Goal: Task Accomplishment & Management: Manage account settings

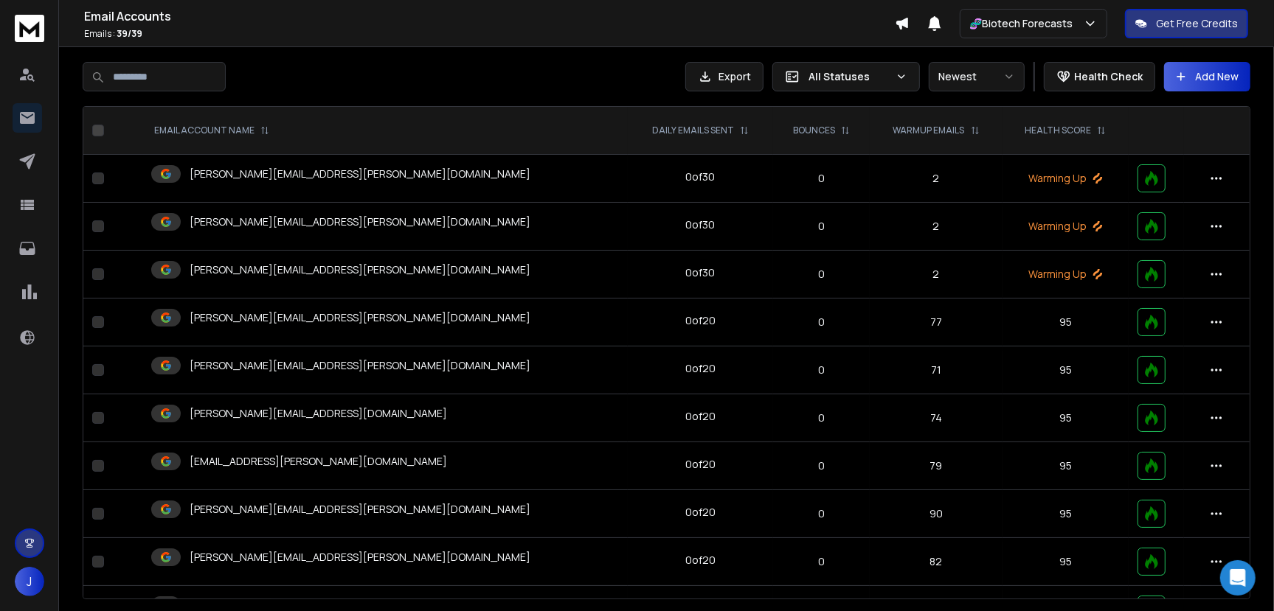
click at [773, 187] on td "0" at bounding box center [821, 179] width 97 height 48
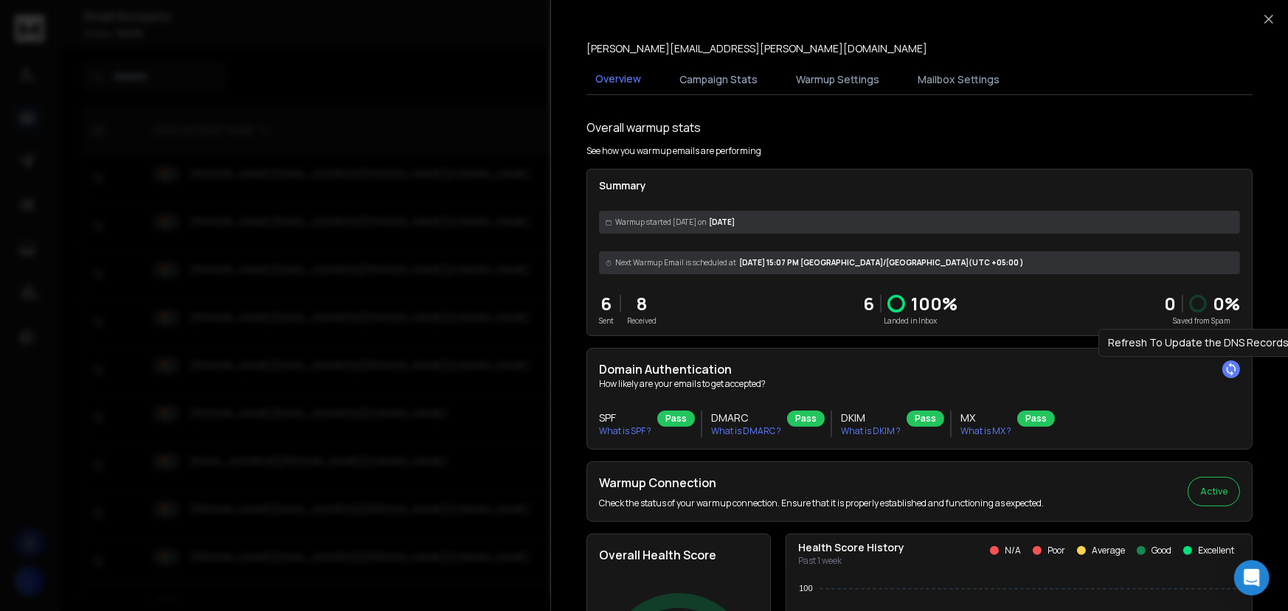
click at [1224, 365] on icon at bounding box center [1231, 369] width 15 height 15
click at [1264, 20] on icon "button" at bounding box center [1268, 19] width 15 height 15
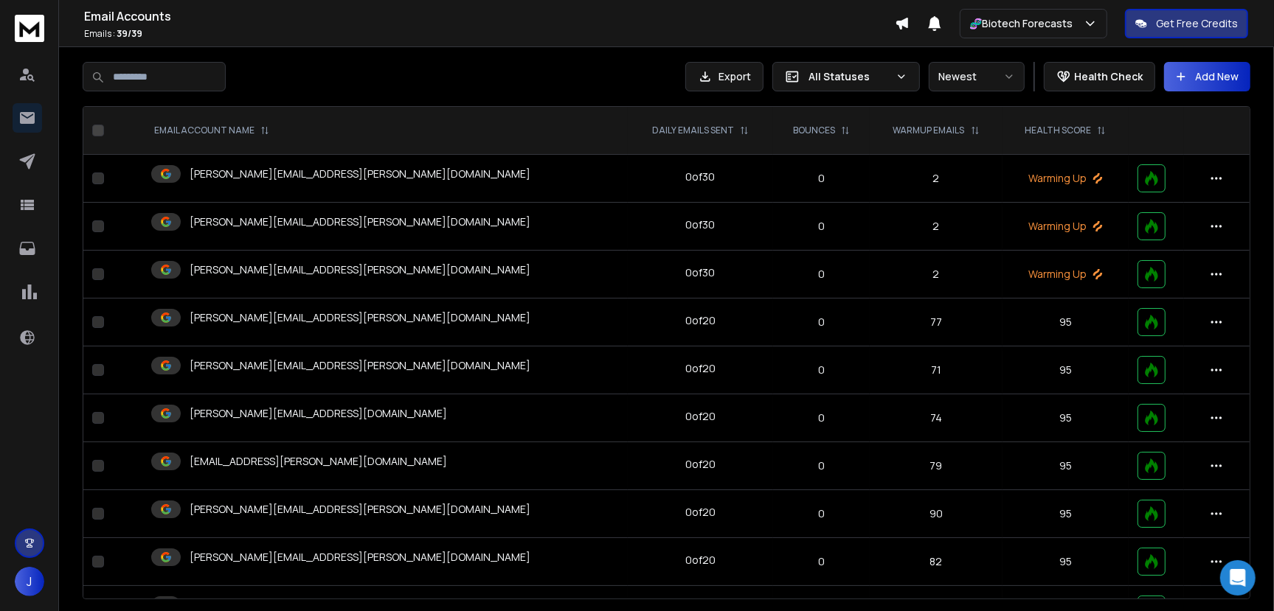
click at [590, 77] on div at bounding box center [380, 77] width 594 height 30
click at [24, 159] on icon at bounding box center [26, 160] width 15 height 15
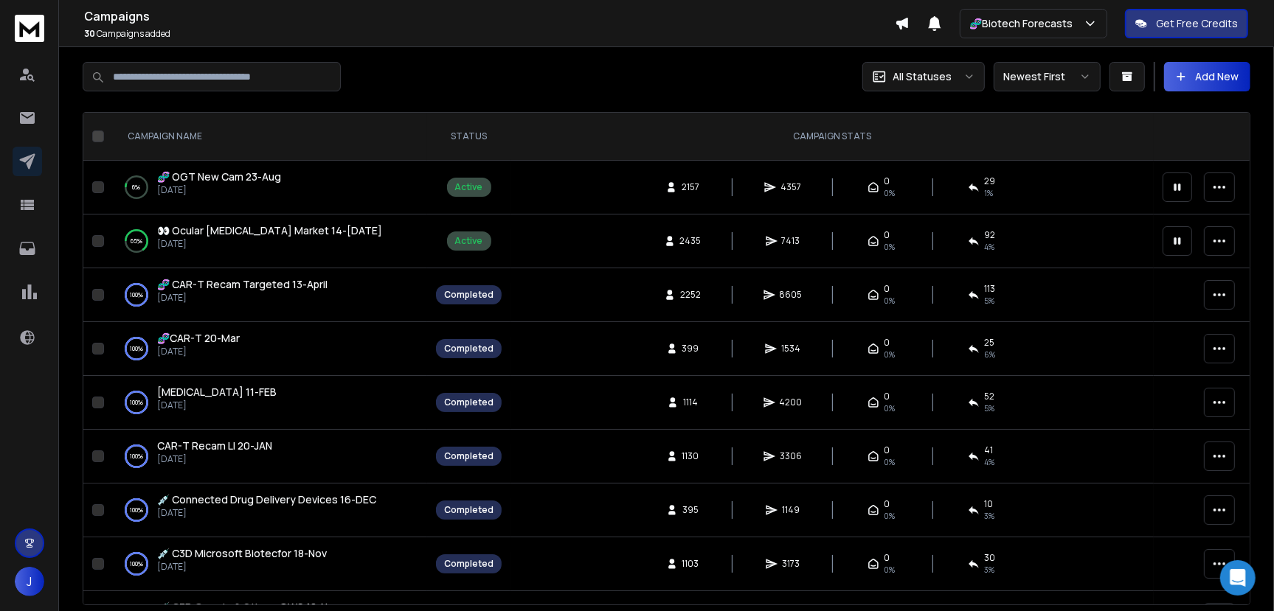
click at [299, 178] on div "6 % 🧬 OGT New Cam 23-Aug 19 days ago" at bounding box center [269, 187] width 288 height 35
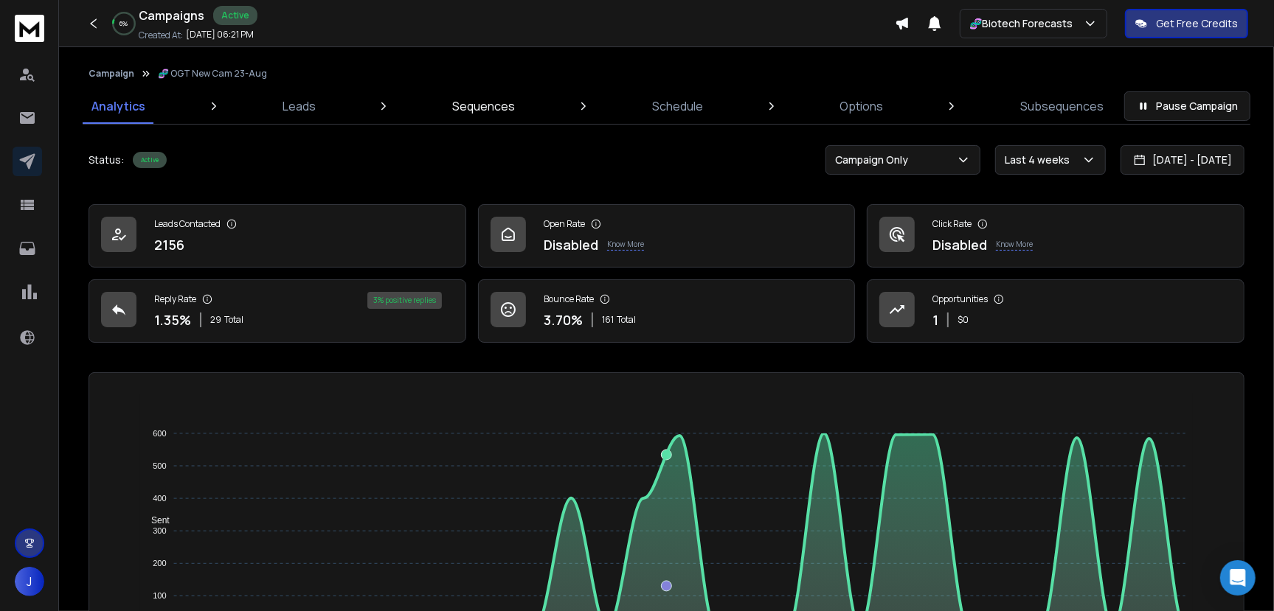
click at [481, 113] on p "Sequences" at bounding box center [483, 106] width 63 height 18
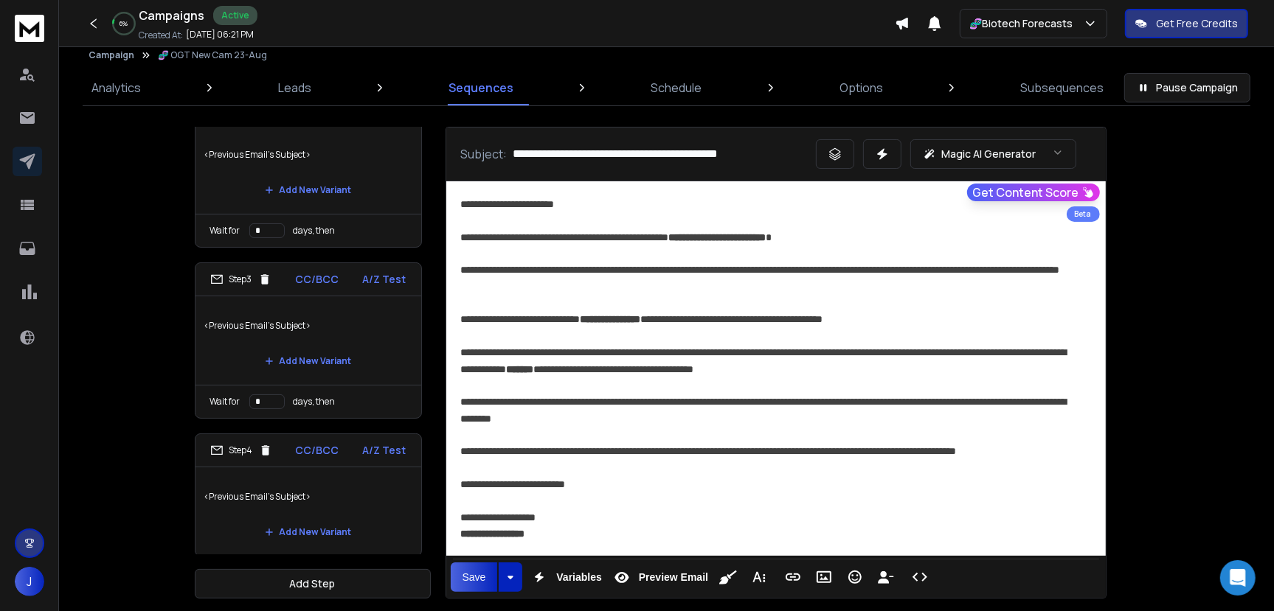
scroll to position [27, 0]
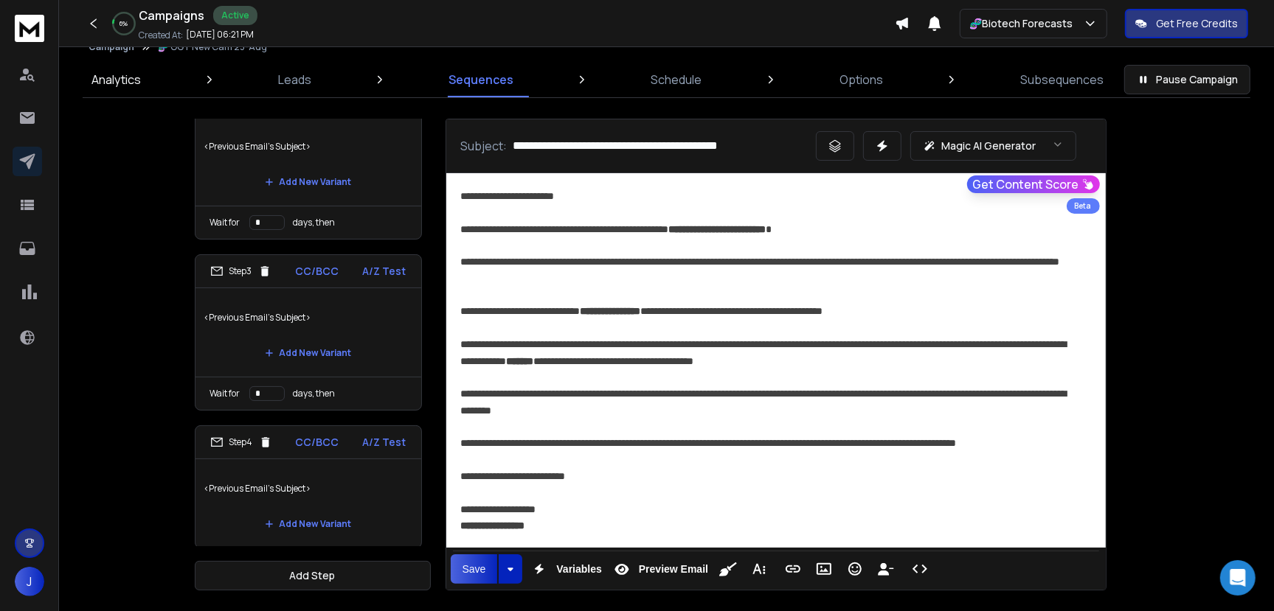
click at [129, 82] on p "Analytics" at bounding box center [115, 80] width 49 height 18
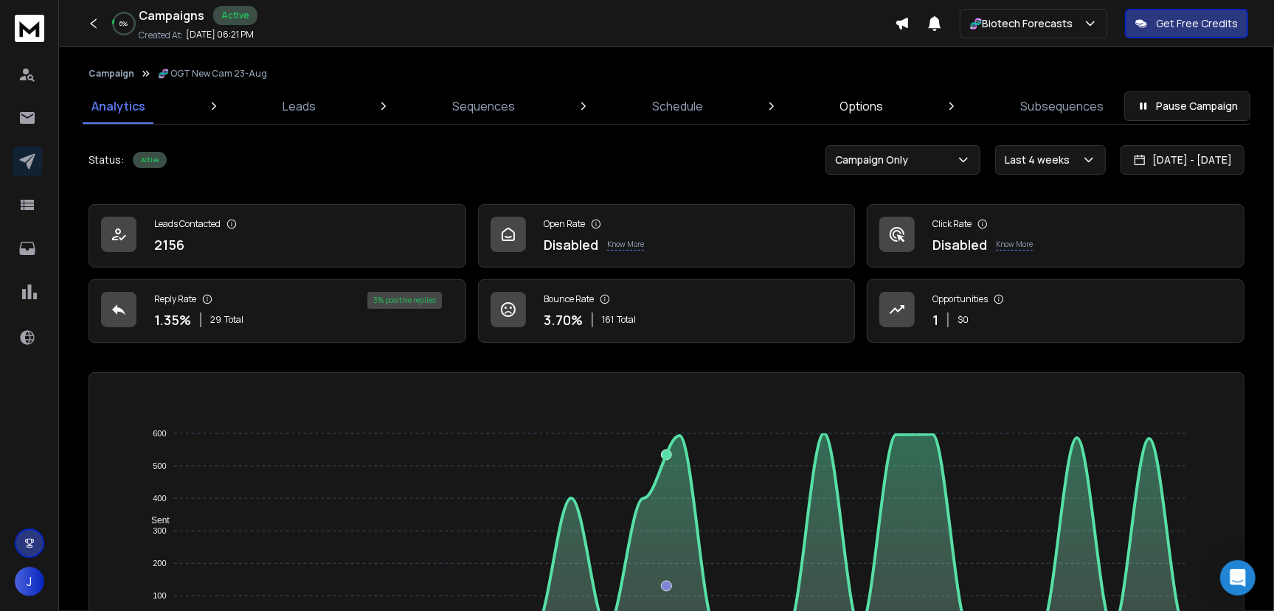
click at [872, 106] on p "Options" at bounding box center [861, 106] width 44 height 18
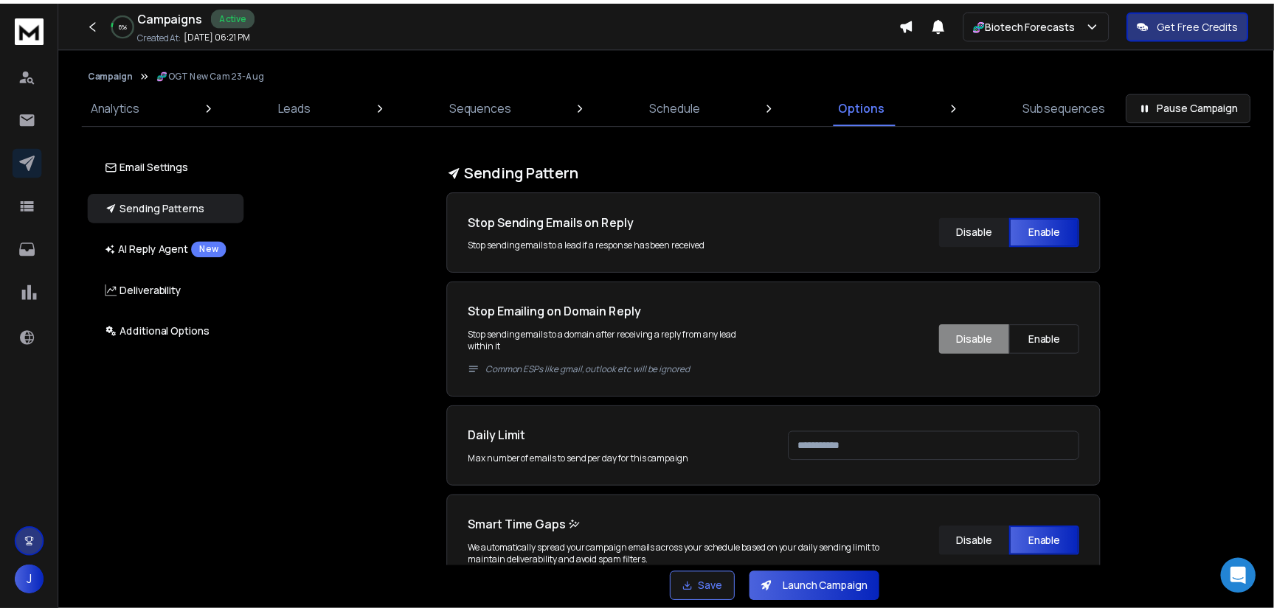
scroll to position [922, 0]
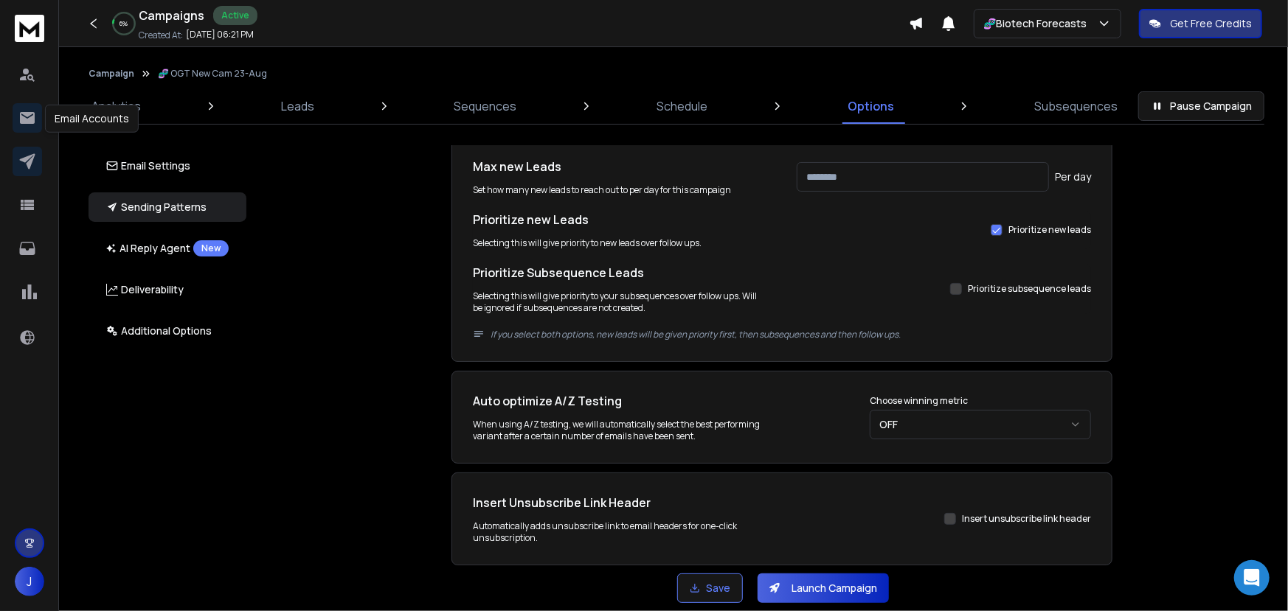
click at [24, 115] on icon at bounding box center [27, 118] width 15 height 12
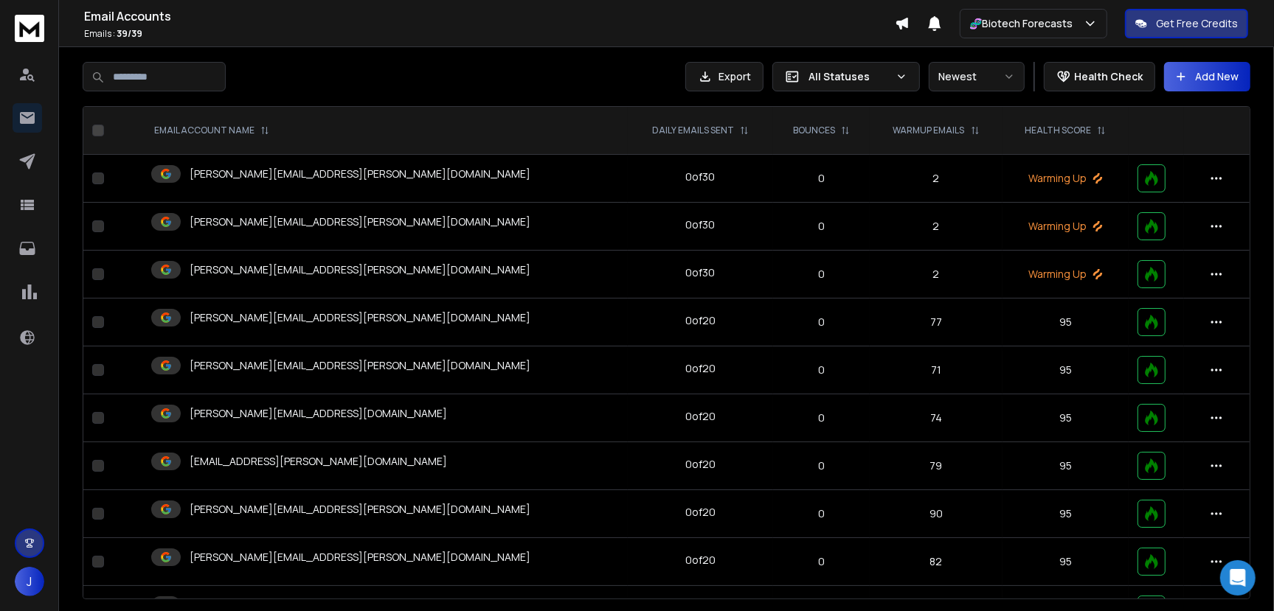
scroll to position [24, 0]
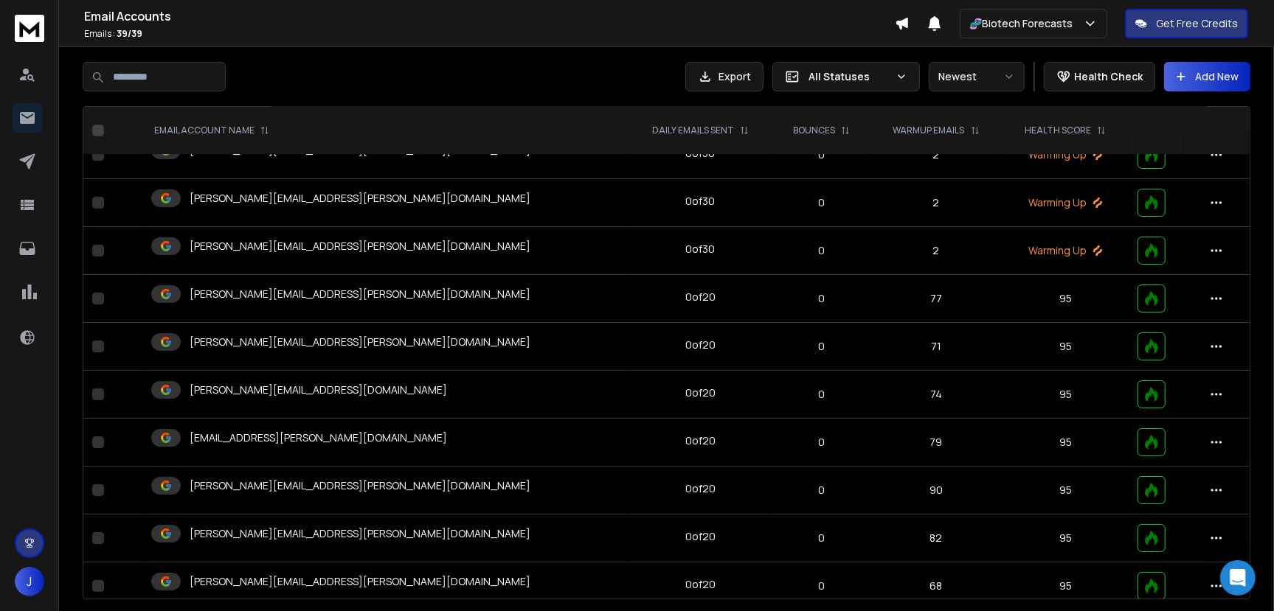
click at [96, 298] on button "button" at bounding box center [98, 299] width 12 height 12
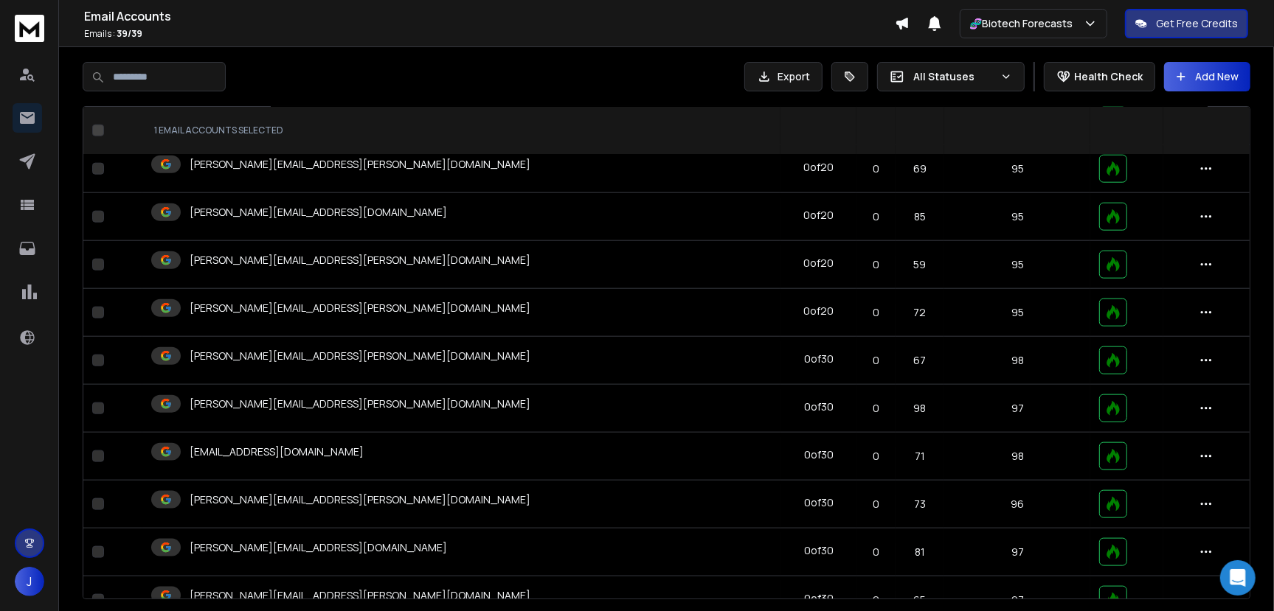
scroll to position [1405, 0]
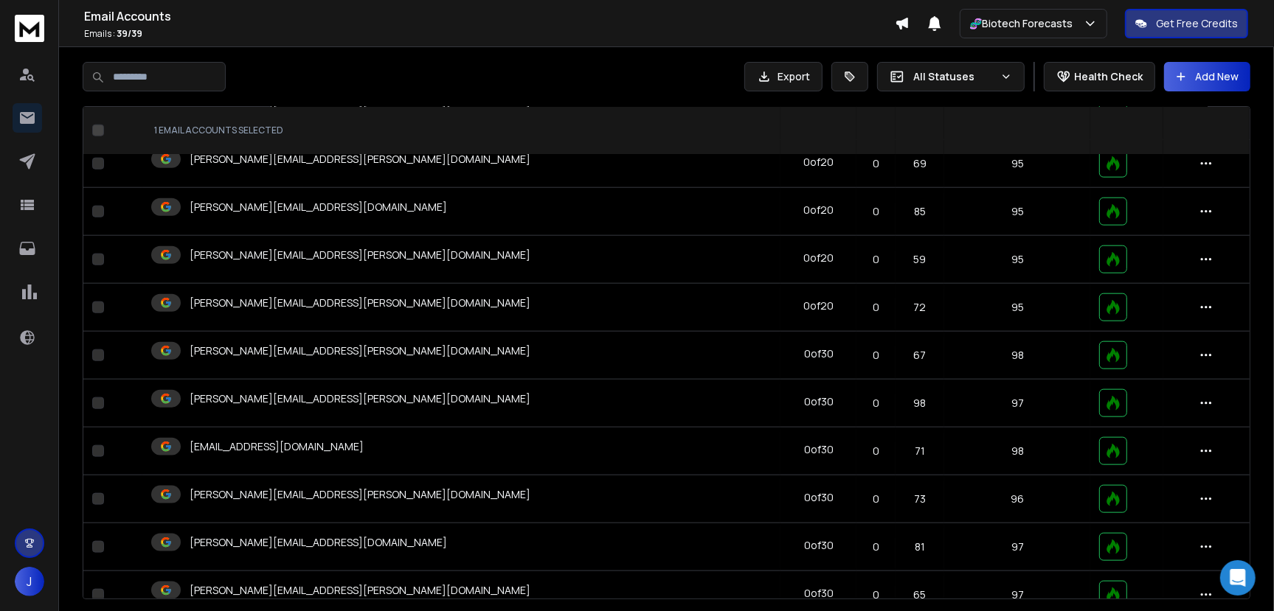
type button "on"
click at [96, 305] on button "button" at bounding box center [98, 308] width 12 height 12
type button "on"
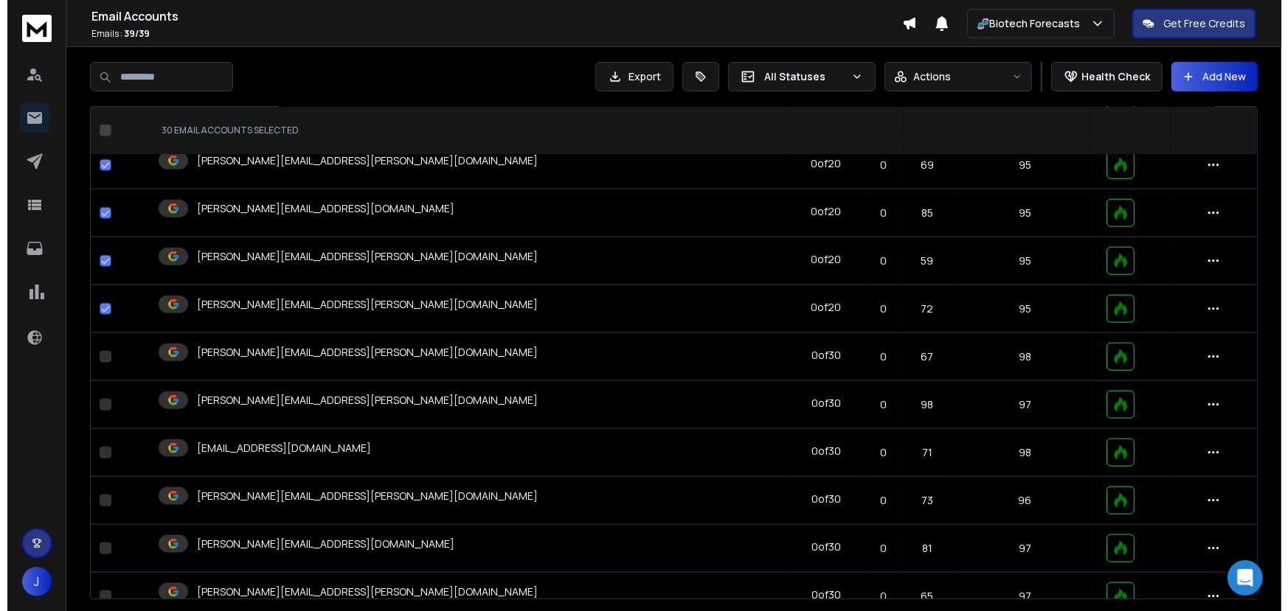
scroll to position [1432, 0]
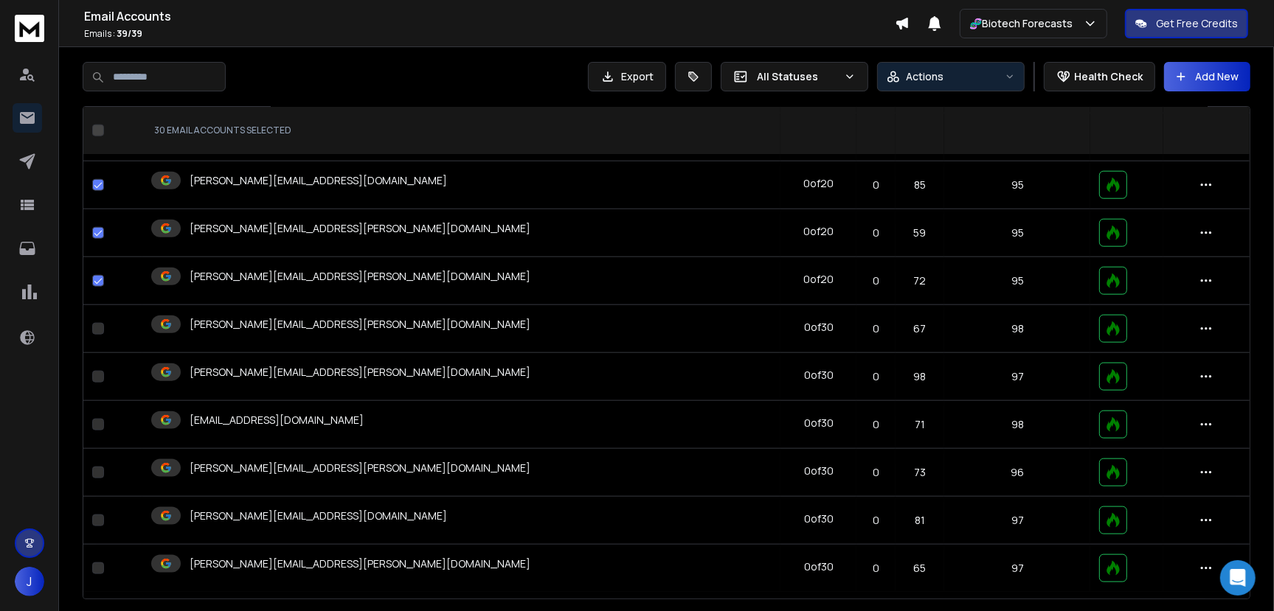
click at [912, 72] on p "Actions" at bounding box center [925, 76] width 38 height 15
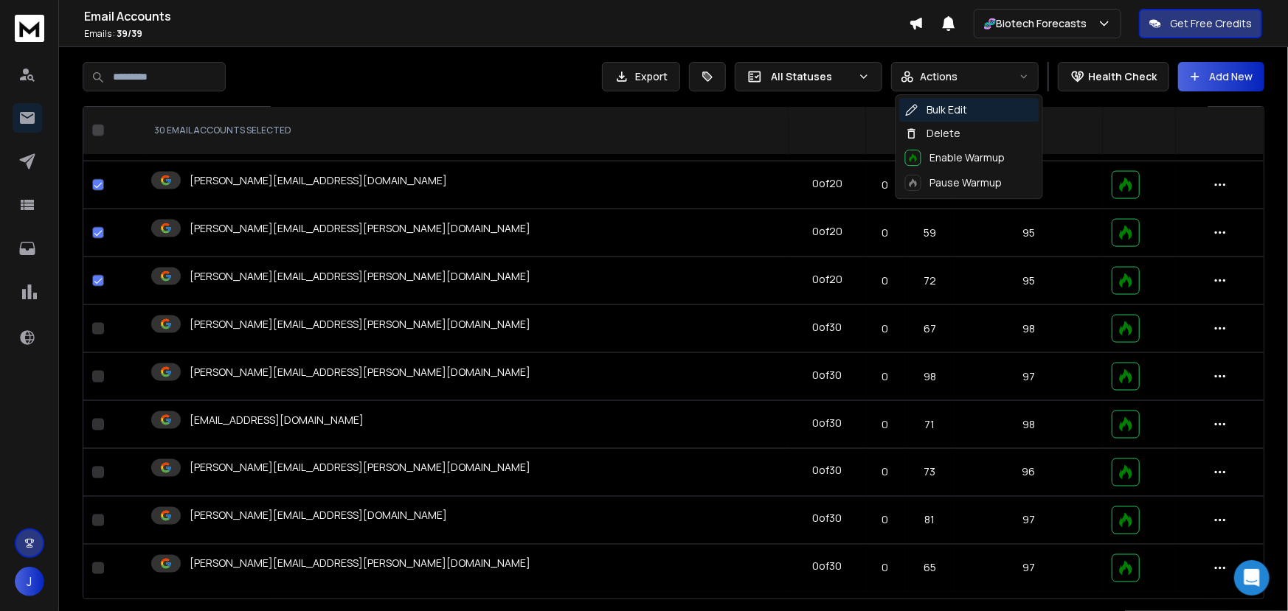
click at [929, 104] on div "Bulk Edit" at bounding box center [936, 110] width 63 height 15
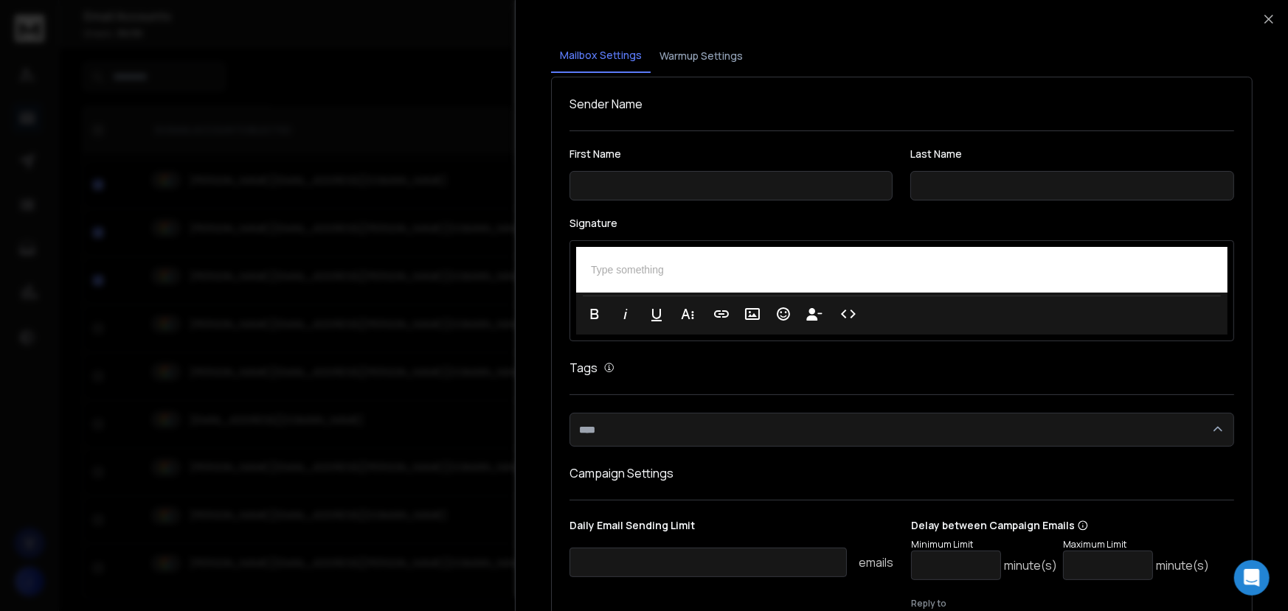
click at [663, 568] on input "number" at bounding box center [707, 563] width 277 height 30
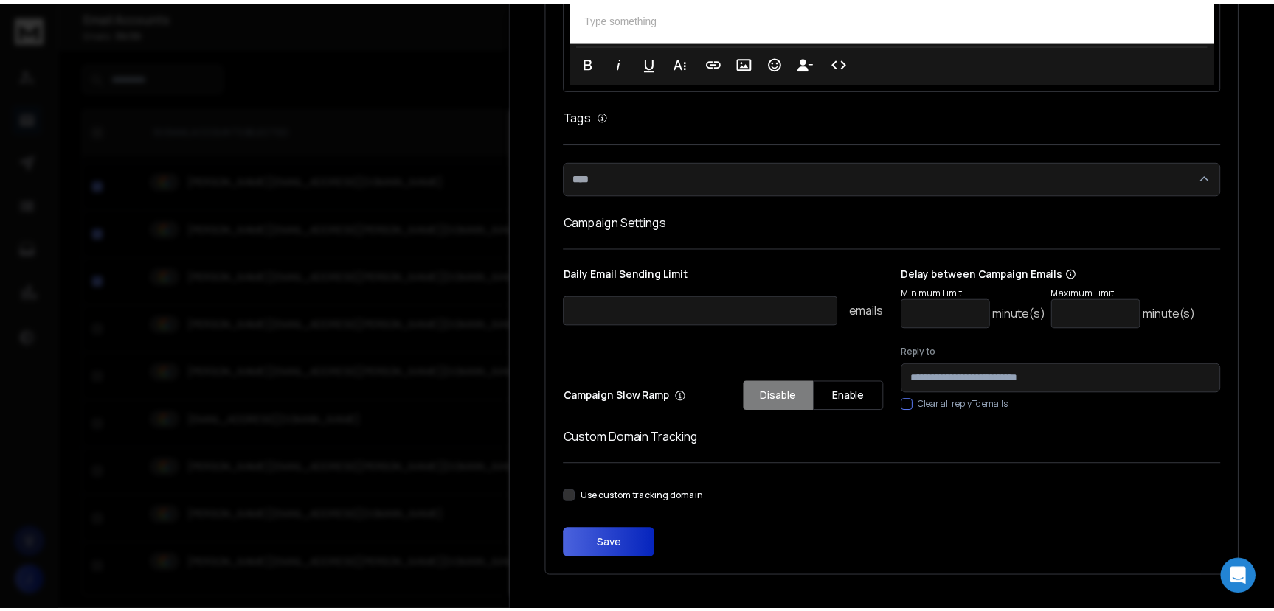
scroll to position [259, 0]
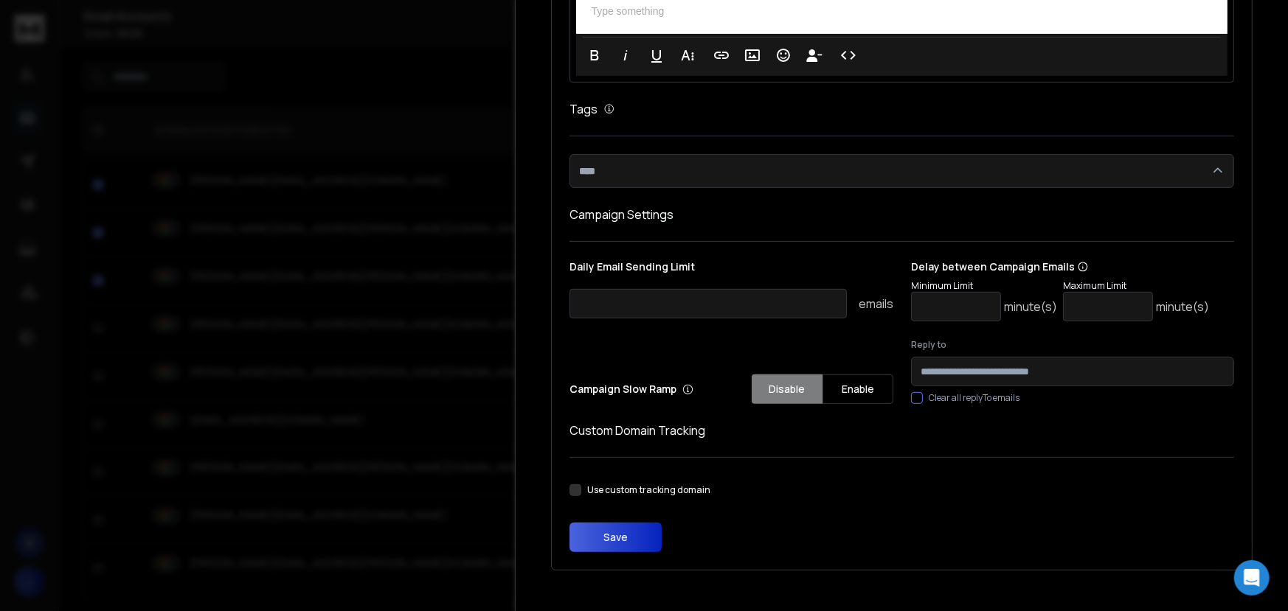
type input "**"
click at [627, 533] on button "Save" at bounding box center [615, 538] width 92 height 30
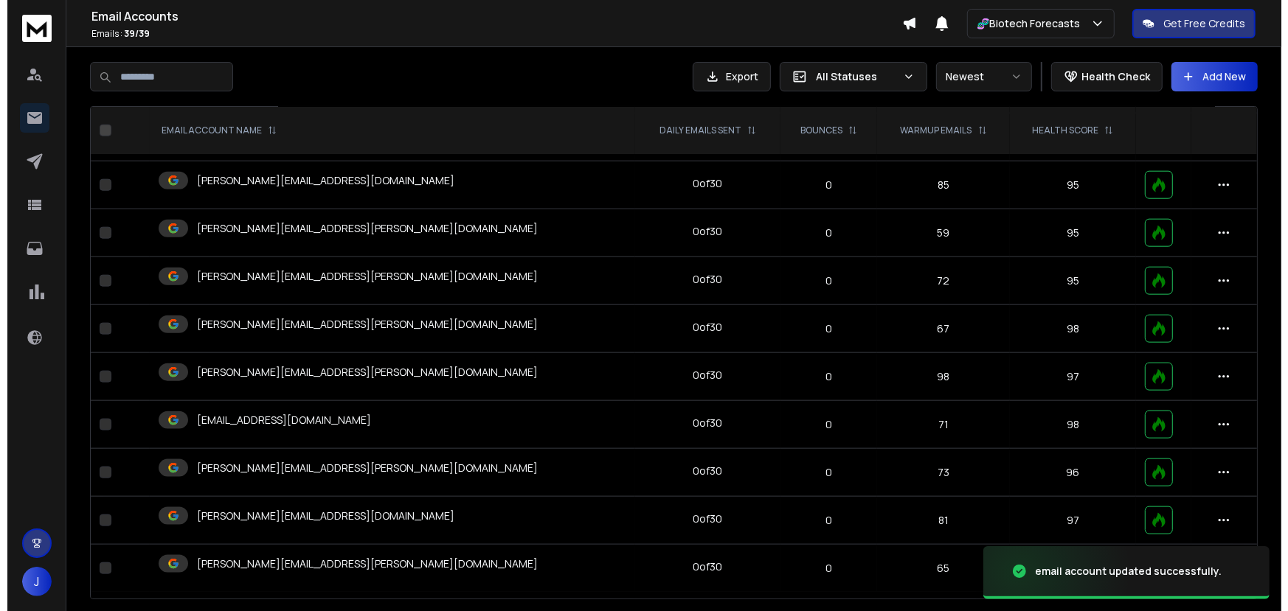
scroll to position [0, 0]
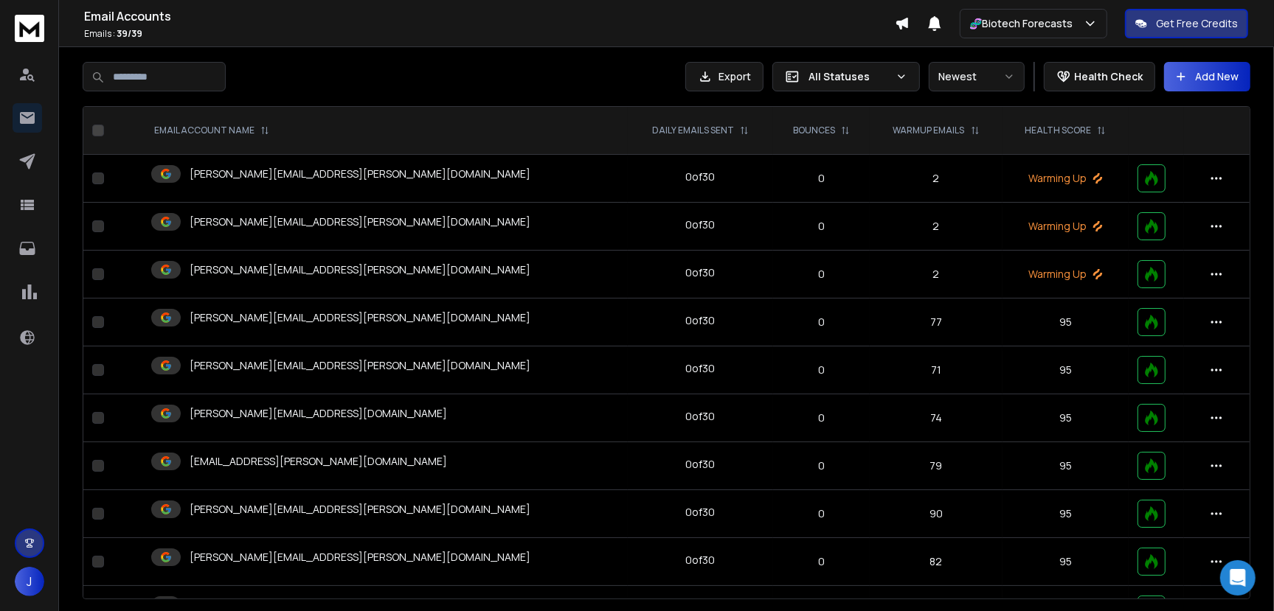
click at [294, 407] on p "susan.white@biotechforcast.com" at bounding box center [318, 413] width 257 height 15
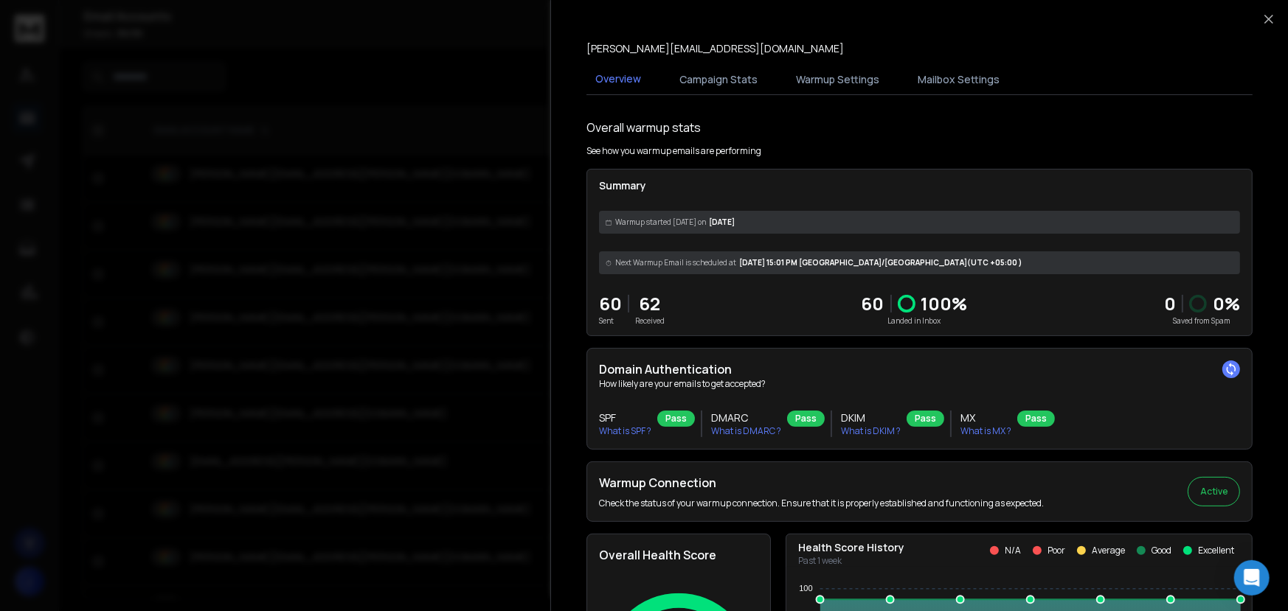
click at [729, 69] on button "Campaign Stats" at bounding box center [718, 79] width 96 height 32
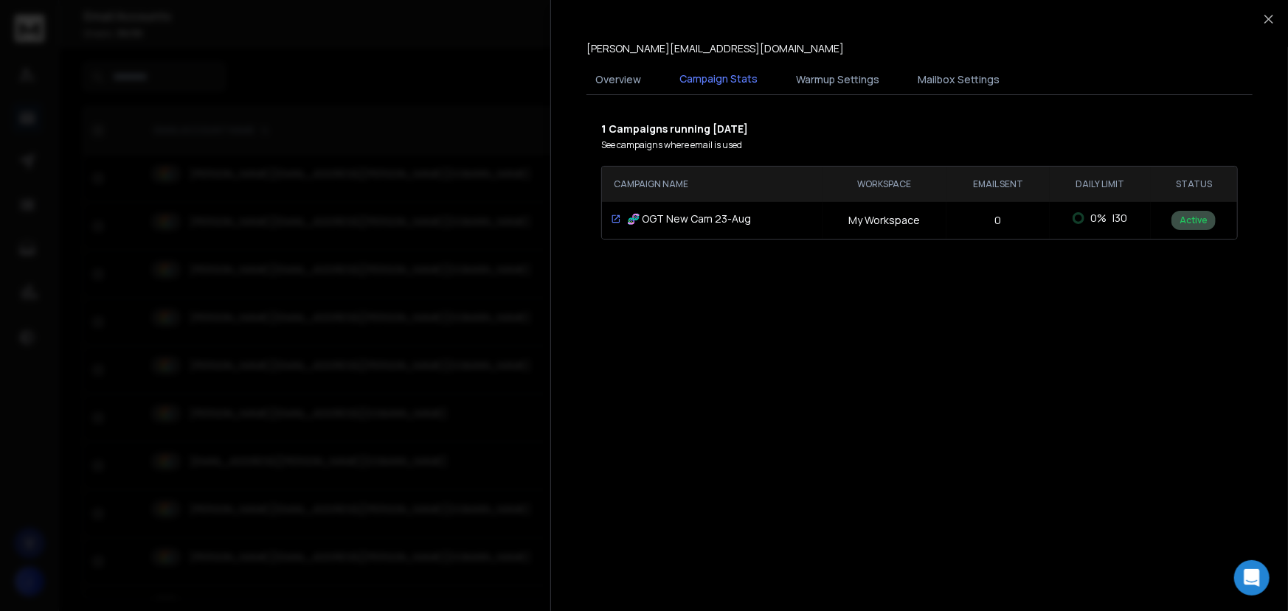
click at [837, 57] on div "susan.white@biotechforcast.com Overview Campaign Stats Warmup Settings Mailbox …" at bounding box center [919, 148] width 701 height 260
click at [861, 77] on button "Warmup Settings" at bounding box center [837, 79] width 101 height 32
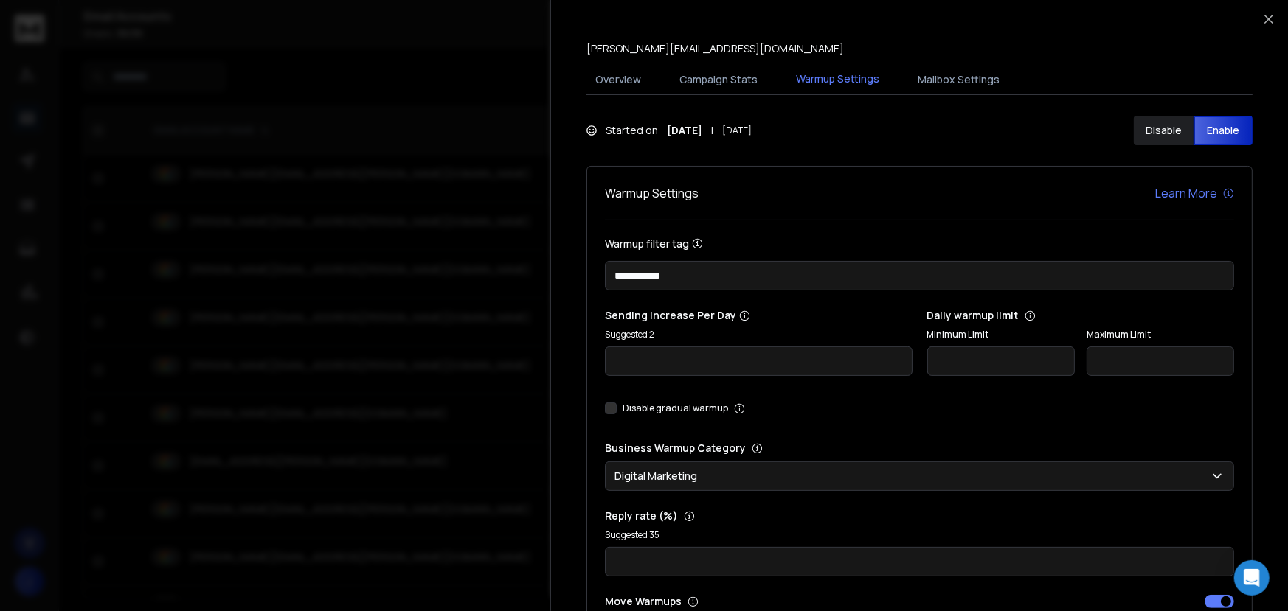
click at [959, 71] on button "Mailbox Settings" at bounding box center [959, 79] width 100 height 32
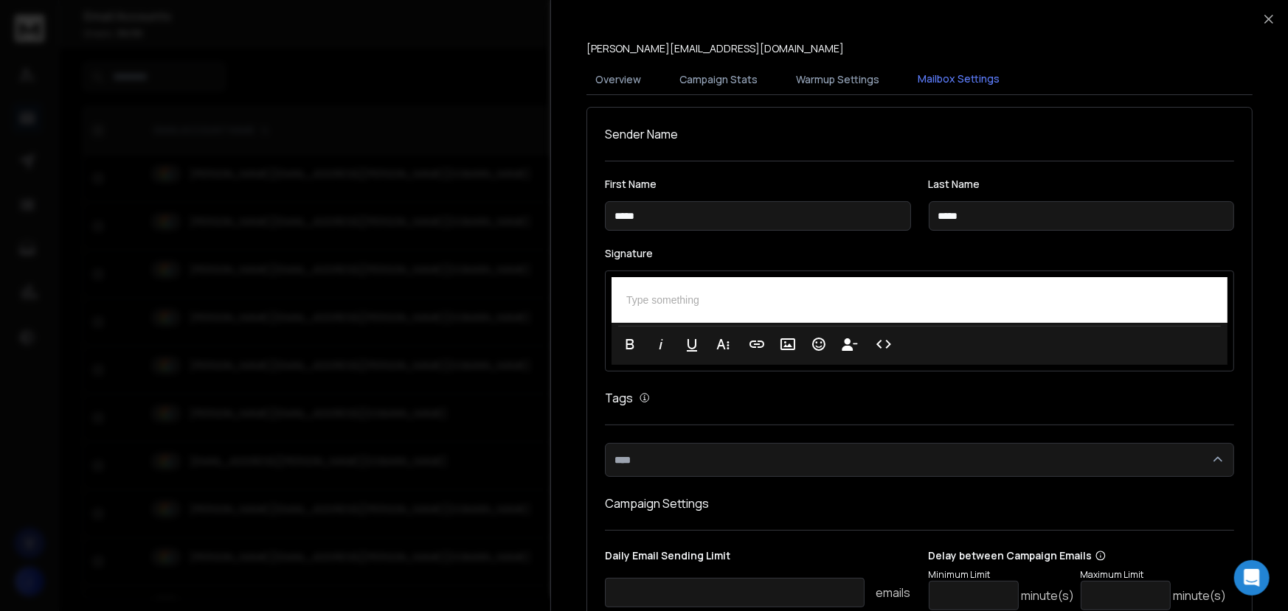
click at [614, 77] on button "Overview" at bounding box center [617, 79] width 63 height 32
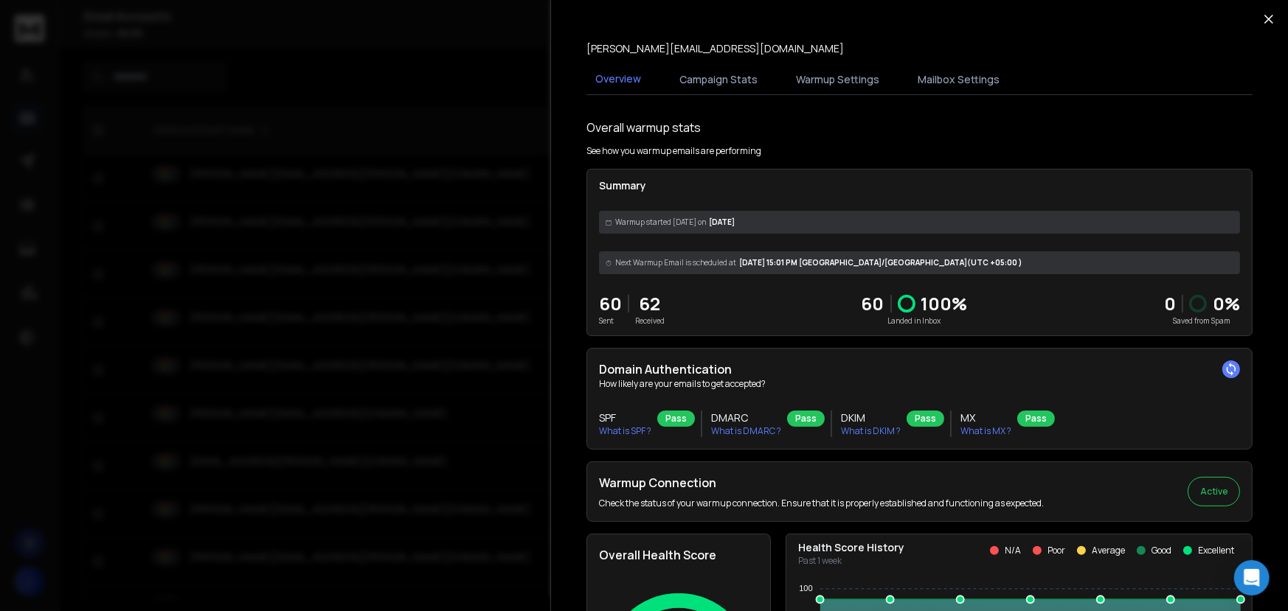
click at [1267, 24] on icon "button" at bounding box center [1268, 19] width 15 height 15
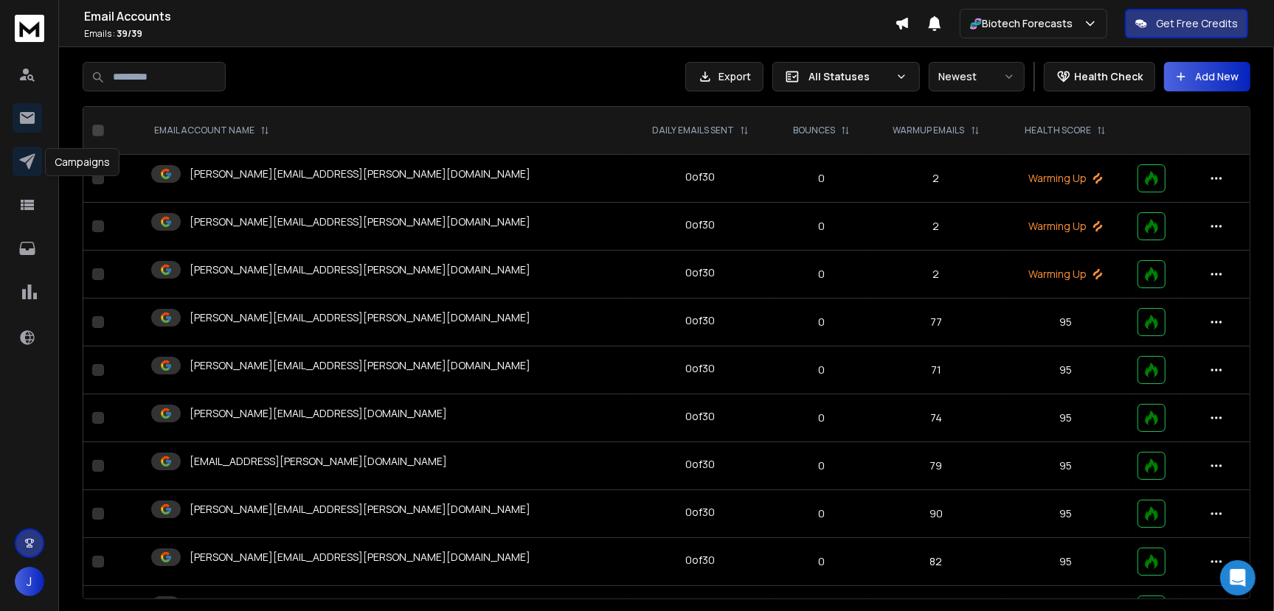
click at [27, 164] on icon at bounding box center [26, 160] width 15 height 15
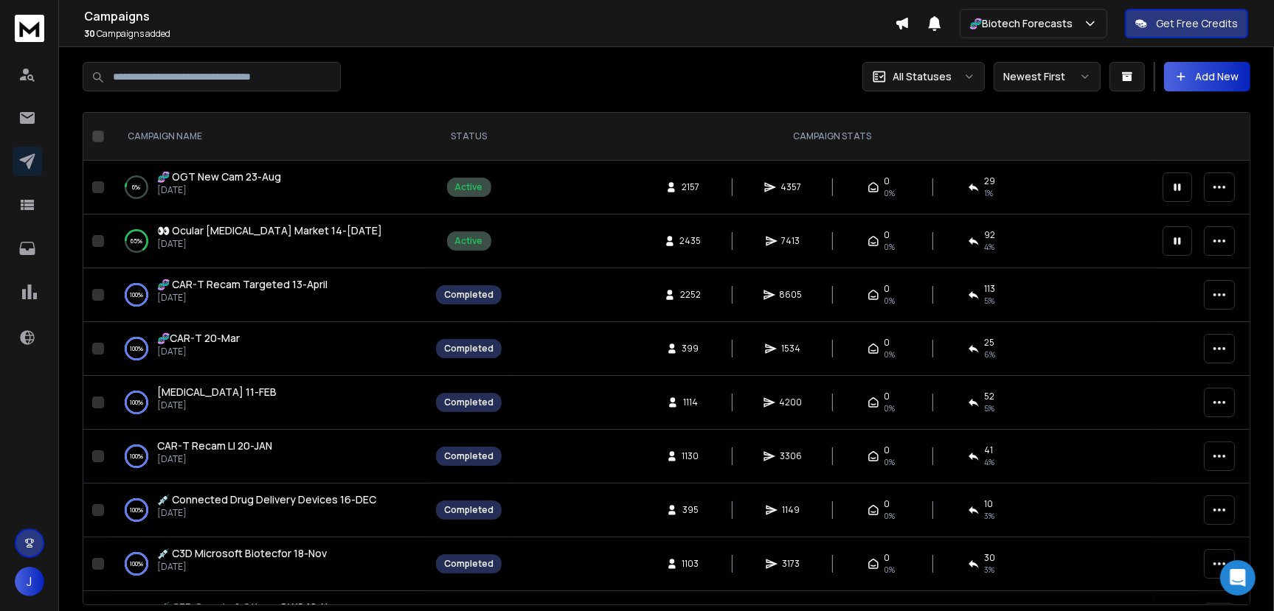
click at [247, 176] on span "🧬 OGT New Cam 23-Aug" at bounding box center [219, 177] width 124 height 14
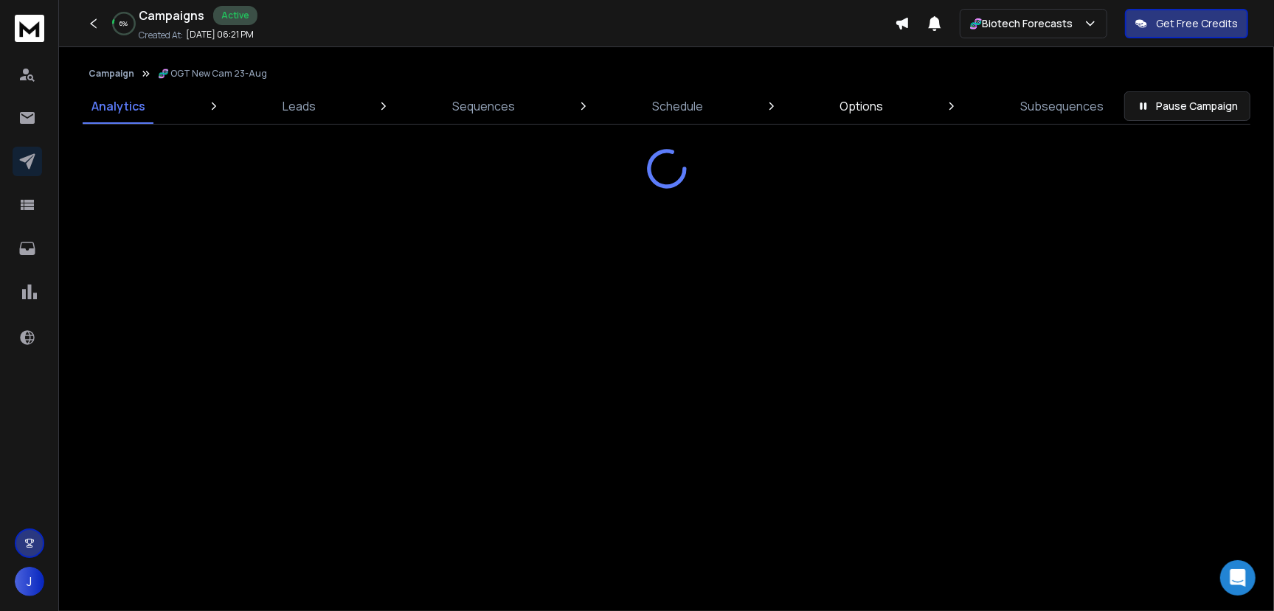
click at [856, 105] on p "Options" at bounding box center [861, 106] width 44 height 18
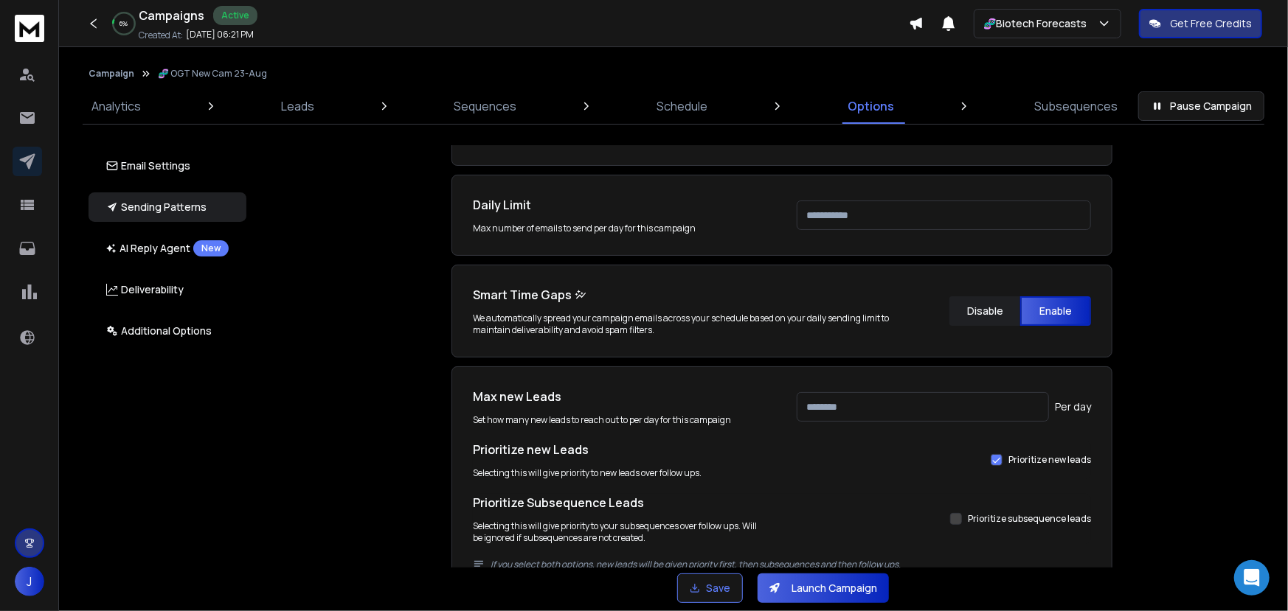
scroll to position [693, 0]
drag, startPoint x: 822, startPoint y: 210, endPoint x: 779, endPoint y: 210, distance: 43.5
click at [779, 210] on div "Daily Limit Max number of emails to send per day for this campaign ***" at bounding box center [782, 214] width 618 height 38
type input "***"
click at [785, 402] on div "Max new Leads Set how many new leads to reach out to per day for this campaign …" at bounding box center [782, 405] width 618 height 38
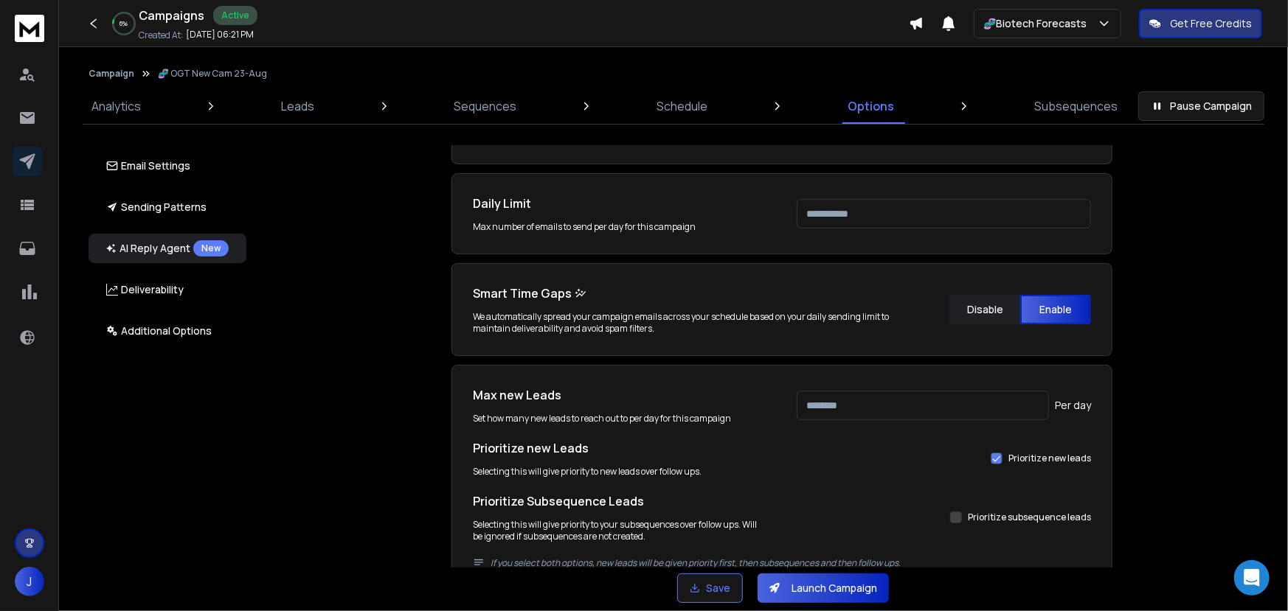
scroll to position [1153, 0]
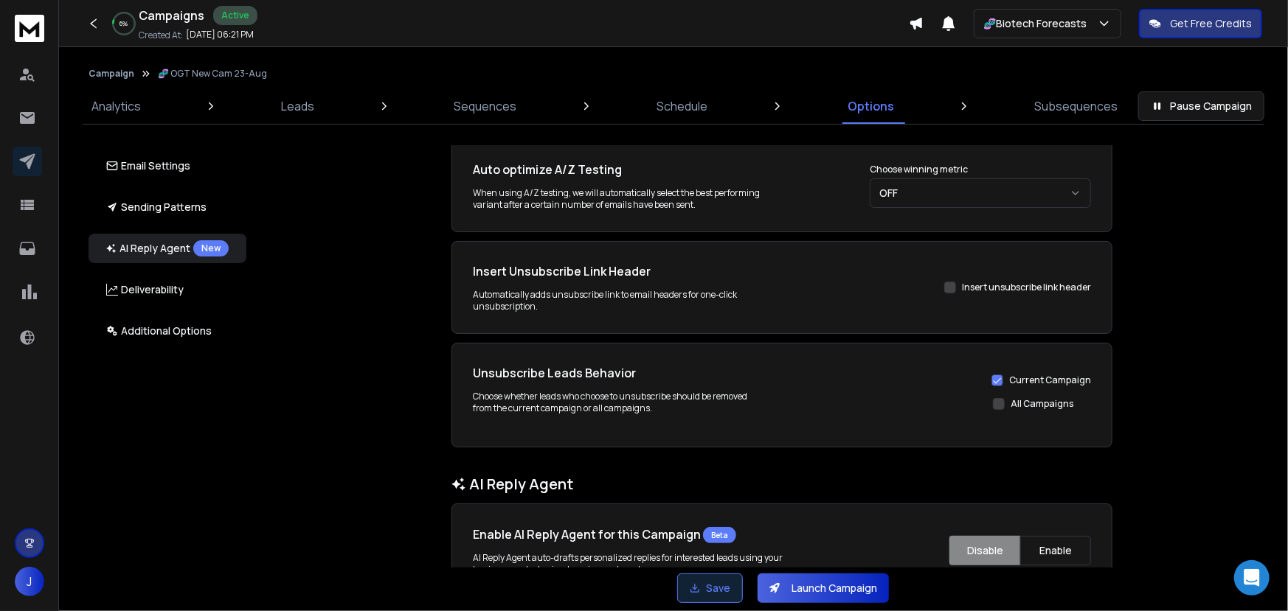
type input "***"
click at [715, 597] on button "Save" at bounding box center [710, 589] width 66 height 30
click at [684, 86] on div "Campaign 🧬 OGT New Cam 23-Aug Analytics Leads Sequences Schedule Options Subseq…" at bounding box center [673, 93] width 1181 height 63
click at [686, 105] on p "Schedule" at bounding box center [681, 106] width 51 height 18
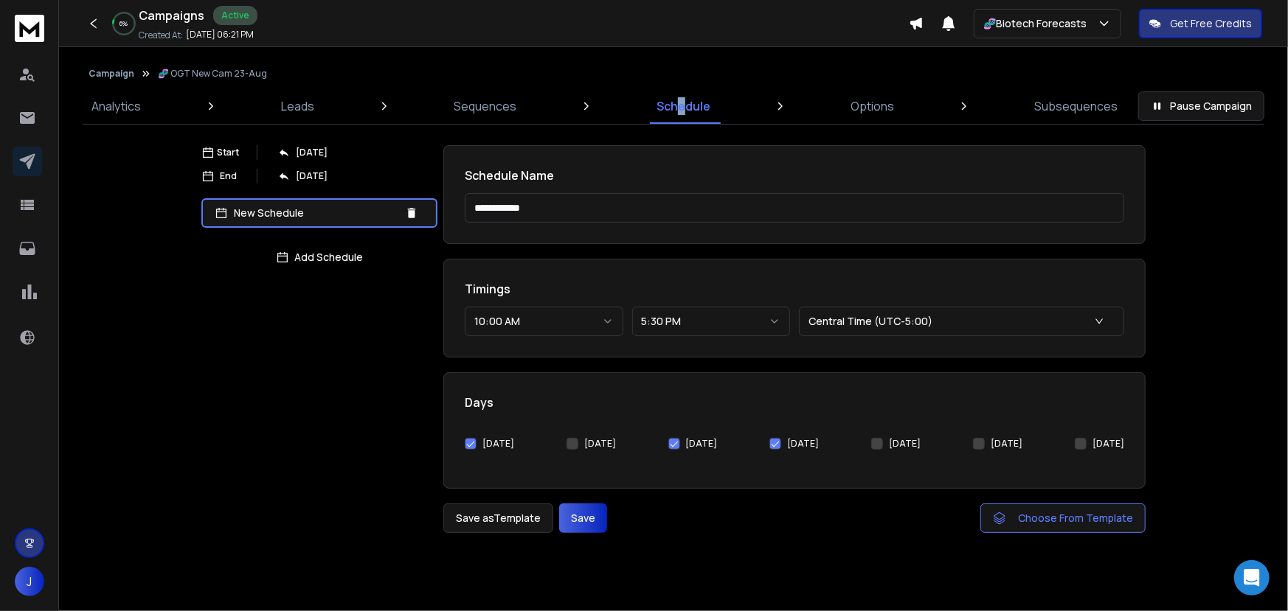
click at [573, 442] on button "Tuesday" at bounding box center [572, 444] width 12 height 12
click at [883, 442] on button "Friday" at bounding box center [877, 444] width 12 height 12
click at [587, 516] on button "Save" at bounding box center [583, 519] width 48 height 30
click at [875, 105] on p "Options" at bounding box center [872, 106] width 44 height 18
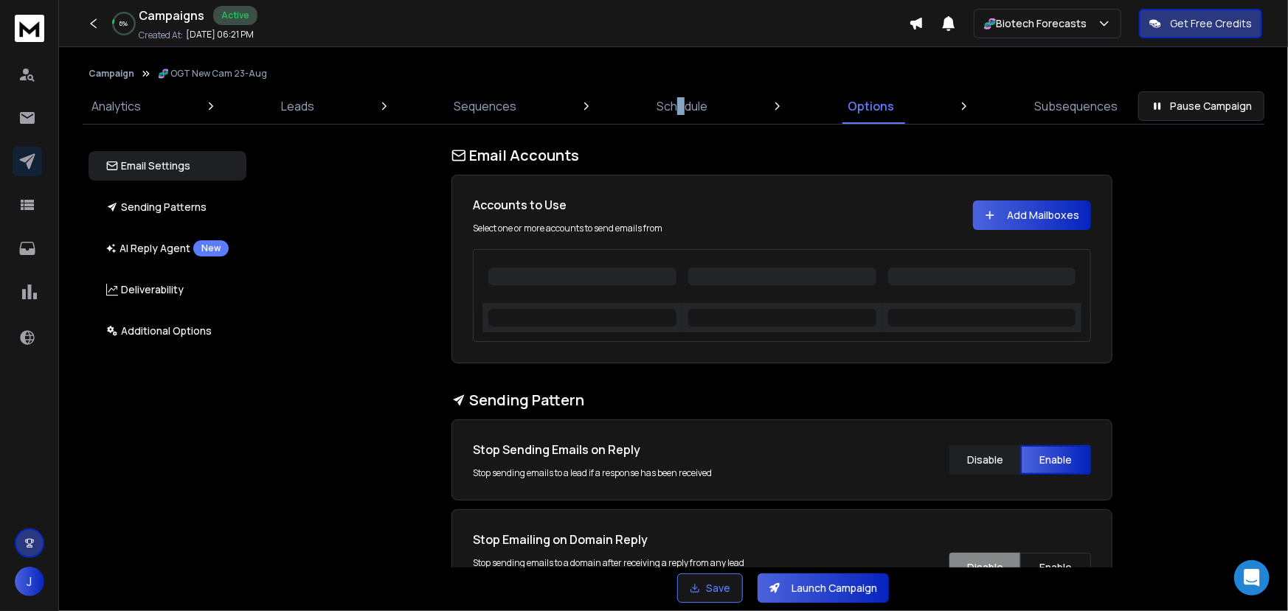
click at [813, 597] on button "Launch Campaign" at bounding box center [822, 589] width 131 height 30
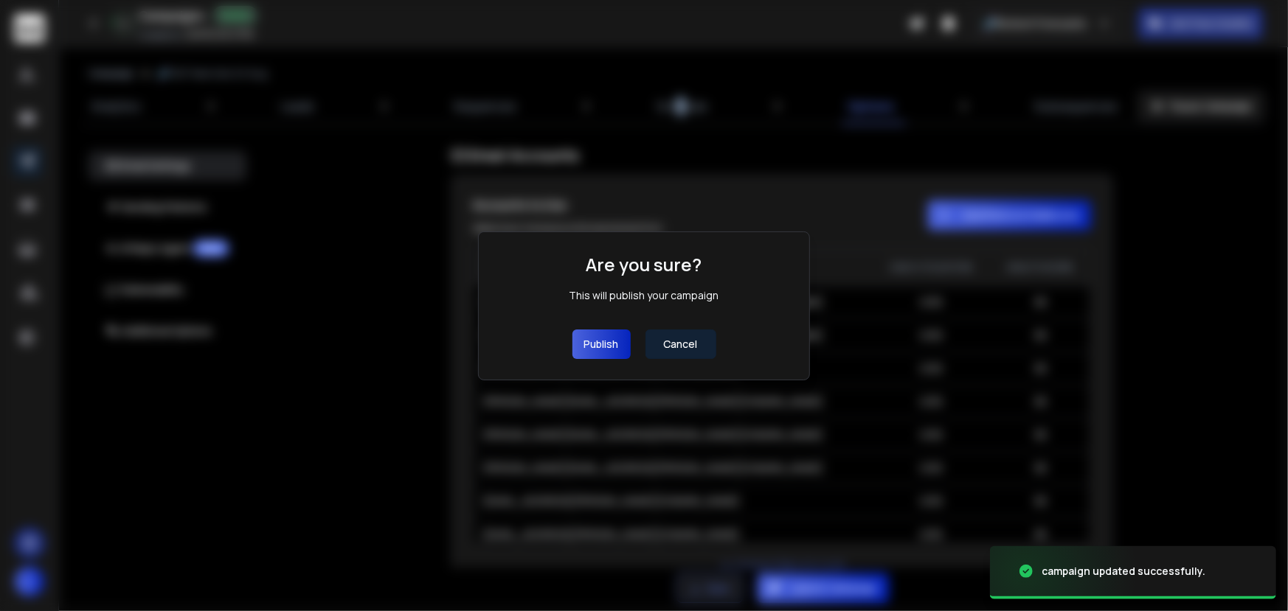
click at [597, 340] on button "Publish" at bounding box center [601, 345] width 58 height 30
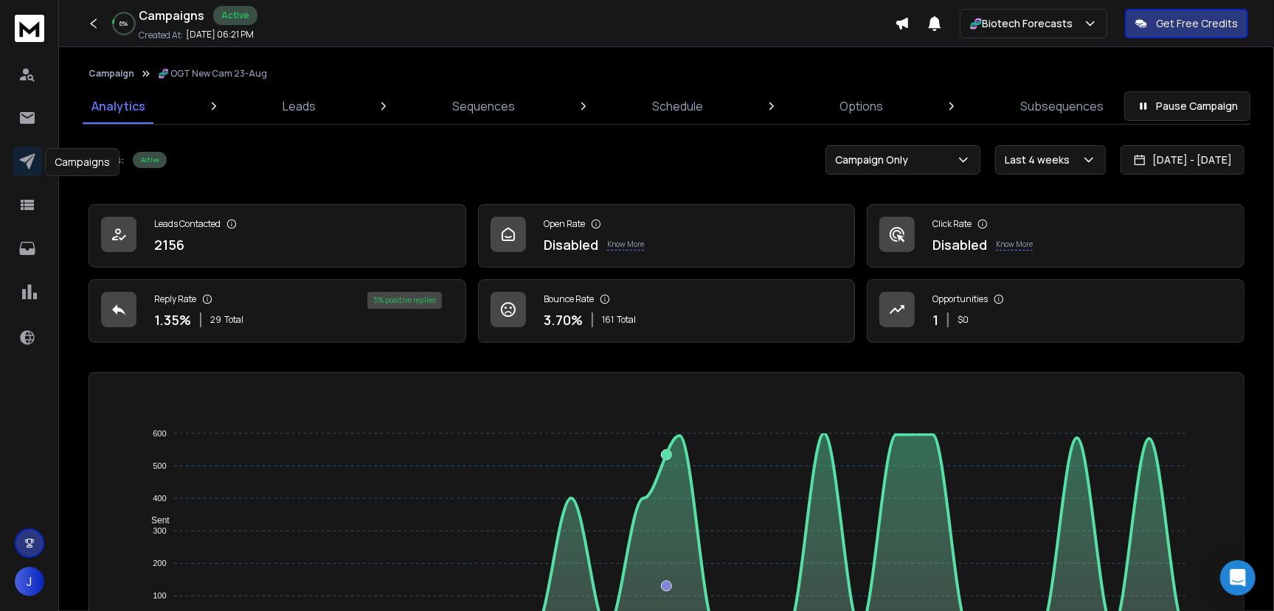
click at [27, 165] on icon at bounding box center [26, 160] width 15 height 15
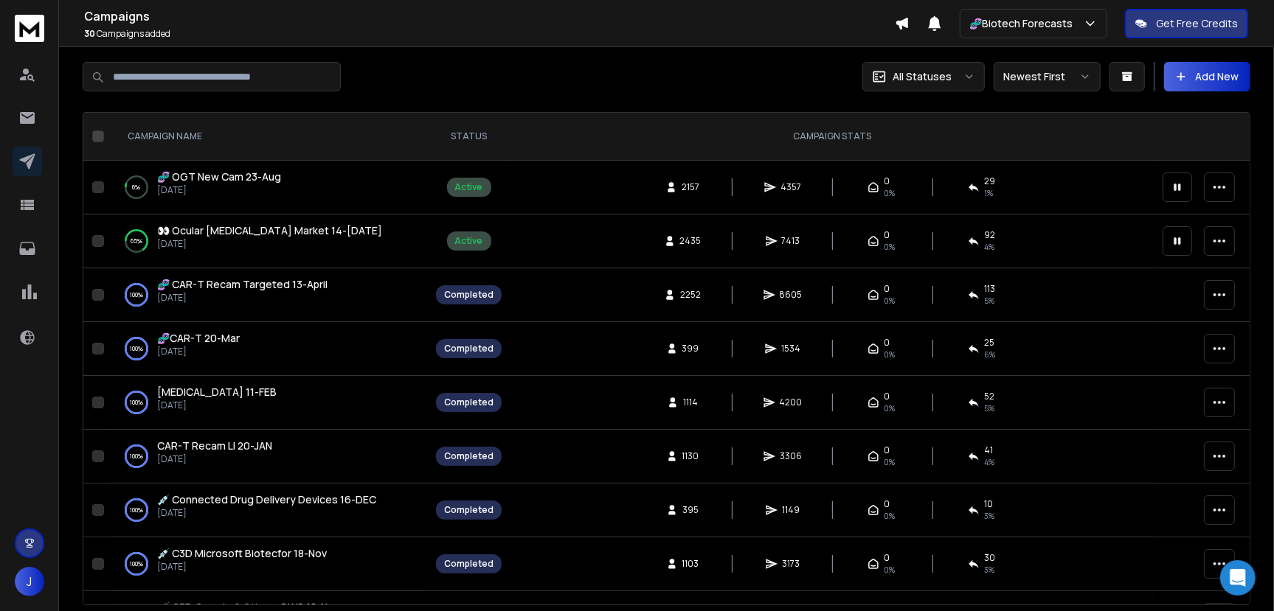
click at [482, 65] on div at bounding box center [375, 77] width 584 height 30
click at [193, 235] on span "👀 Ocular Gene Therapy Market 14-Jul" at bounding box center [269, 230] width 225 height 14
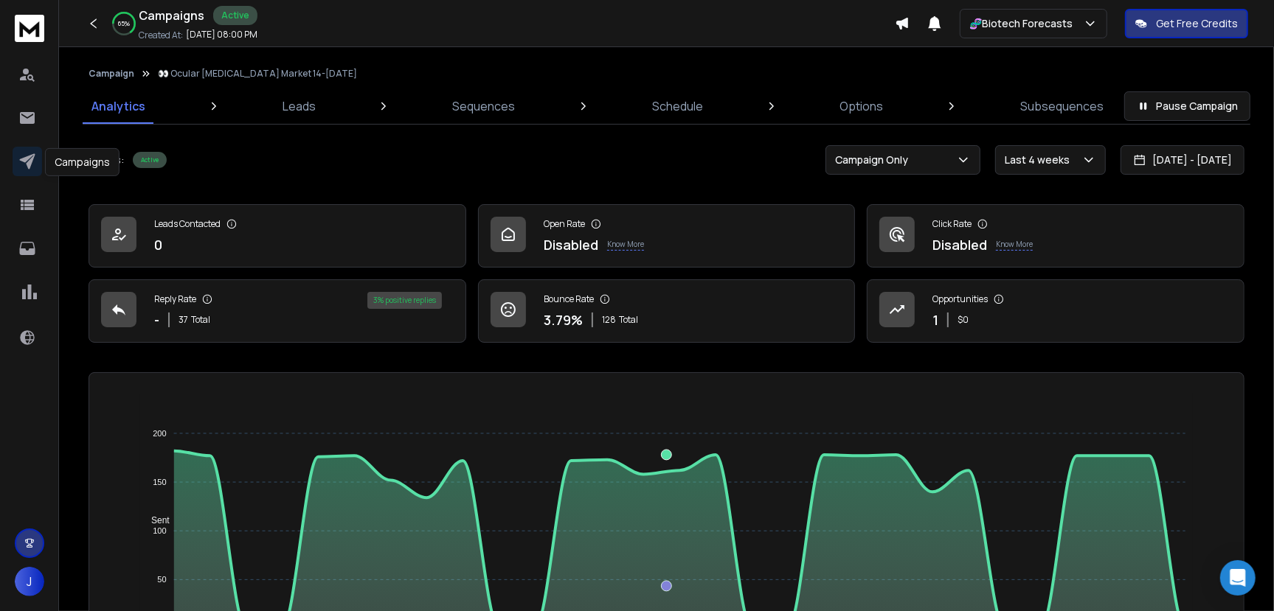
click at [20, 163] on icon at bounding box center [27, 162] width 18 height 18
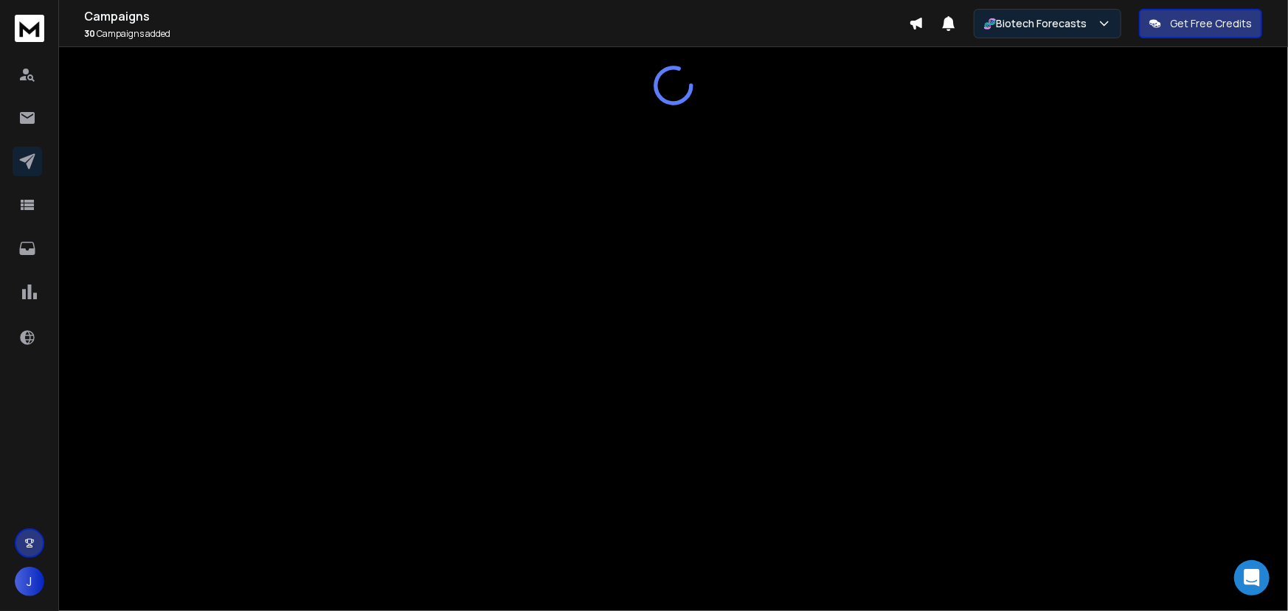
click at [1063, 22] on p "🧬Biotech Forecasts" at bounding box center [1037, 23] width 109 height 15
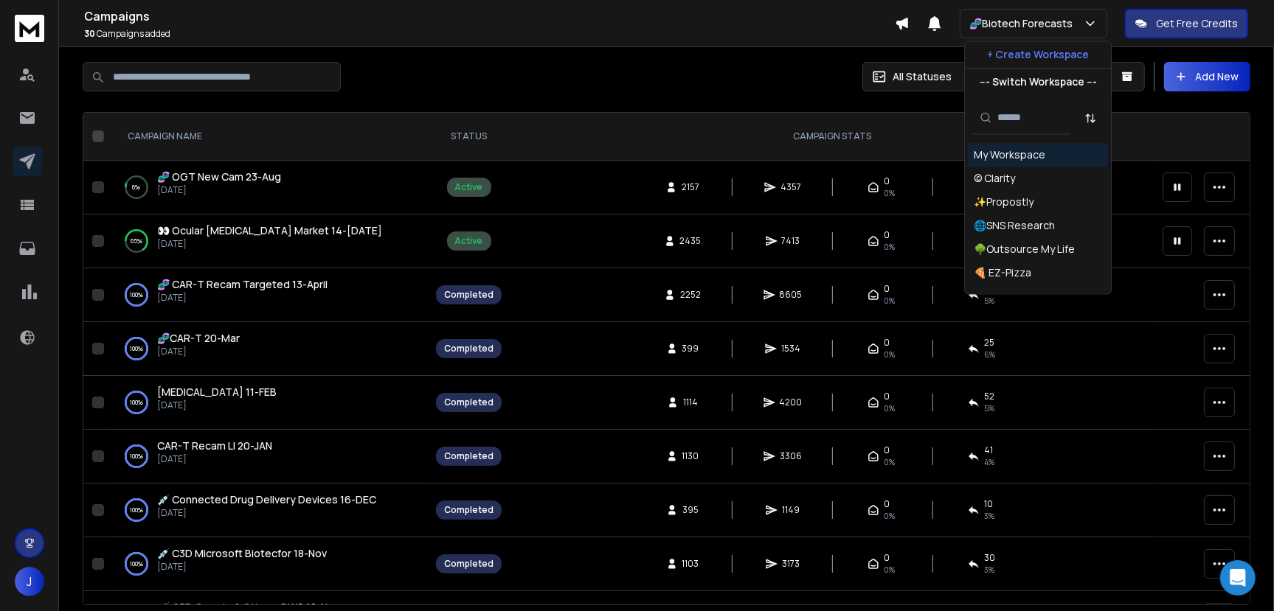
click at [1028, 54] on p "+ Create Workspace" at bounding box center [1038, 54] width 102 height 15
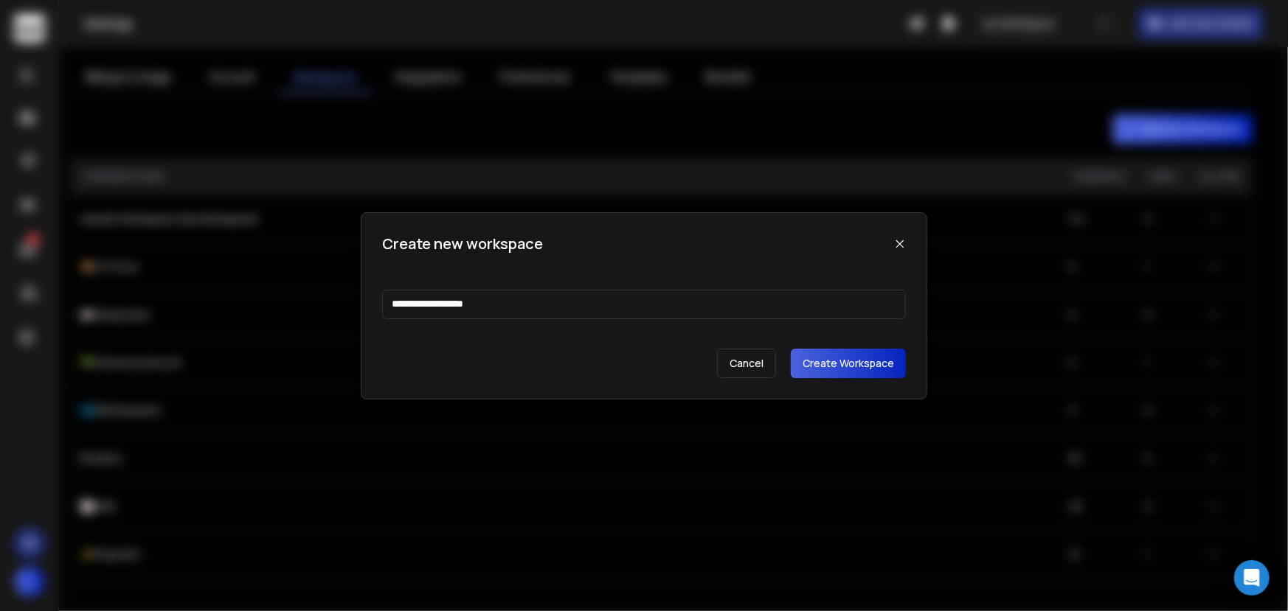
click at [394, 304] on input "**********" at bounding box center [644, 305] width 524 height 30
click at [531, 316] on input "**********" at bounding box center [644, 305] width 524 height 30
type input "**********"
click at [888, 364] on button "Create Workspace" at bounding box center [848, 364] width 115 height 30
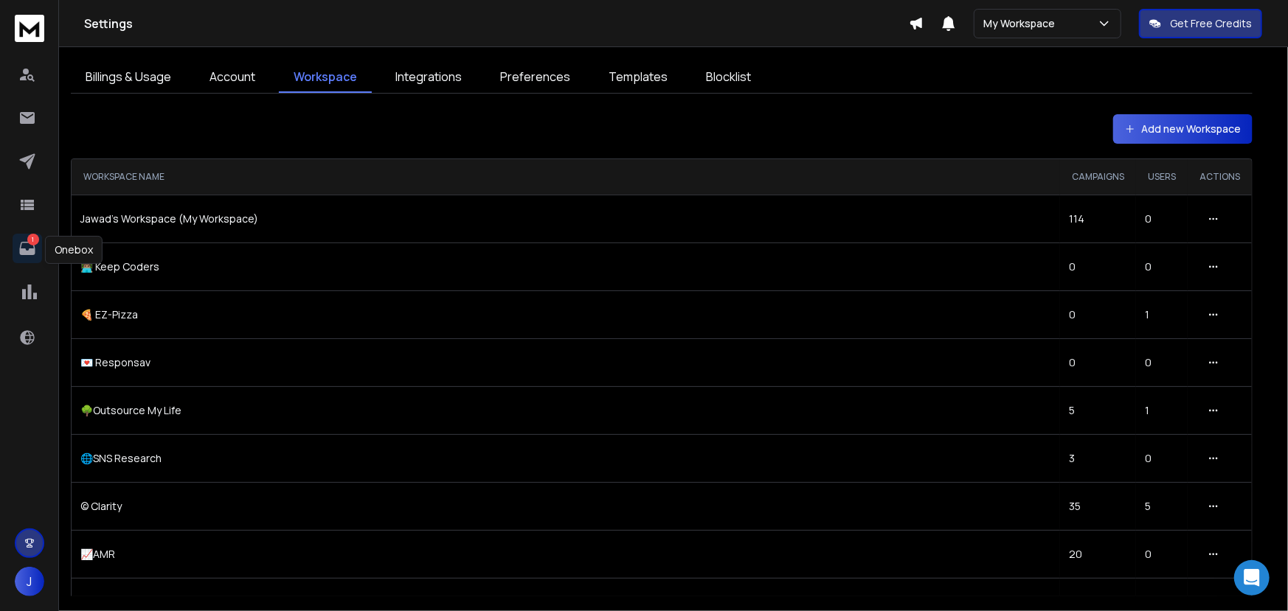
click at [30, 243] on p "1" at bounding box center [33, 240] width 12 height 12
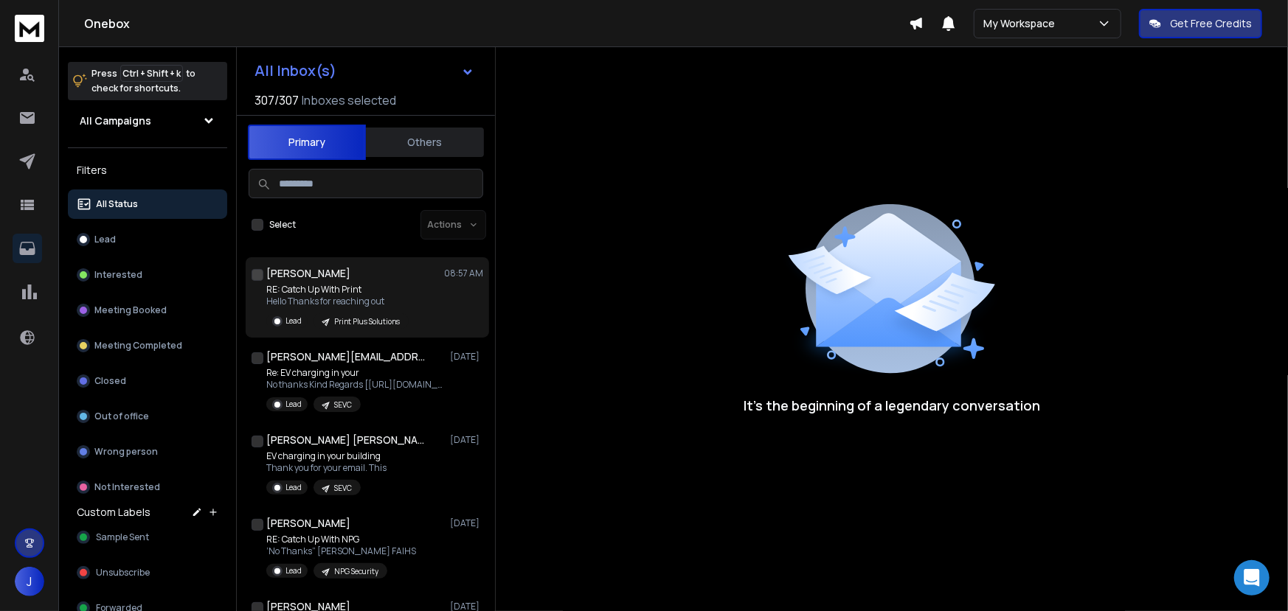
click at [393, 284] on p "RE: Catch Up With Print" at bounding box center [337, 290] width 142 height 12
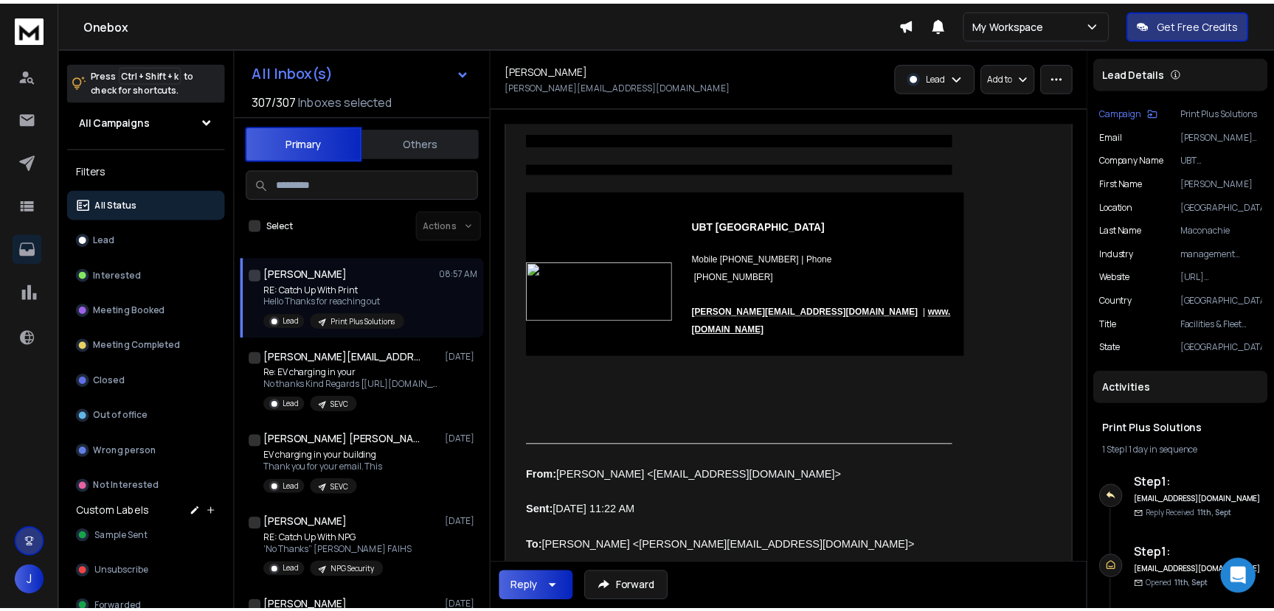
scroll to position [922, 0]
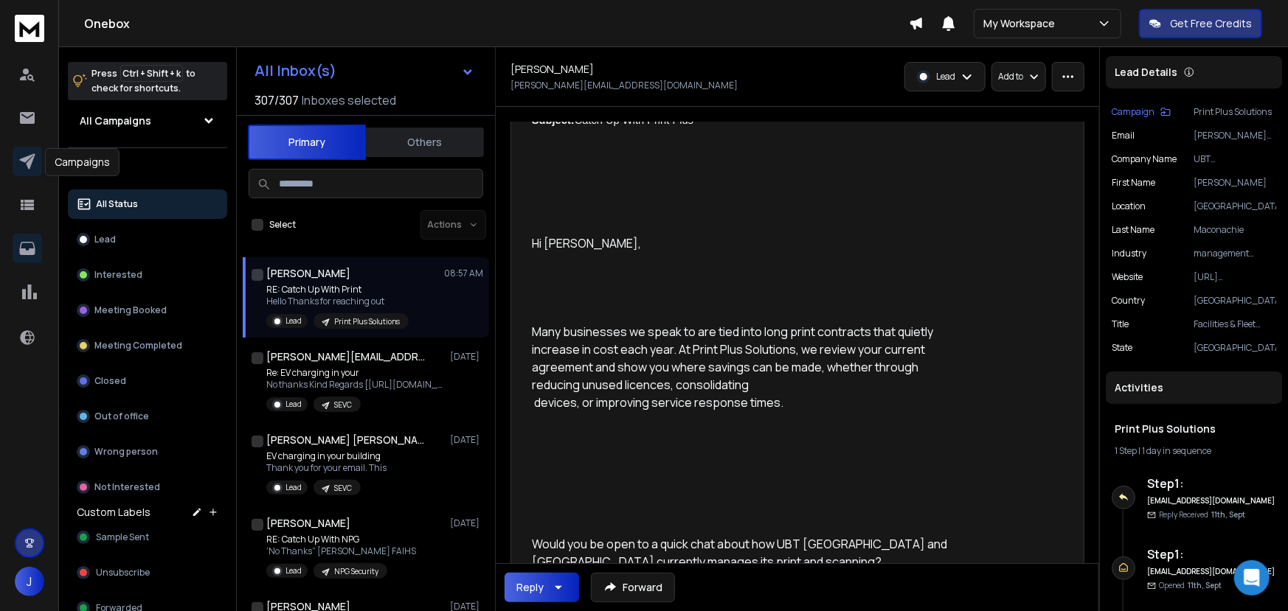
click at [26, 159] on icon at bounding box center [26, 160] width 15 height 15
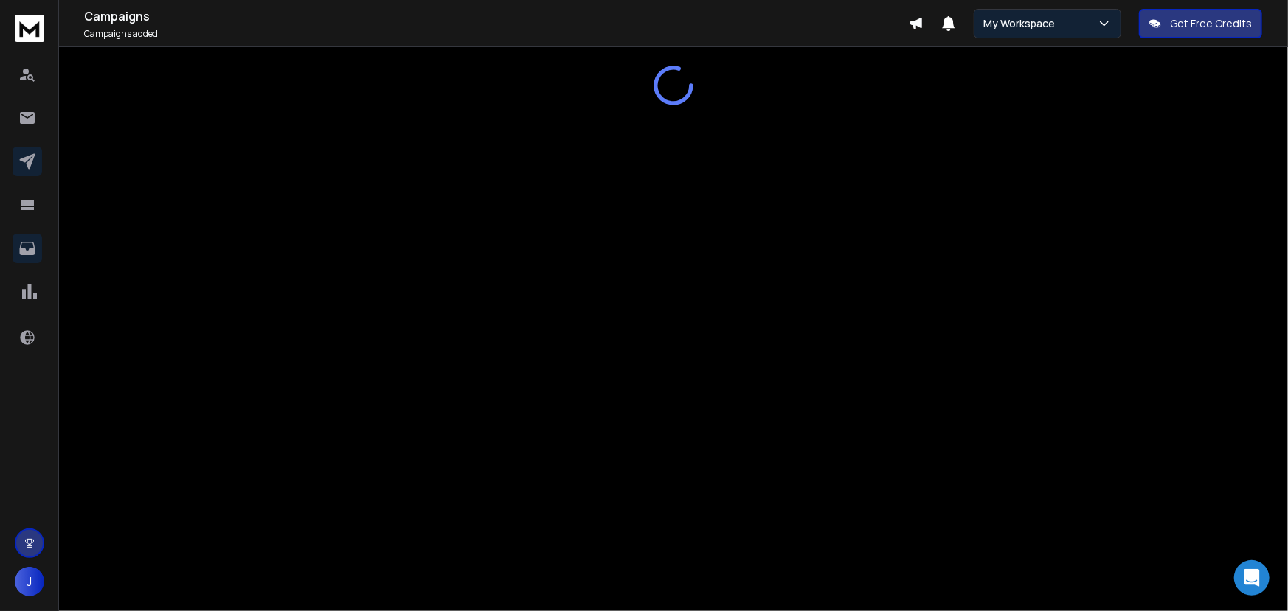
click at [1010, 32] on button "My Workspace" at bounding box center [1048, 24] width 148 height 30
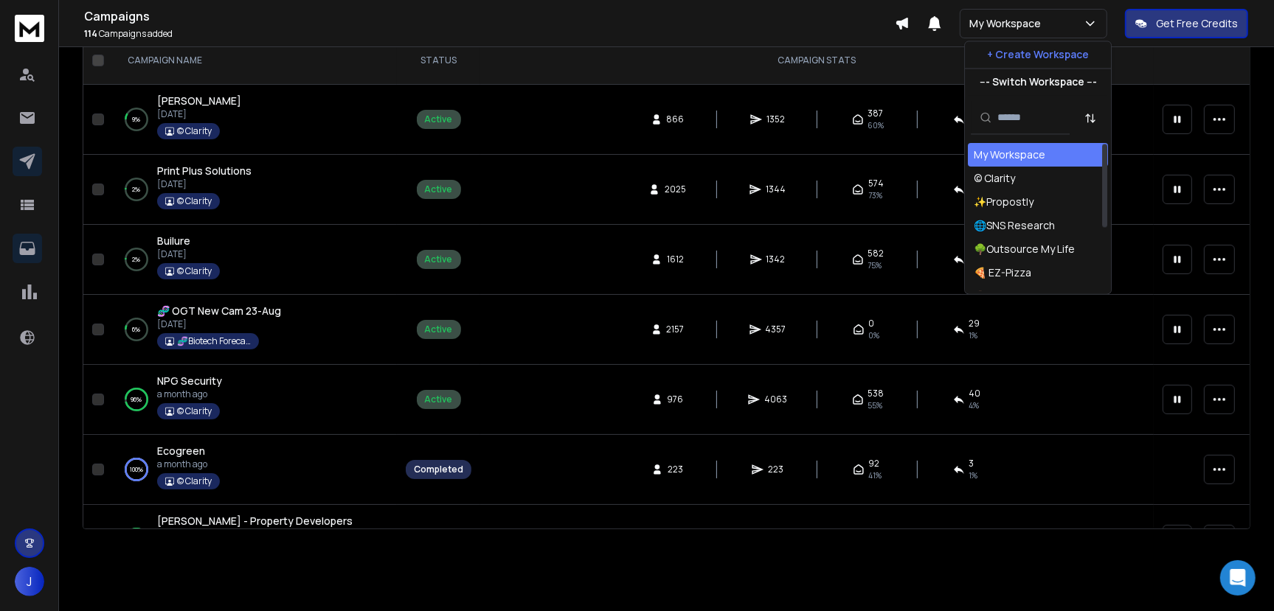
drag, startPoint x: 1106, startPoint y: 237, endPoint x: 1029, endPoint y: 187, distance: 92.7
click at [1107, 154] on div at bounding box center [1104, 185] width 5 height 83
click at [1004, 182] on div "© Clarity" at bounding box center [994, 178] width 41 height 15
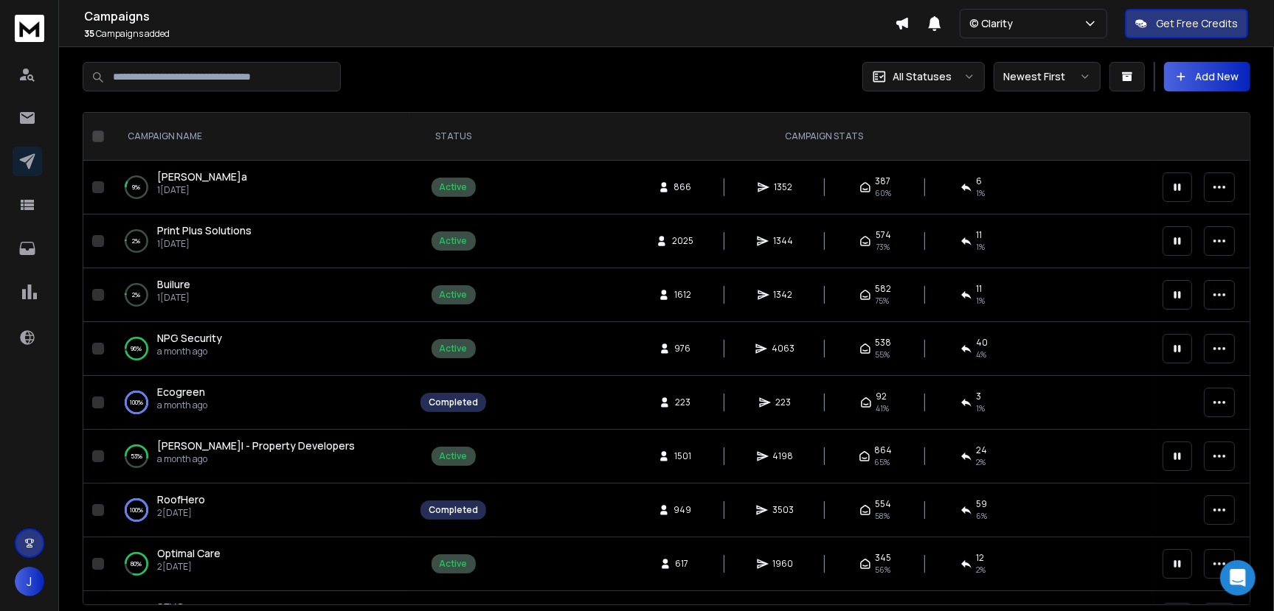
click at [605, 78] on div at bounding box center [375, 77] width 584 height 30
click at [1026, 35] on button "© Clarity" at bounding box center [1034, 24] width 148 height 30
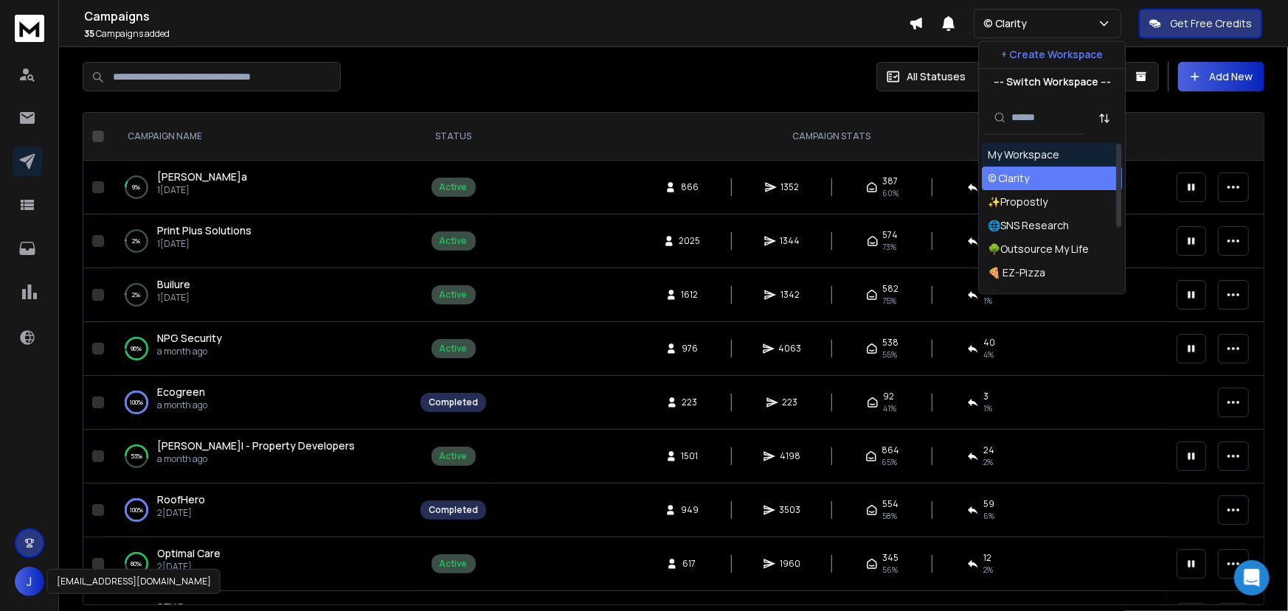
click at [26, 575] on span "J" at bounding box center [30, 582] width 30 height 30
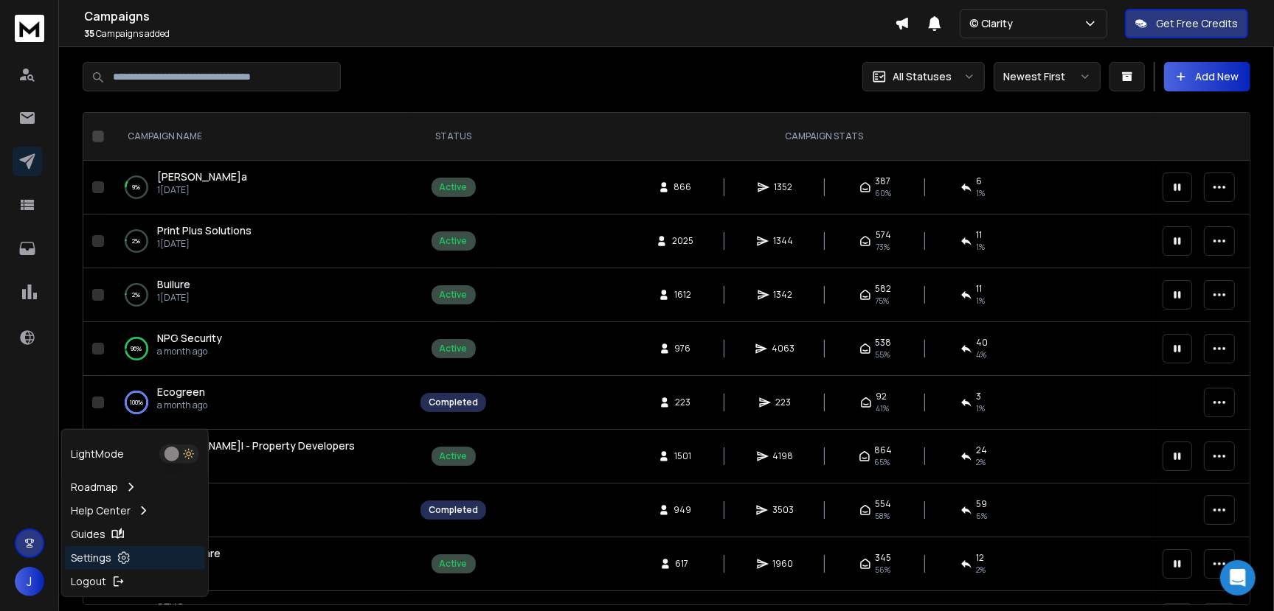
click at [87, 556] on p "Settings" at bounding box center [91, 558] width 41 height 15
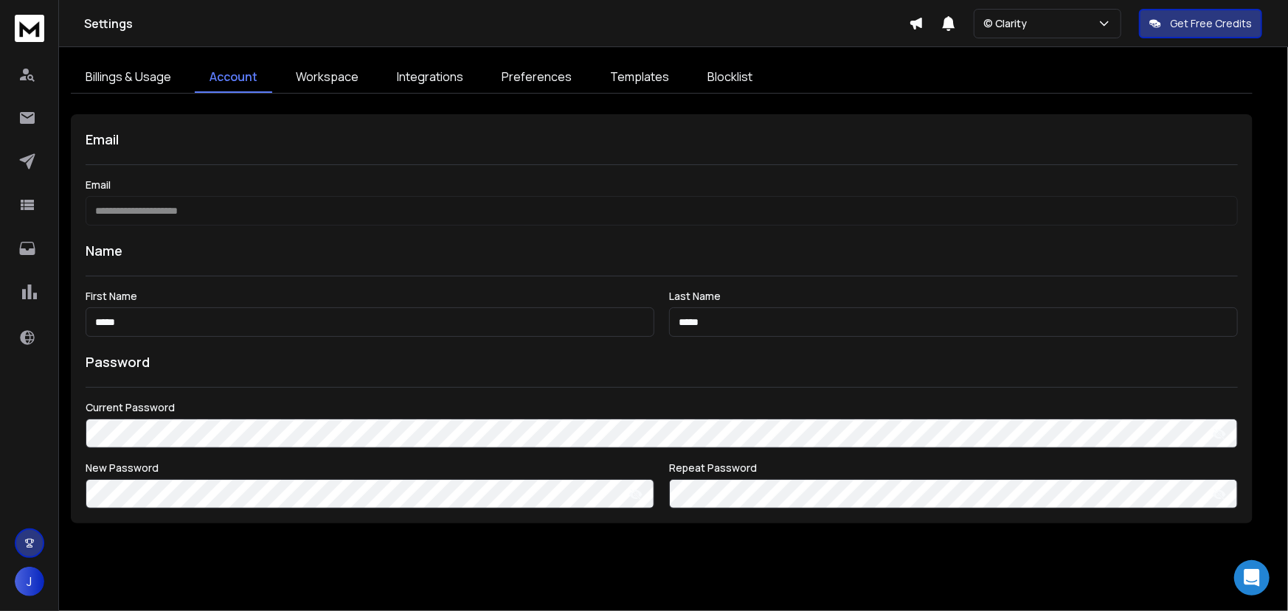
click at [140, 74] on link "Billings & Usage" at bounding box center [128, 77] width 115 height 31
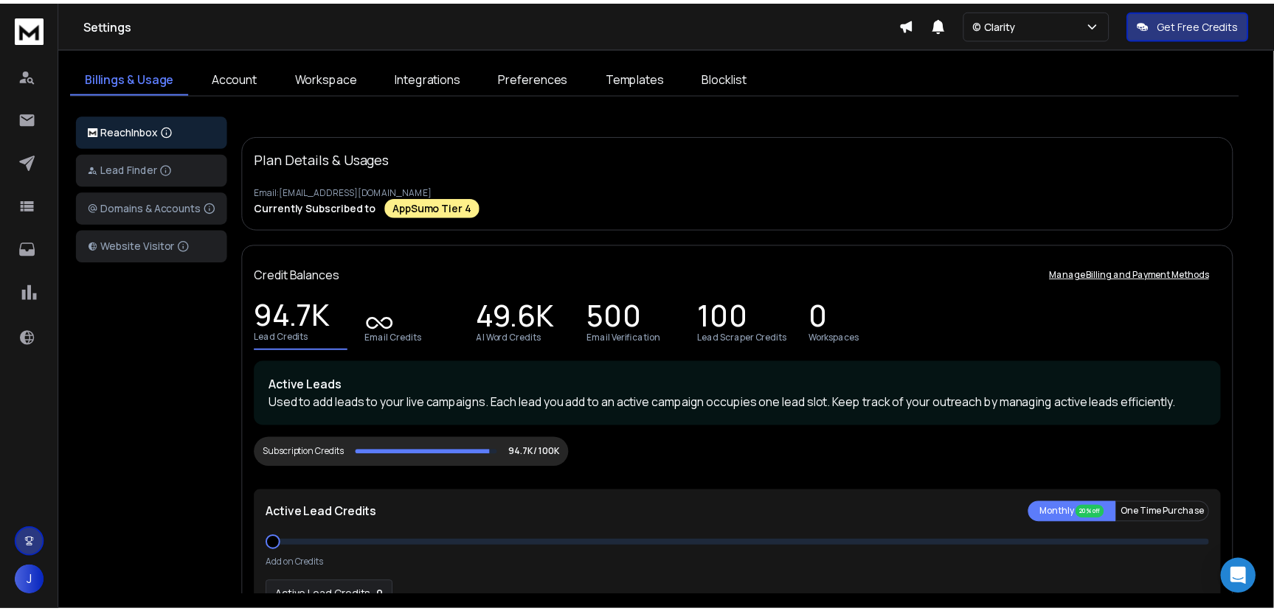
scroll to position [49, 0]
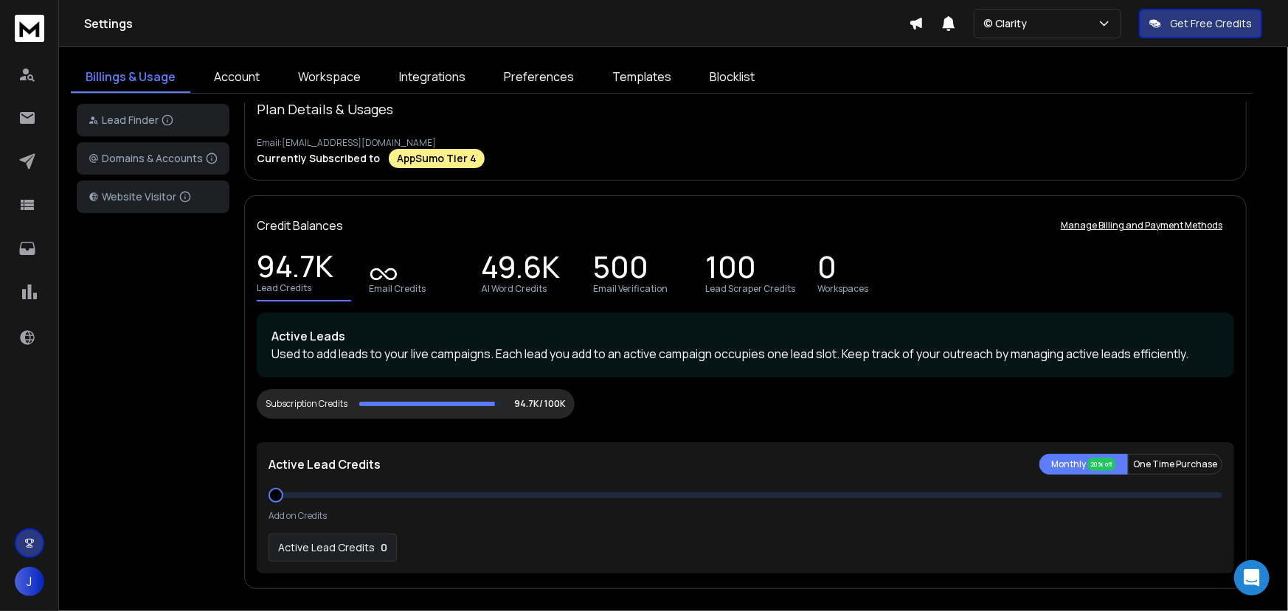
click at [1179, 229] on p "Manage Billing and Payment Methods" at bounding box center [1142, 226] width 162 height 12
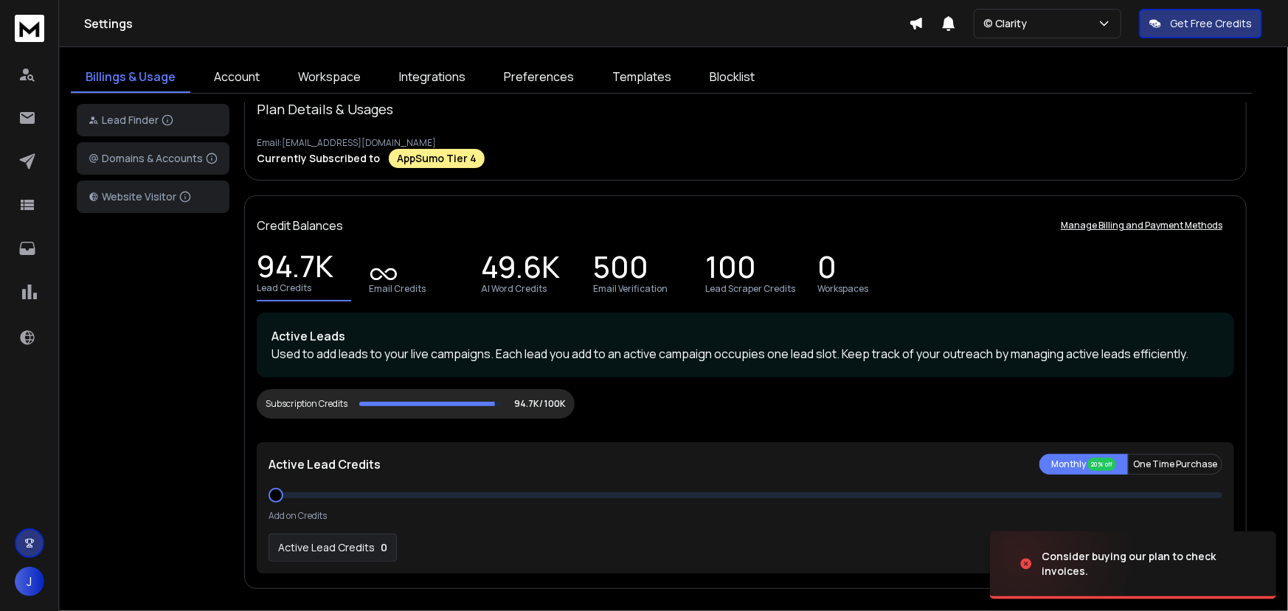
click at [799, 411] on div "Active Leads Used to add leads to your live campaigns. Each lead you add to an …" at bounding box center [745, 366] width 977 height 106
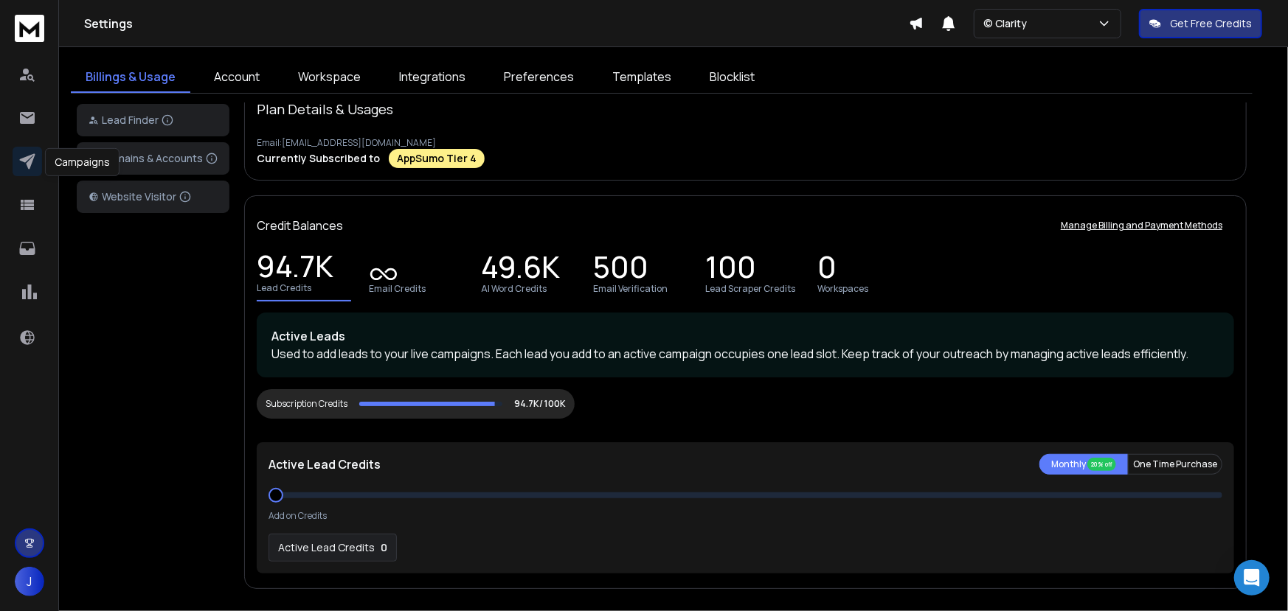
click at [22, 167] on icon at bounding box center [27, 162] width 18 height 18
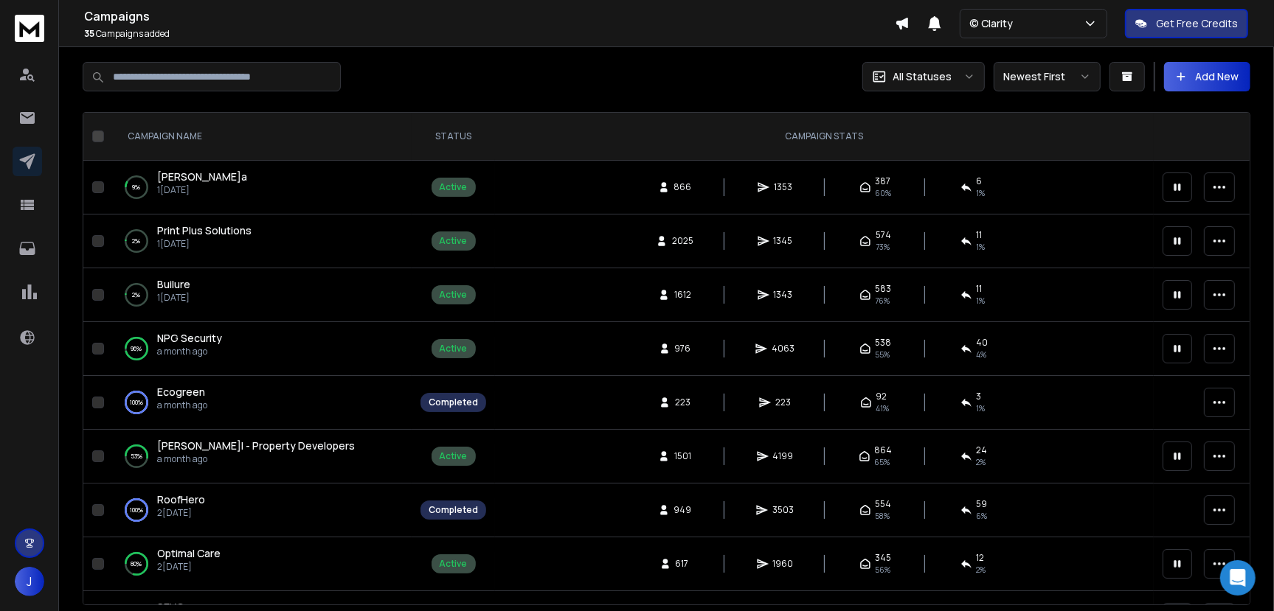
click at [165, 178] on span "Edara" at bounding box center [202, 177] width 90 height 14
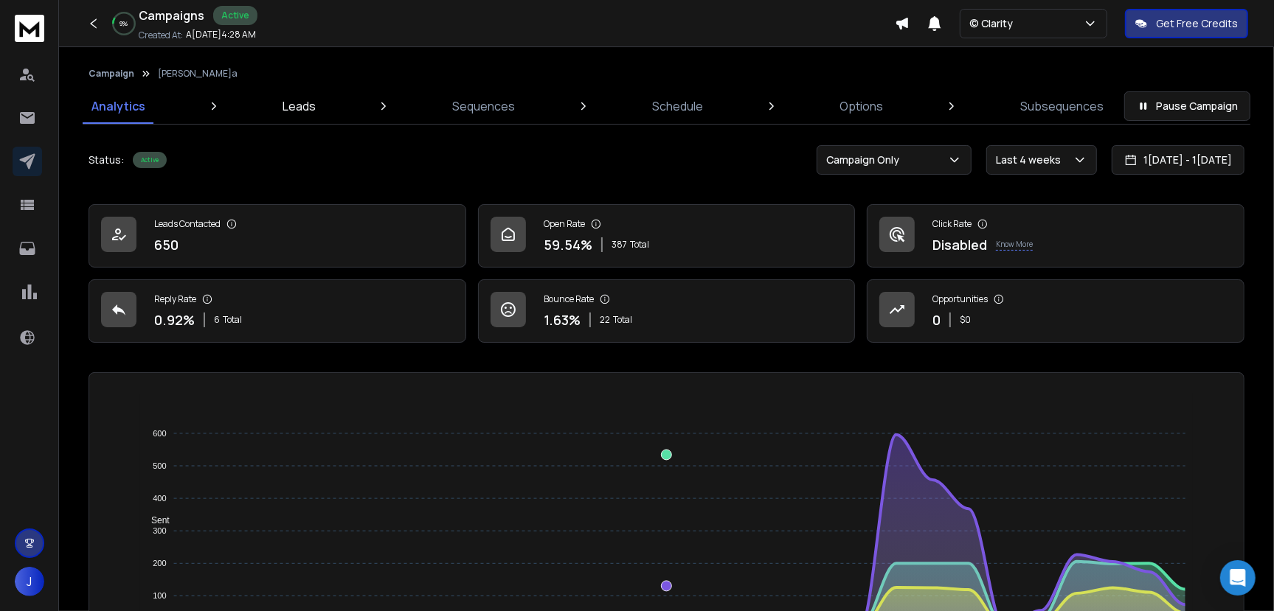
click at [285, 104] on p "Leads" at bounding box center [298, 106] width 33 height 18
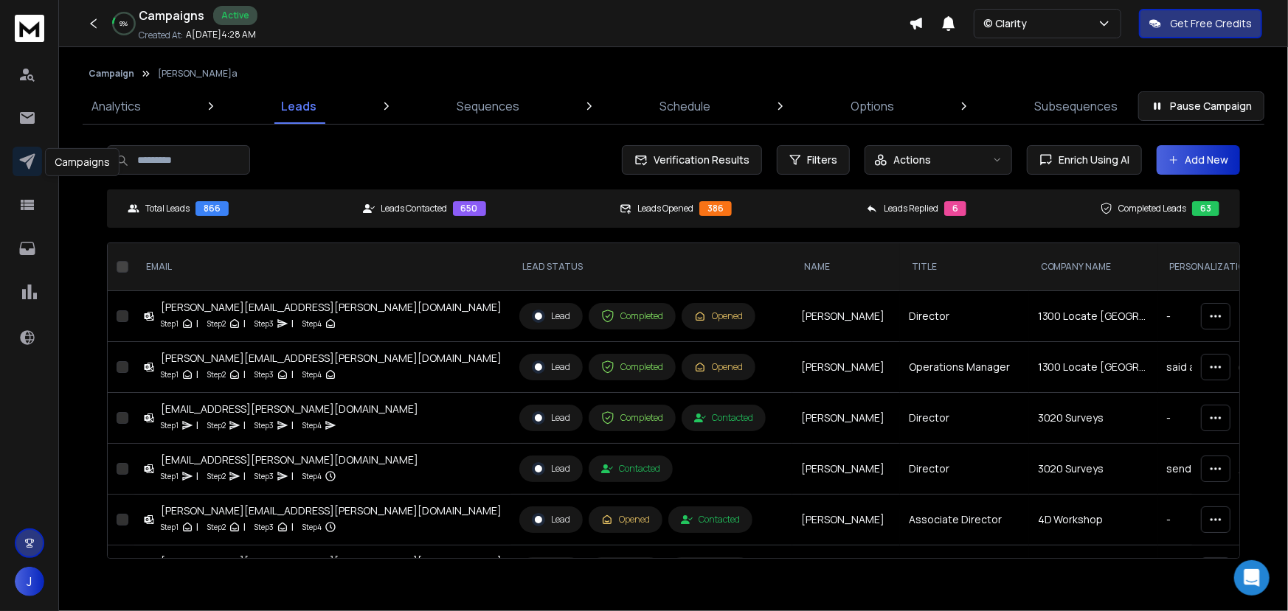
click at [30, 164] on icon at bounding box center [26, 160] width 15 height 15
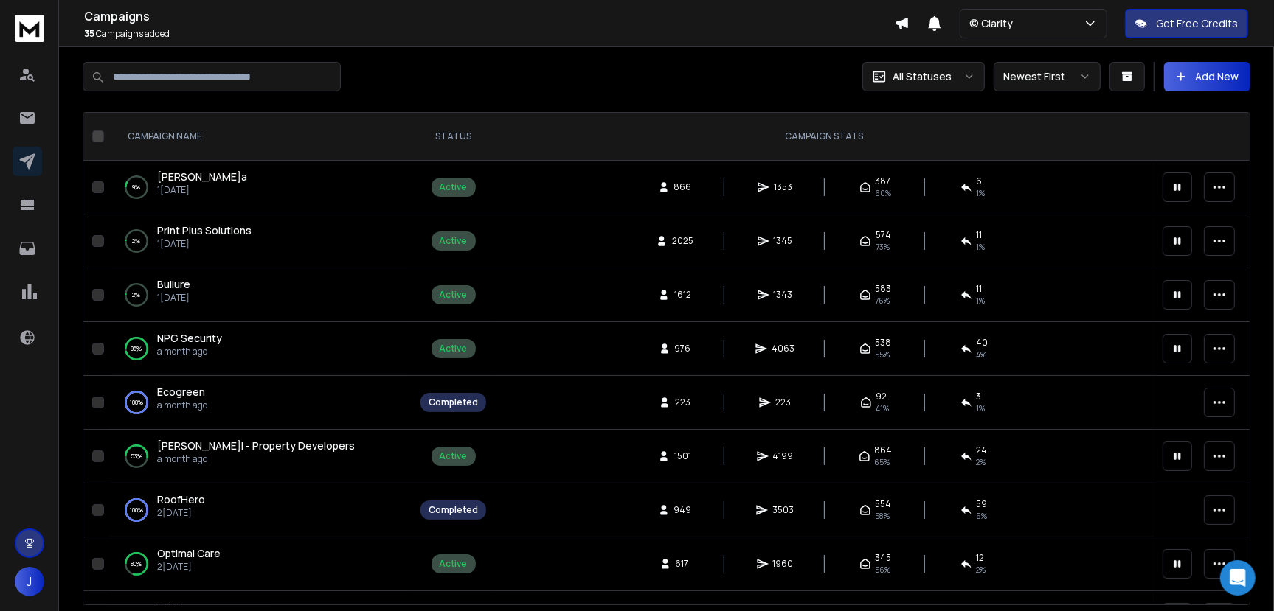
click at [199, 232] on span "Print Plus Solutions" at bounding box center [204, 230] width 94 height 14
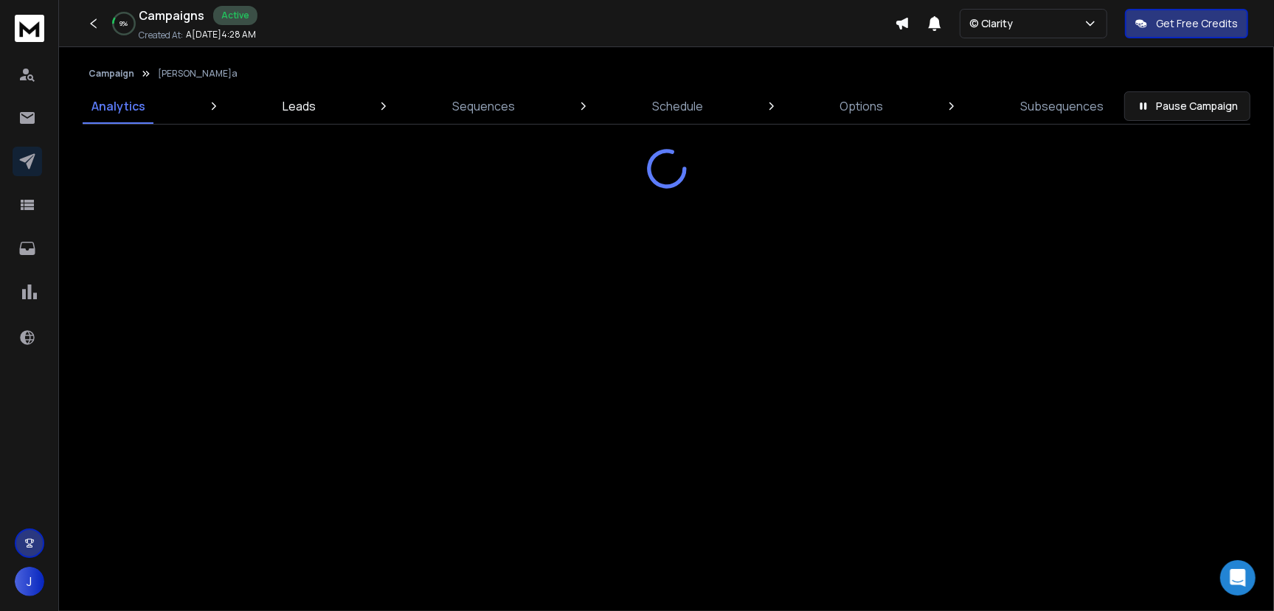
click at [304, 111] on p "Leads" at bounding box center [298, 106] width 33 height 18
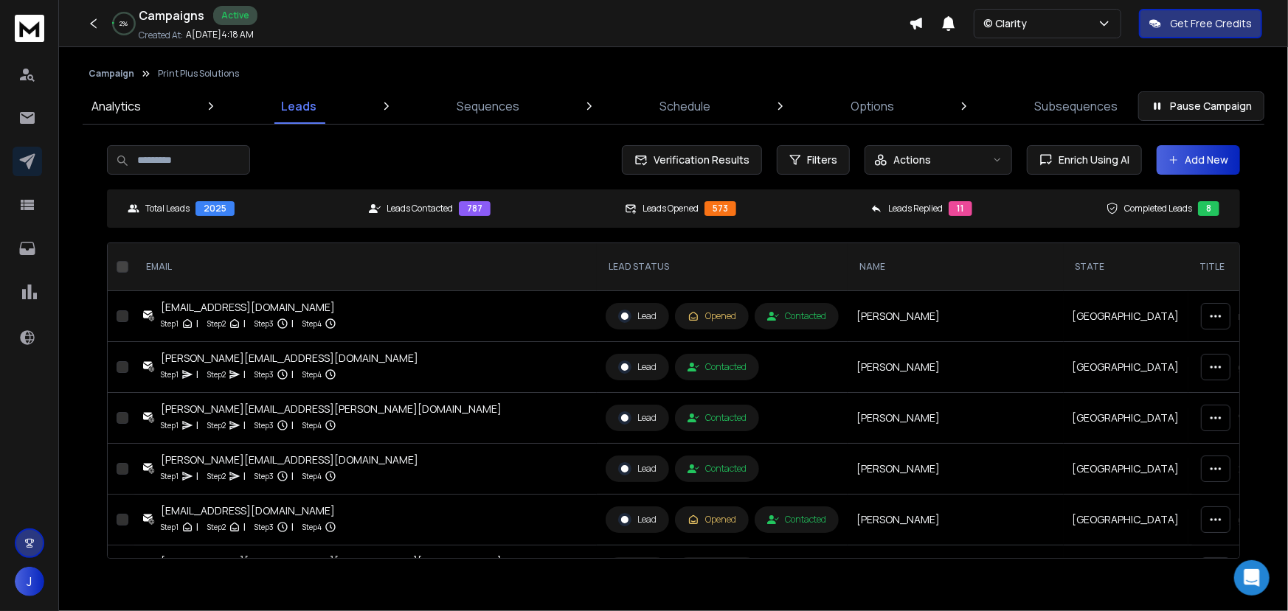
click at [124, 105] on p "Analytics" at bounding box center [115, 106] width 49 height 18
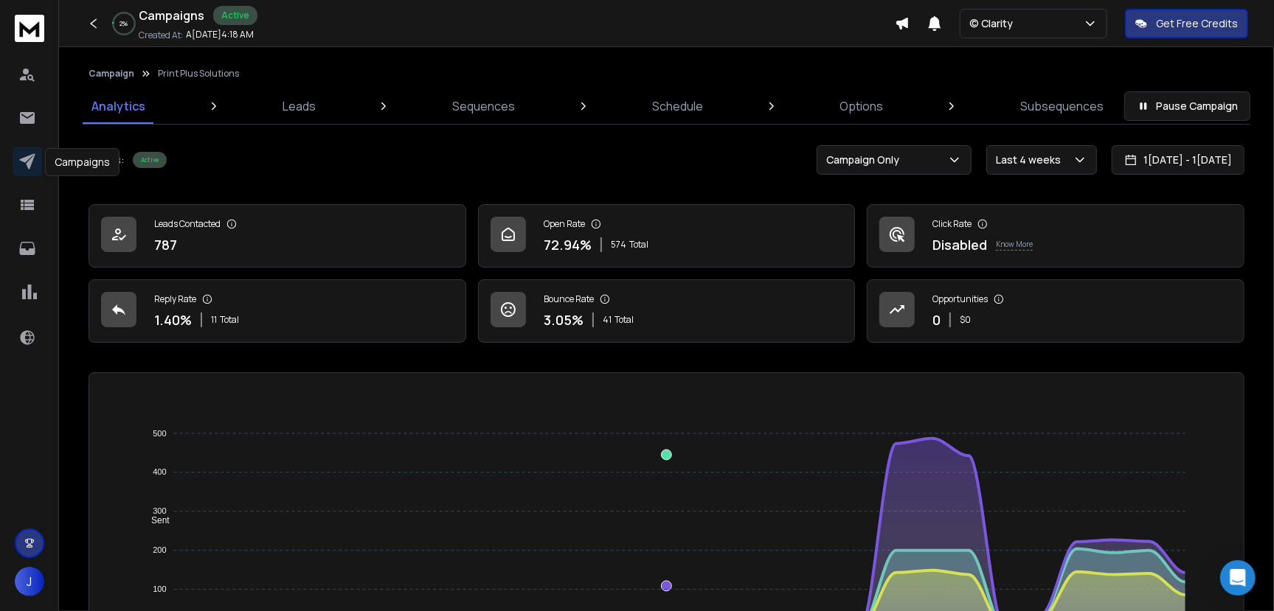
click at [21, 162] on icon at bounding box center [26, 160] width 15 height 15
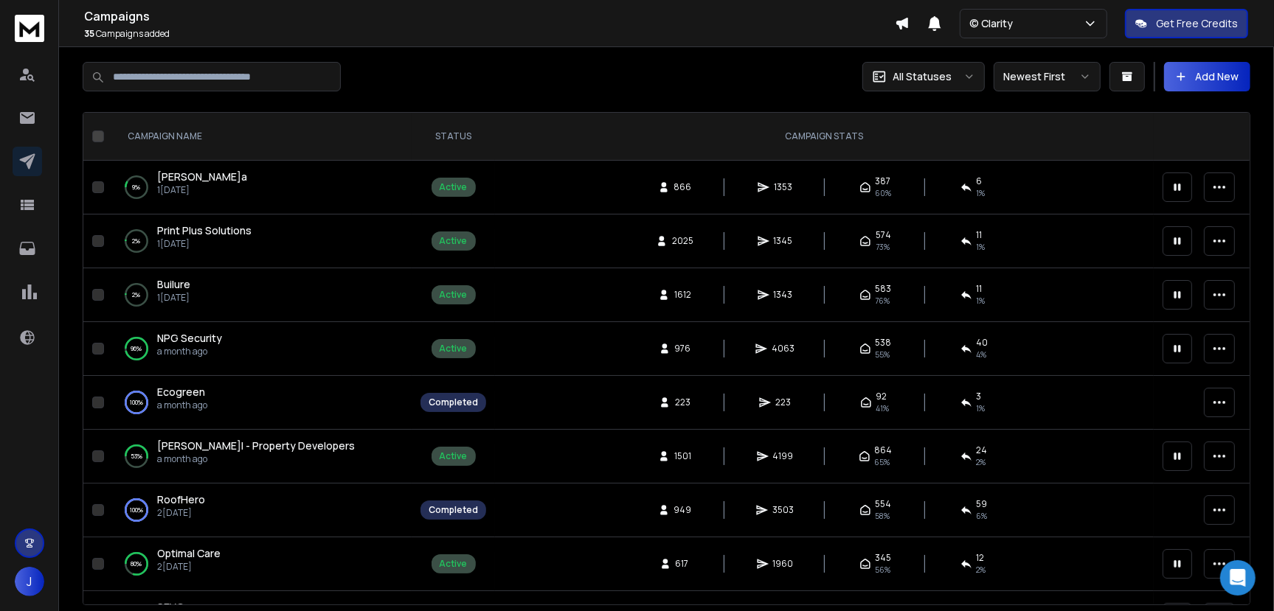
click at [176, 285] on span "Builure" at bounding box center [173, 284] width 33 height 14
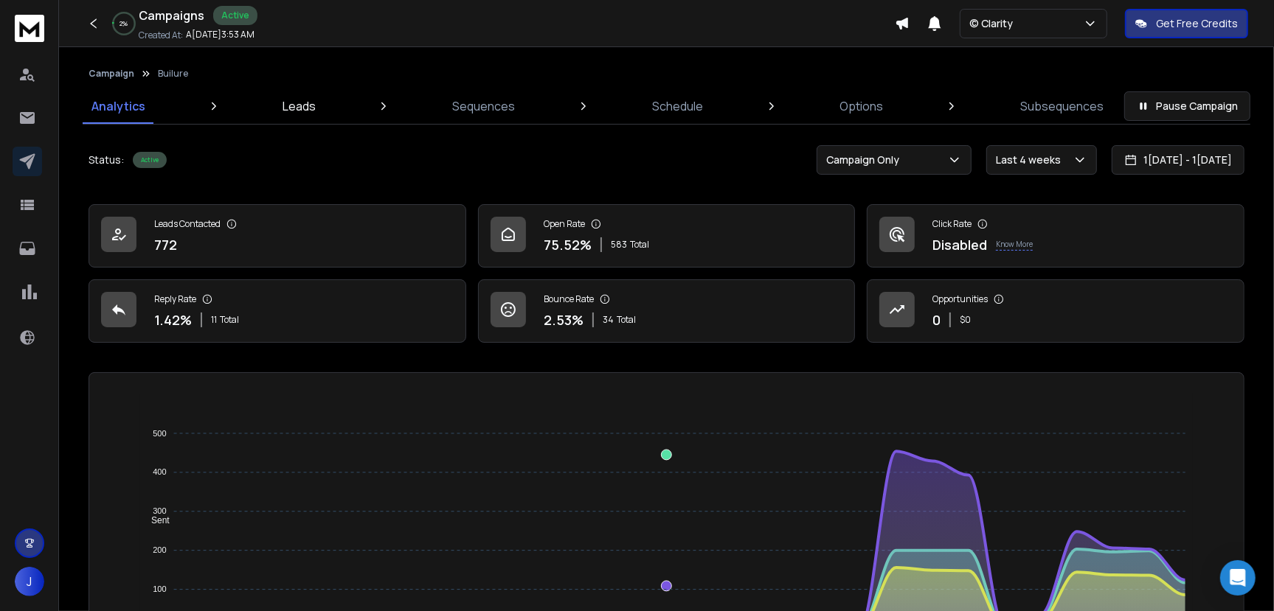
click at [302, 112] on p "Leads" at bounding box center [298, 106] width 33 height 18
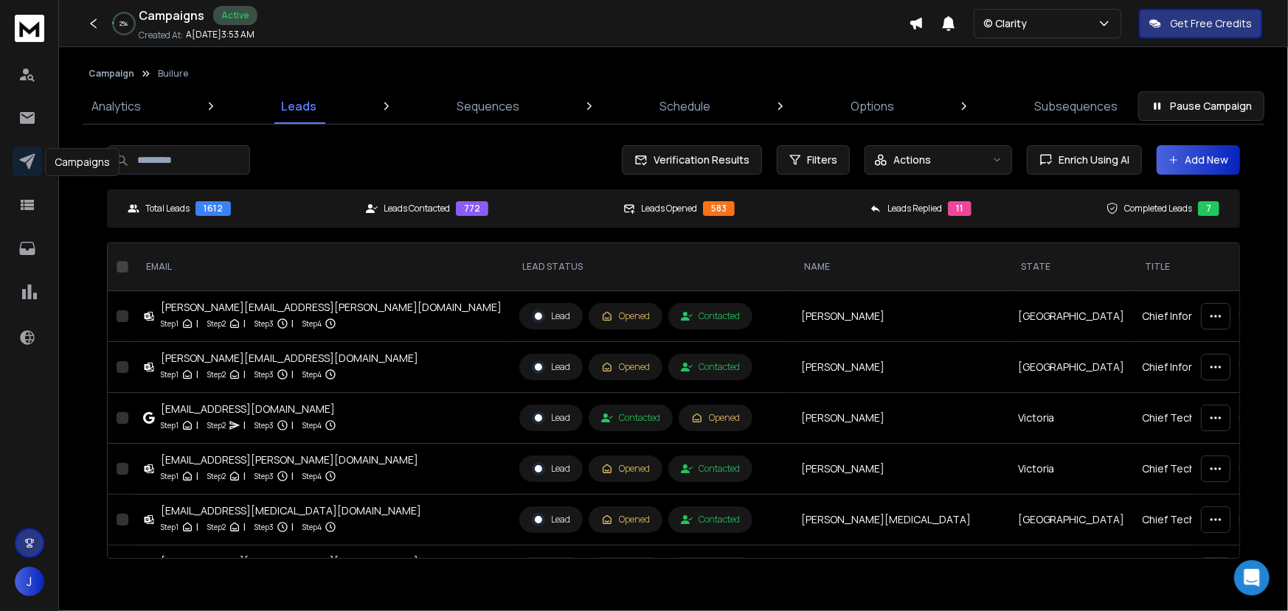
click at [20, 162] on icon at bounding box center [27, 162] width 18 height 18
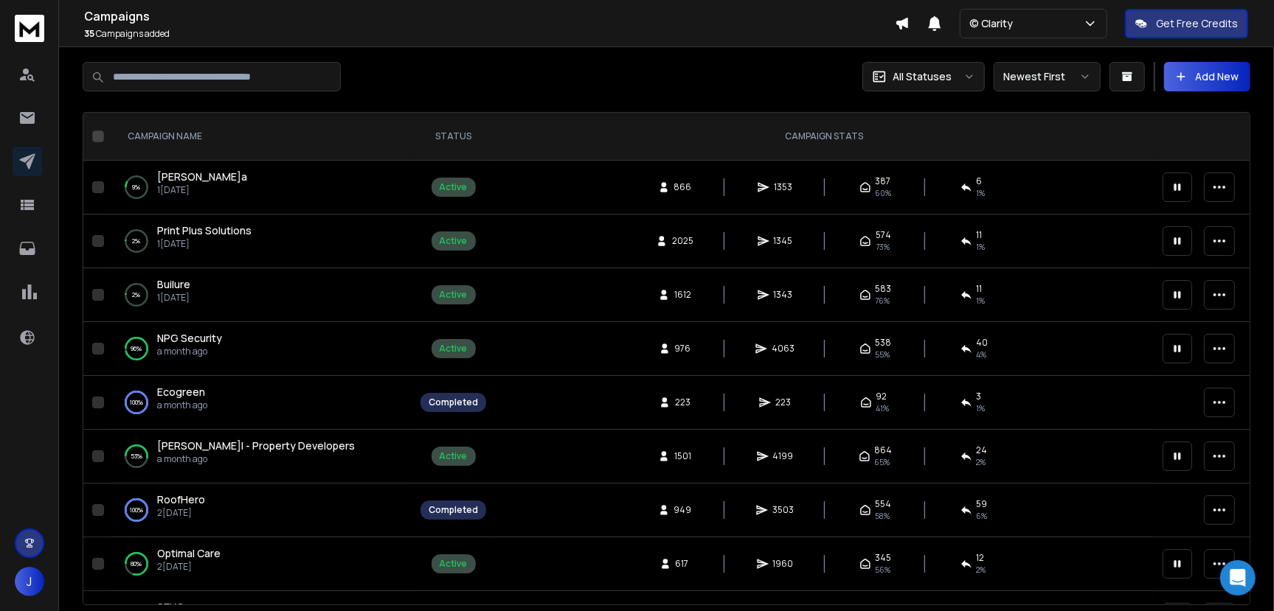
click at [190, 339] on span "NPG Security" at bounding box center [189, 338] width 65 height 14
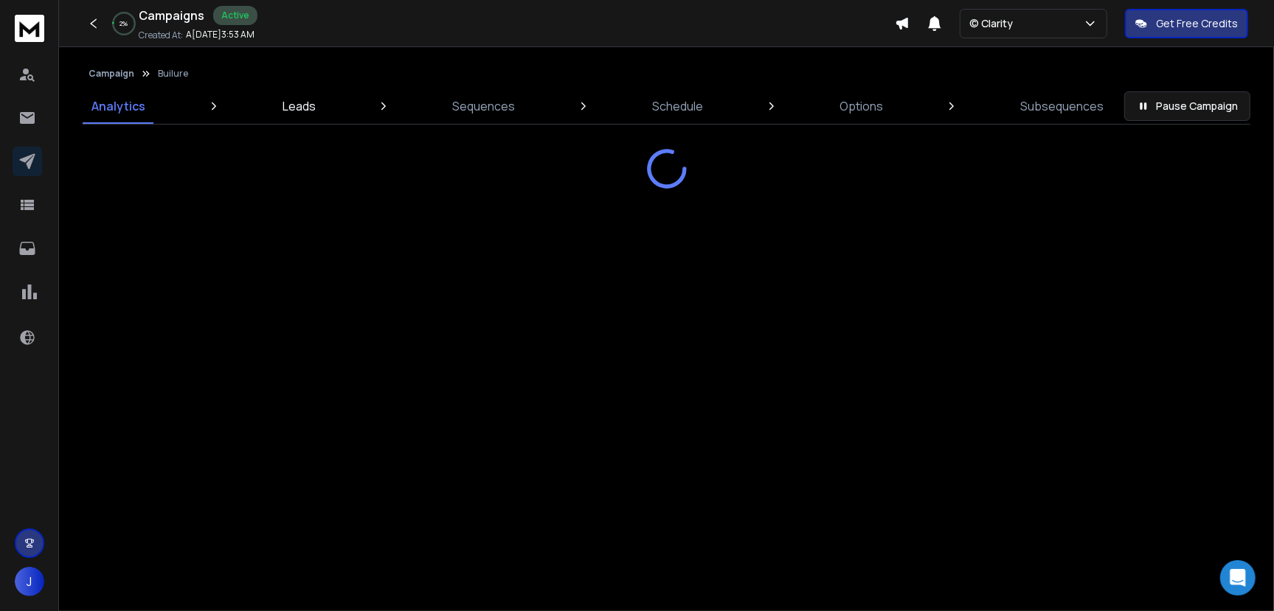
click at [304, 113] on p "Leads" at bounding box center [298, 106] width 33 height 18
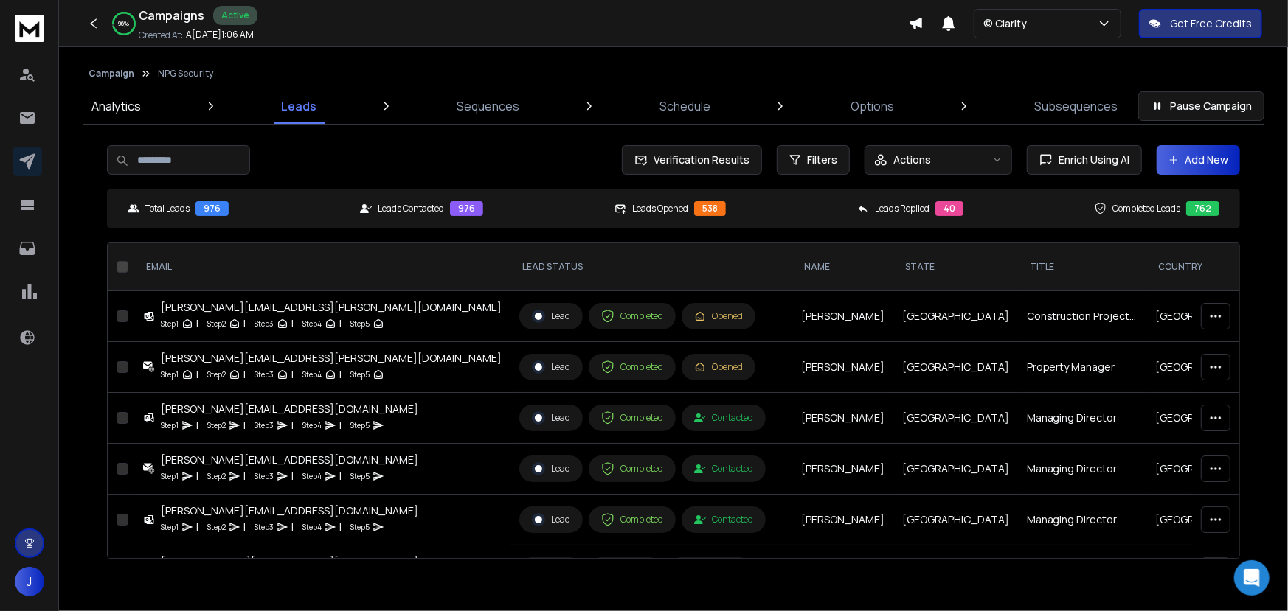
click at [120, 107] on p "Analytics" at bounding box center [115, 106] width 49 height 18
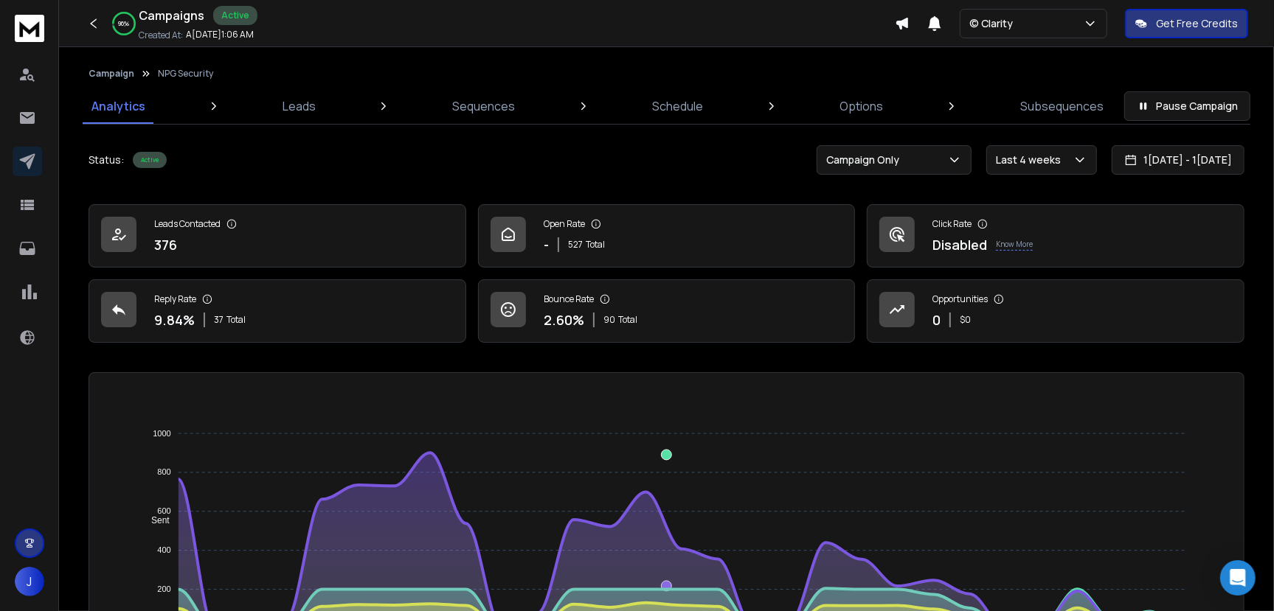
scroll to position [460, 0]
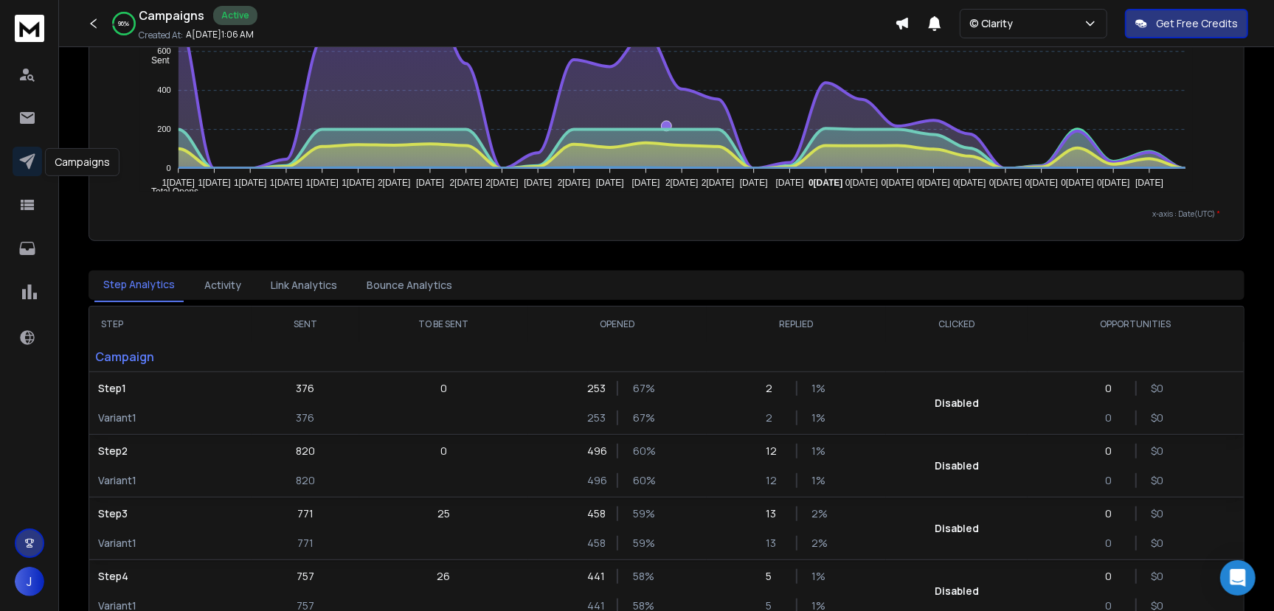
click at [24, 165] on icon at bounding box center [27, 162] width 18 height 18
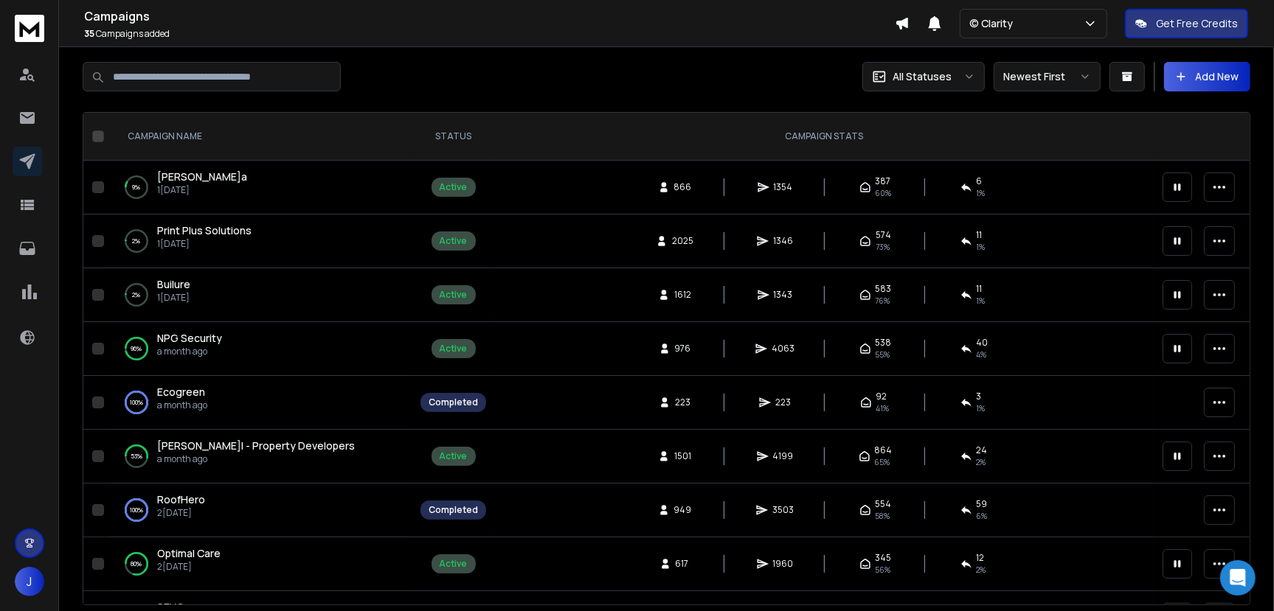
click at [438, 72] on div at bounding box center [375, 77] width 584 height 30
click at [1026, 22] on div "© Clarity" at bounding box center [1033, 23] width 128 height 15
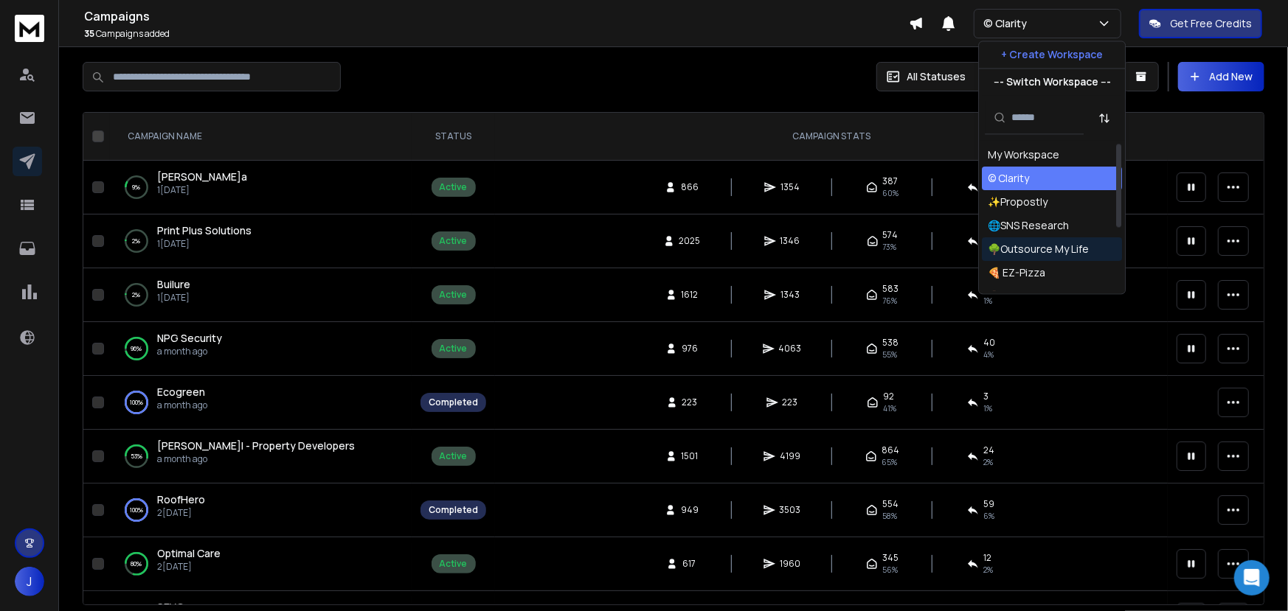
click at [1052, 251] on div "🌳Outsource My Life" at bounding box center [1038, 249] width 101 height 15
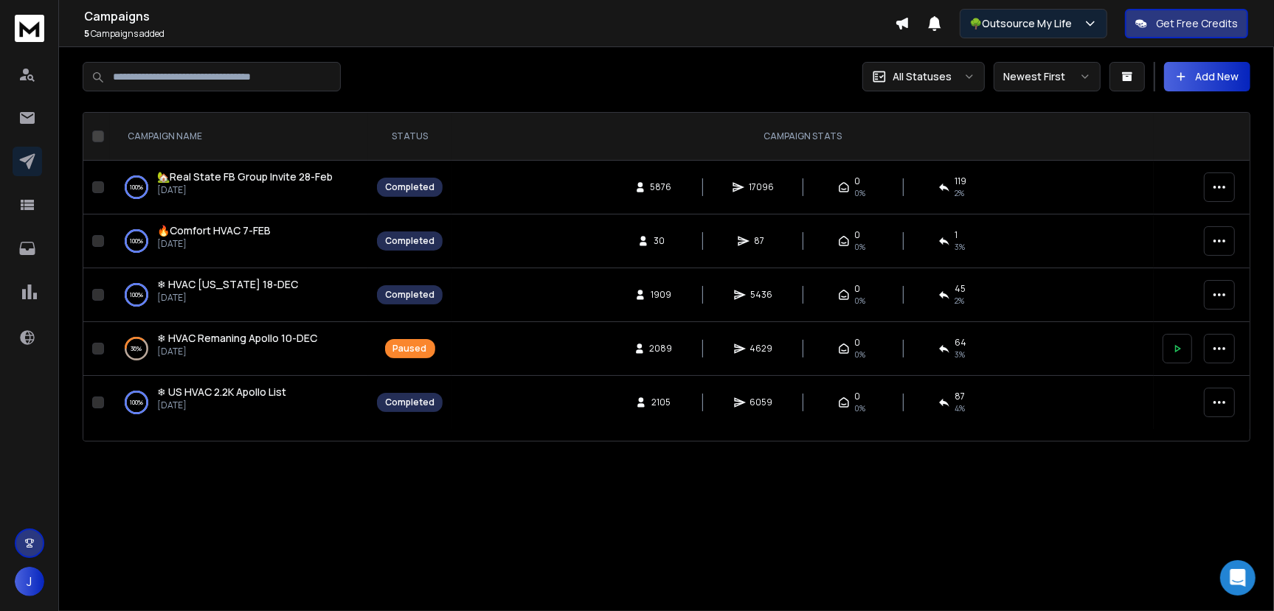
click at [1048, 25] on p "🌳Outsource My Life" at bounding box center [1023, 23] width 108 height 15
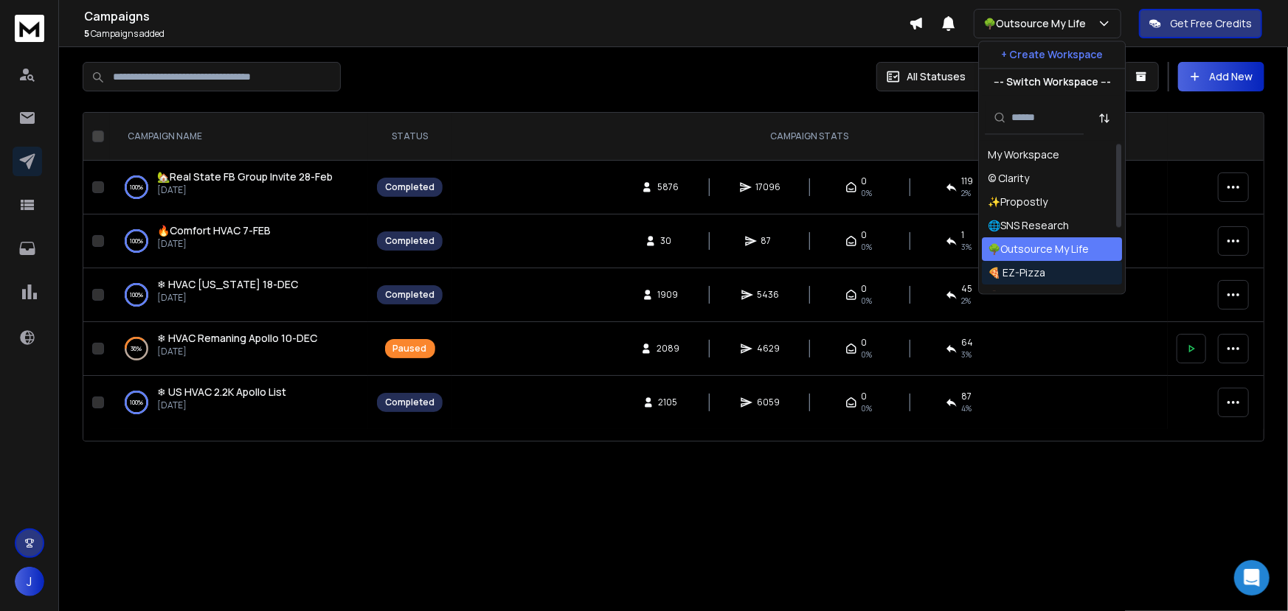
click at [1029, 273] on div "🍕 EZ-Pizza" at bounding box center [1017, 273] width 58 height 15
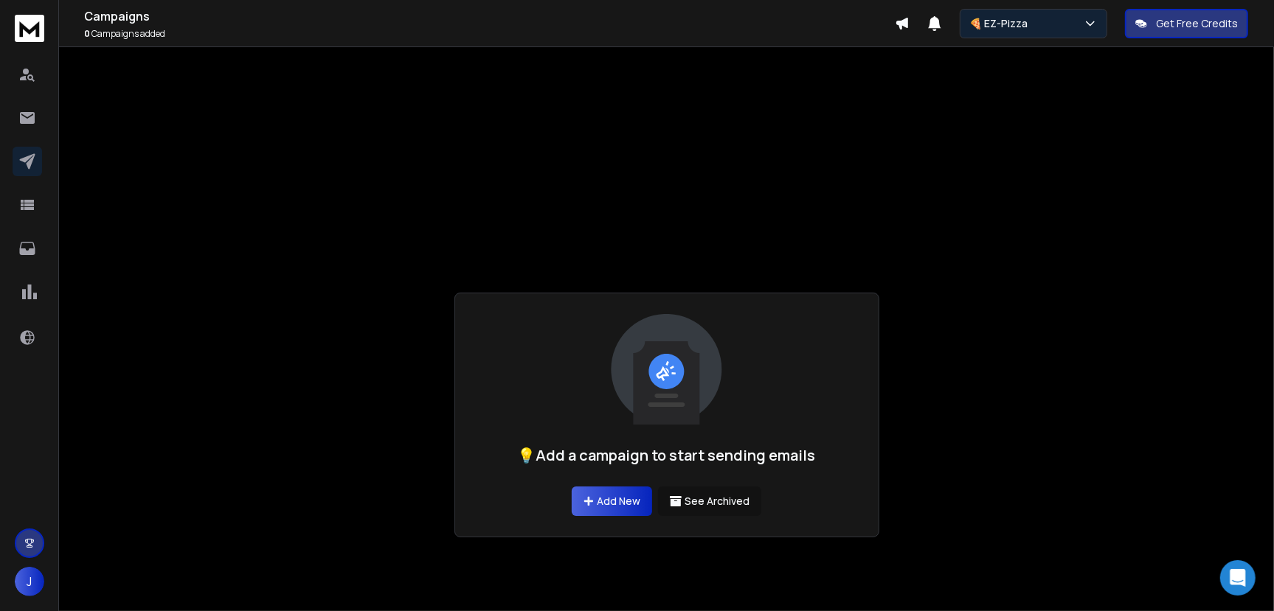
click at [1024, 24] on p "🍕 EZ-Pizza" at bounding box center [1001, 23] width 64 height 15
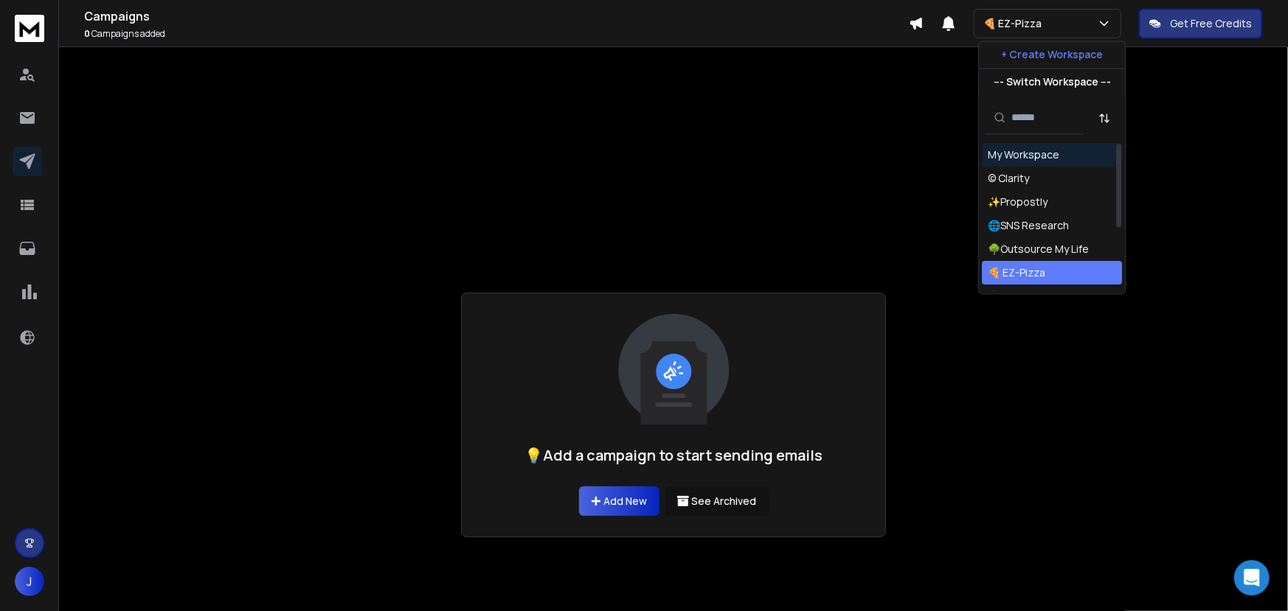
click at [1013, 156] on div "My Workspace" at bounding box center [1024, 155] width 72 height 15
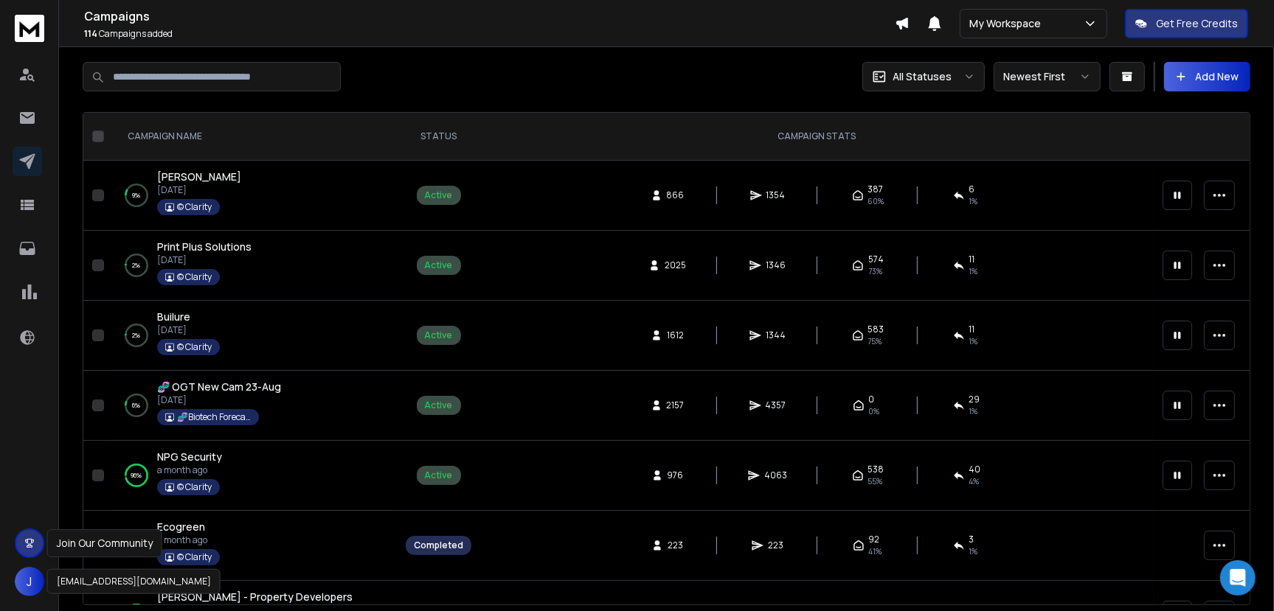
click at [21, 588] on span "J" at bounding box center [30, 582] width 30 height 30
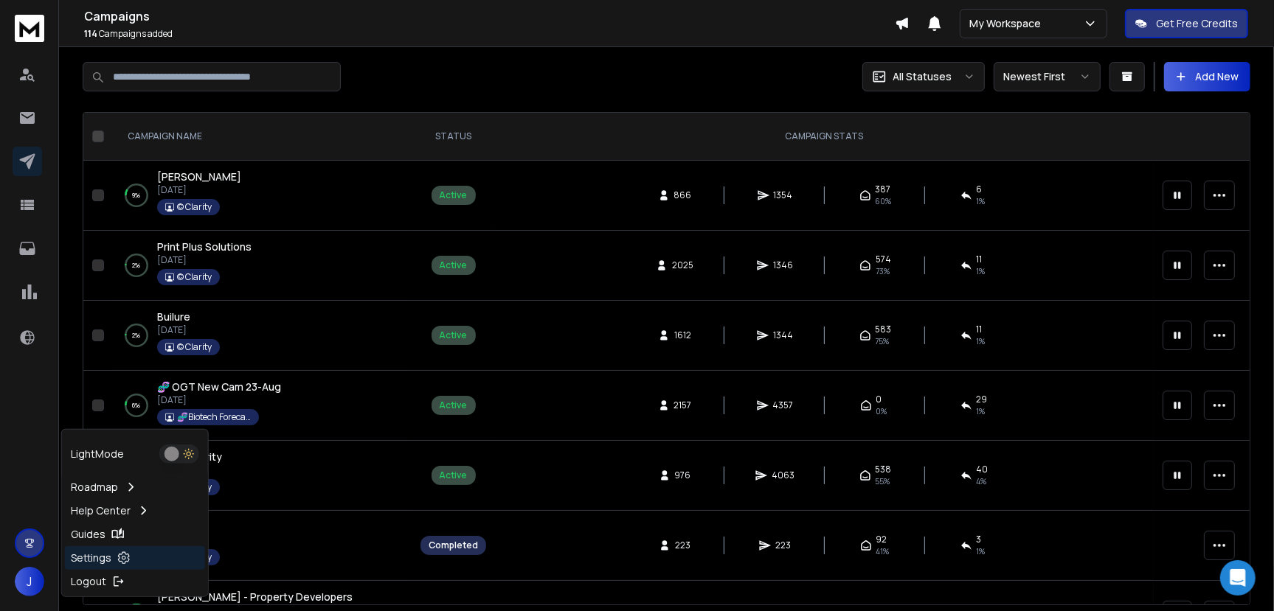
click at [130, 553] on div "Settings" at bounding box center [135, 558] width 140 height 24
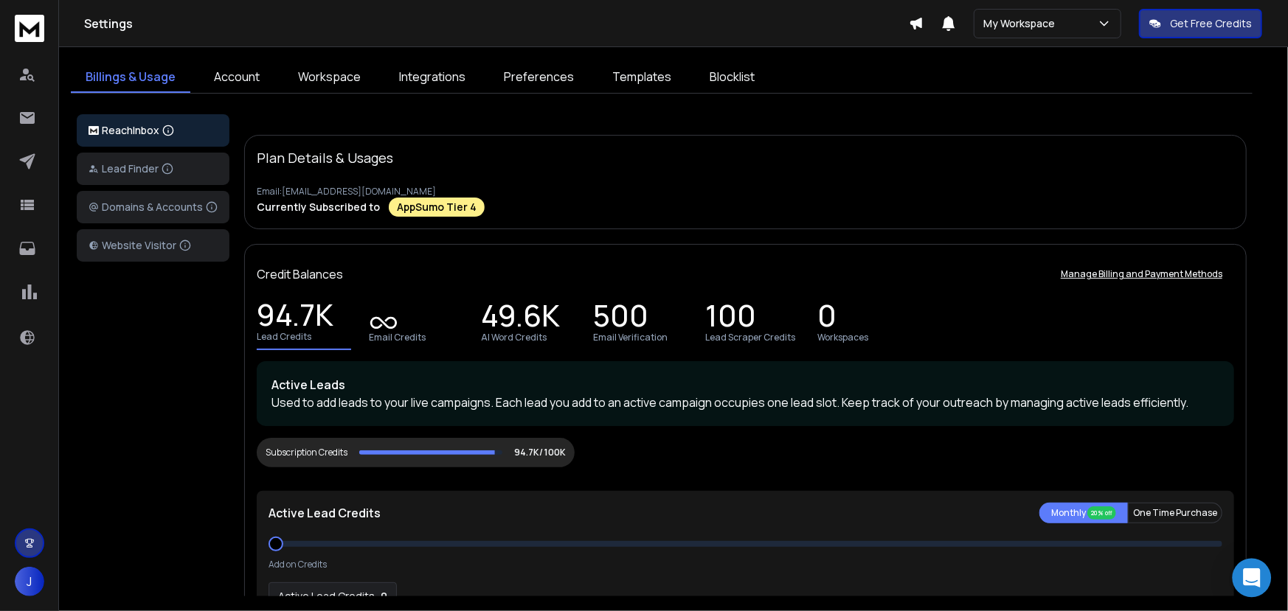
click at [1259, 578] on icon "Open Intercom Messenger" at bounding box center [1251, 578] width 17 height 19
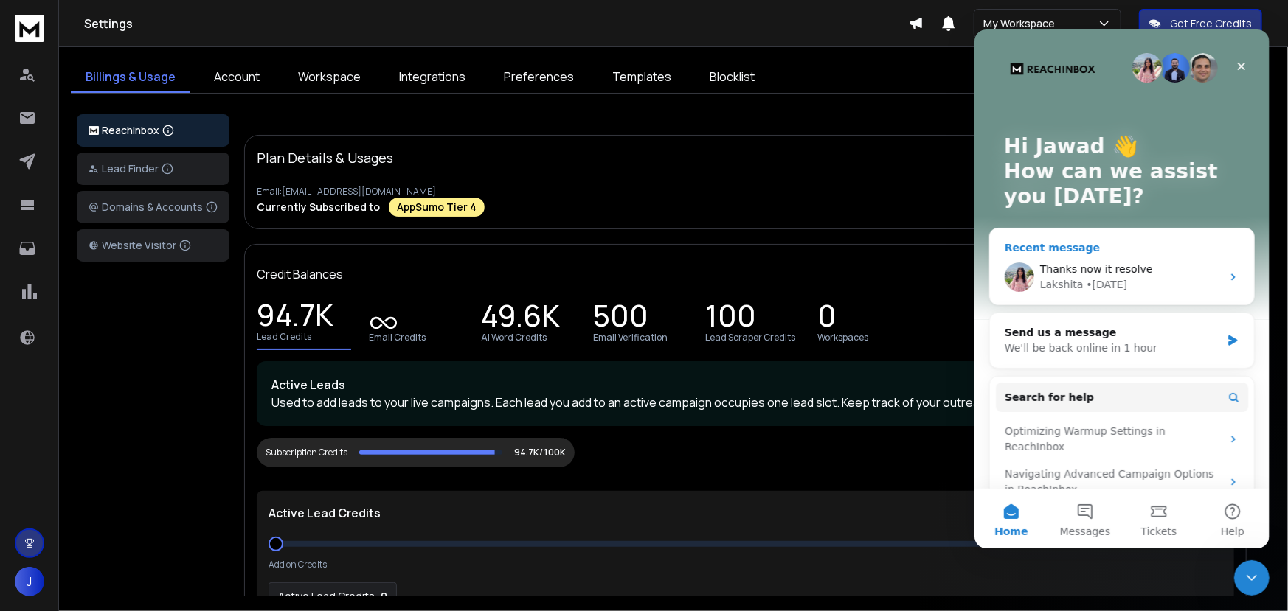
click at [1088, 270] on span "Thanks now it resolve" at bounding box center [1095, 269] width 113 height 12
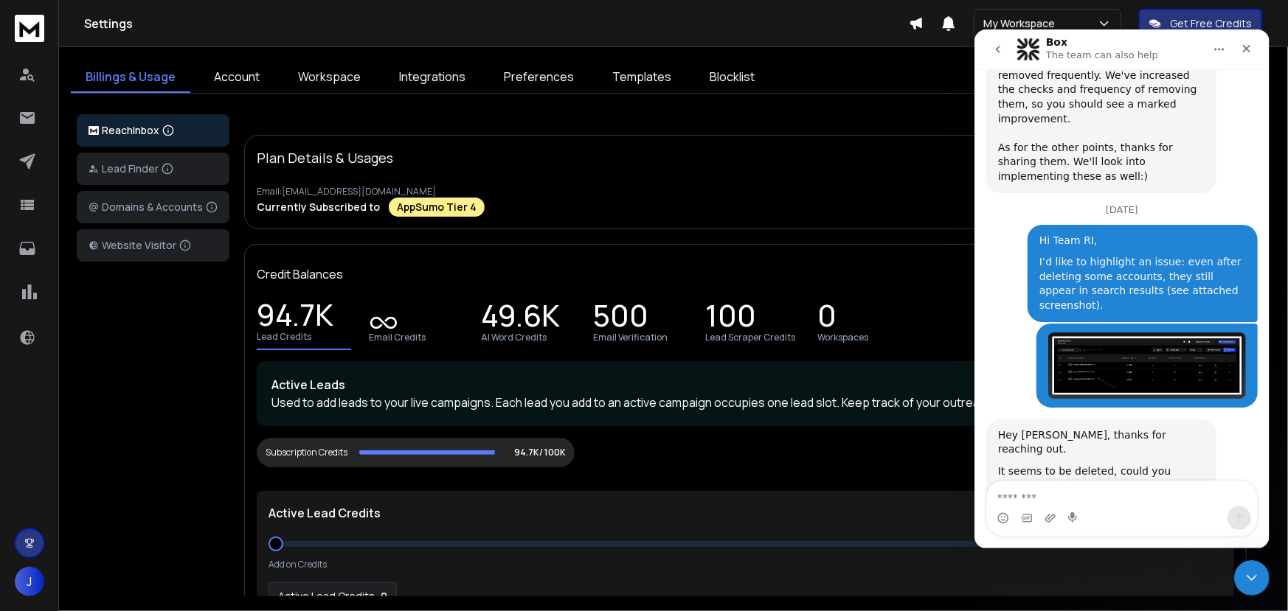
scroll to position [1364, 0]
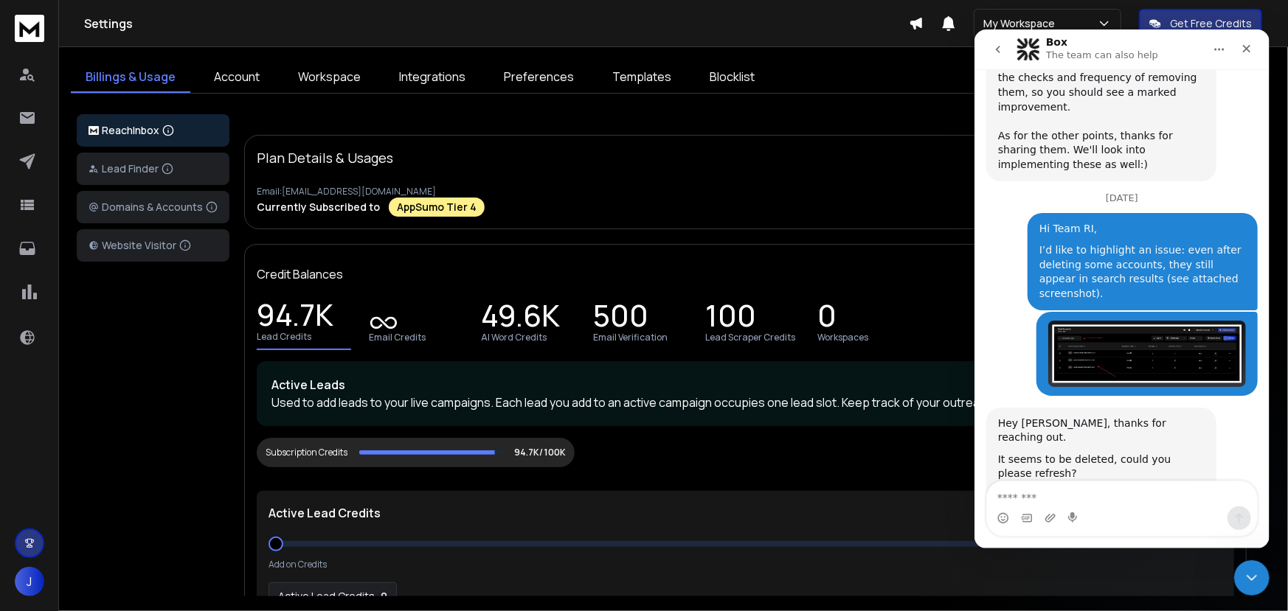
click at [1079, 502] on textarea "Message…" at bounding box center [1121, 493] width 270 height 25
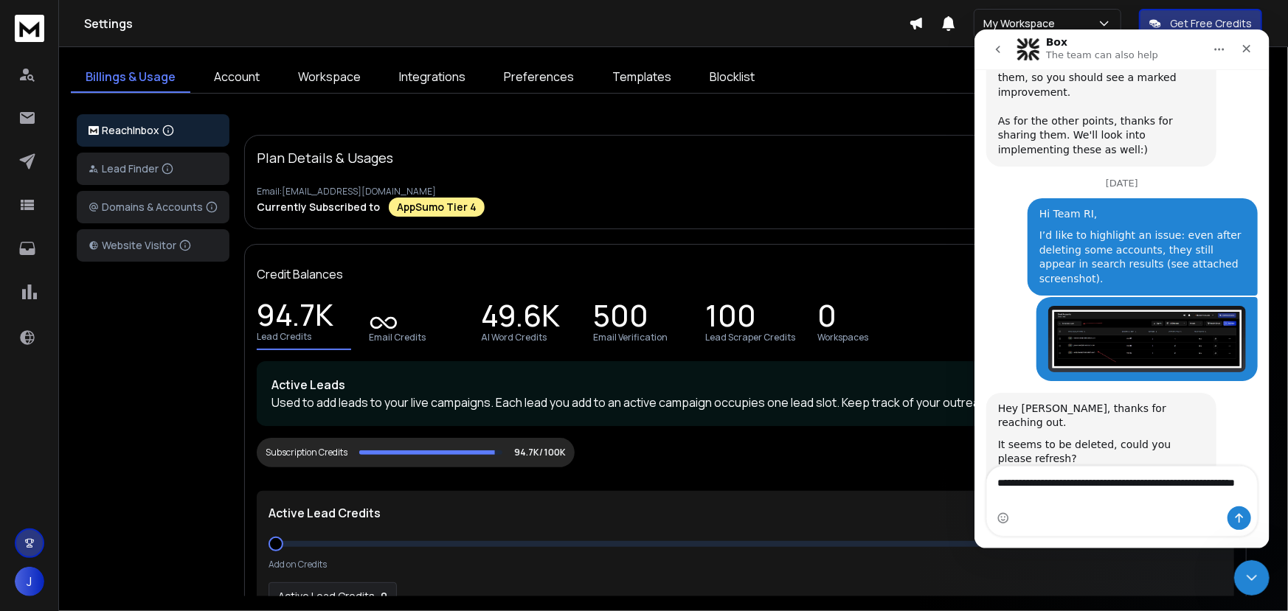
click at [1028, 495] on textarea "**********" at bounding box center [1121, 486] width 270 height 40
click at [1025, 496] on textarea "**********" at bounding box center [1121, 486] width 270 height 40
click at [1092, 502] on textarea "**********" at bounding box center [1121, 486] width 270 height 40
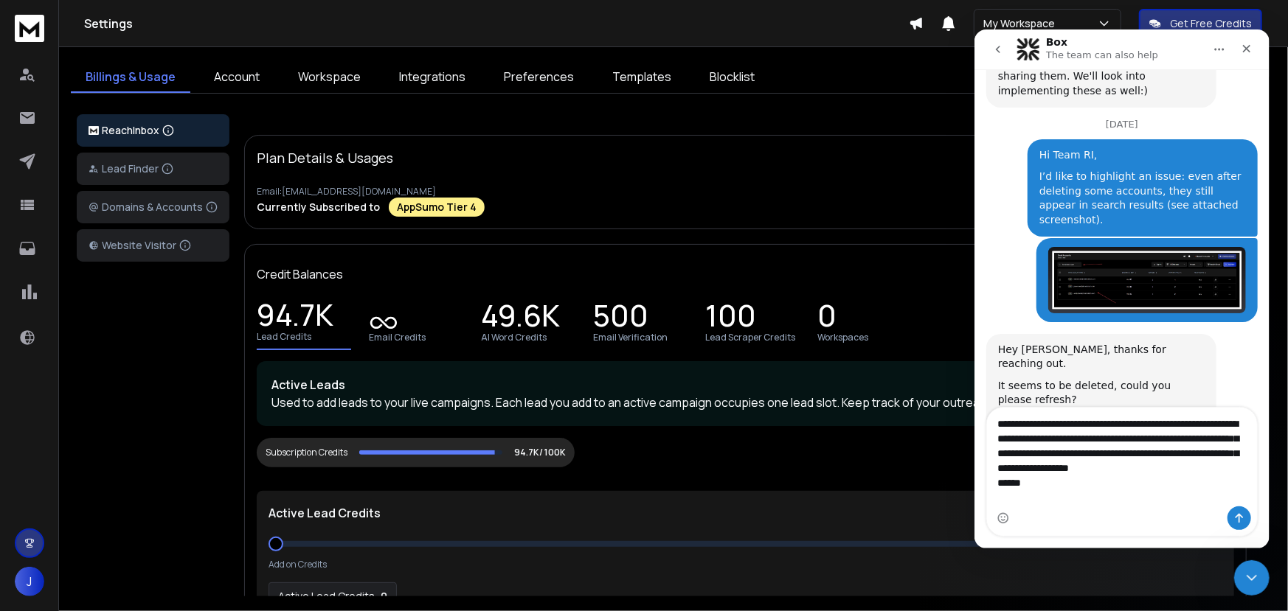
scroll to position [1453, 0]
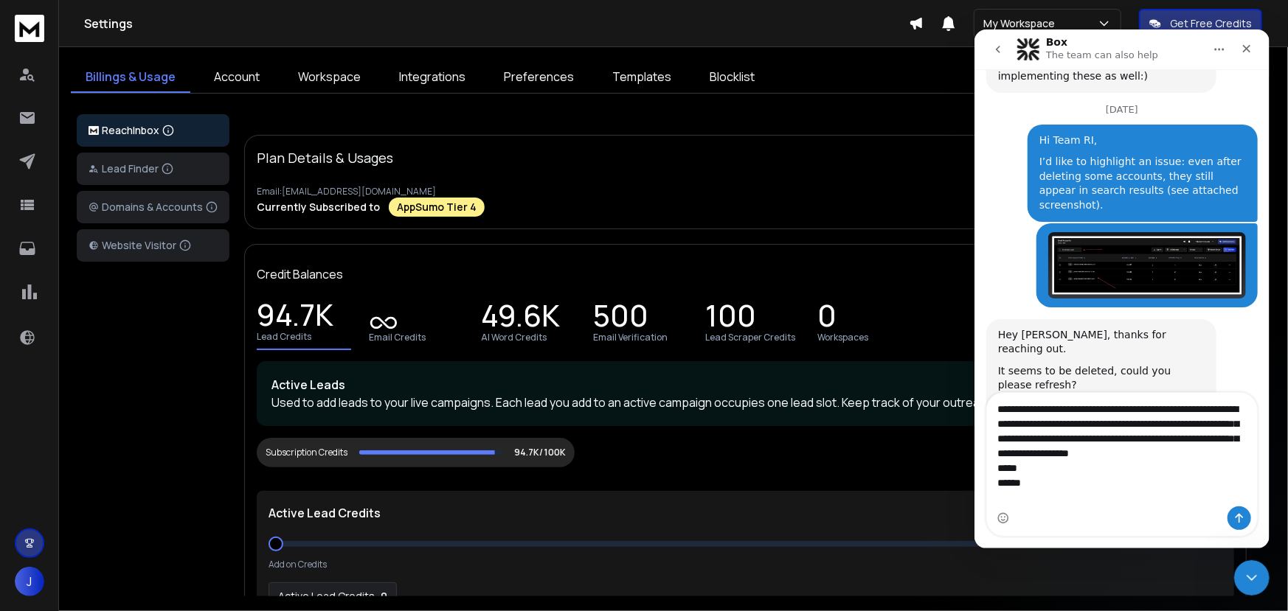
click at [1058, 451] on textarea "**********" at bounding box center [1121, 449] width 270 height 114
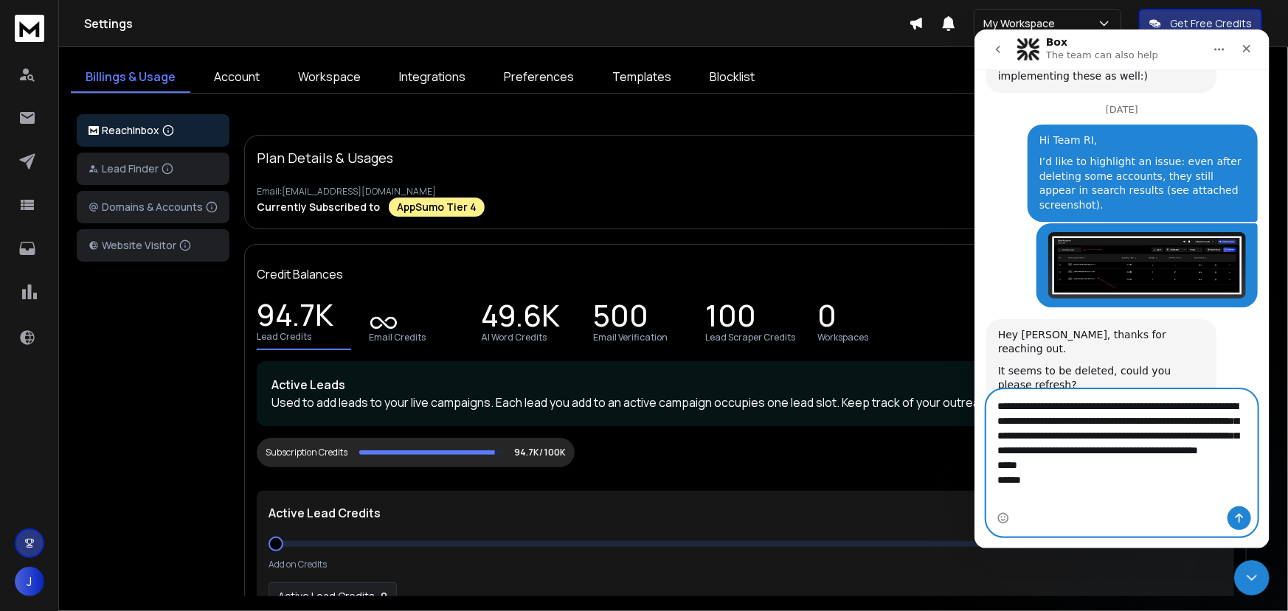
paste textarea "**********"
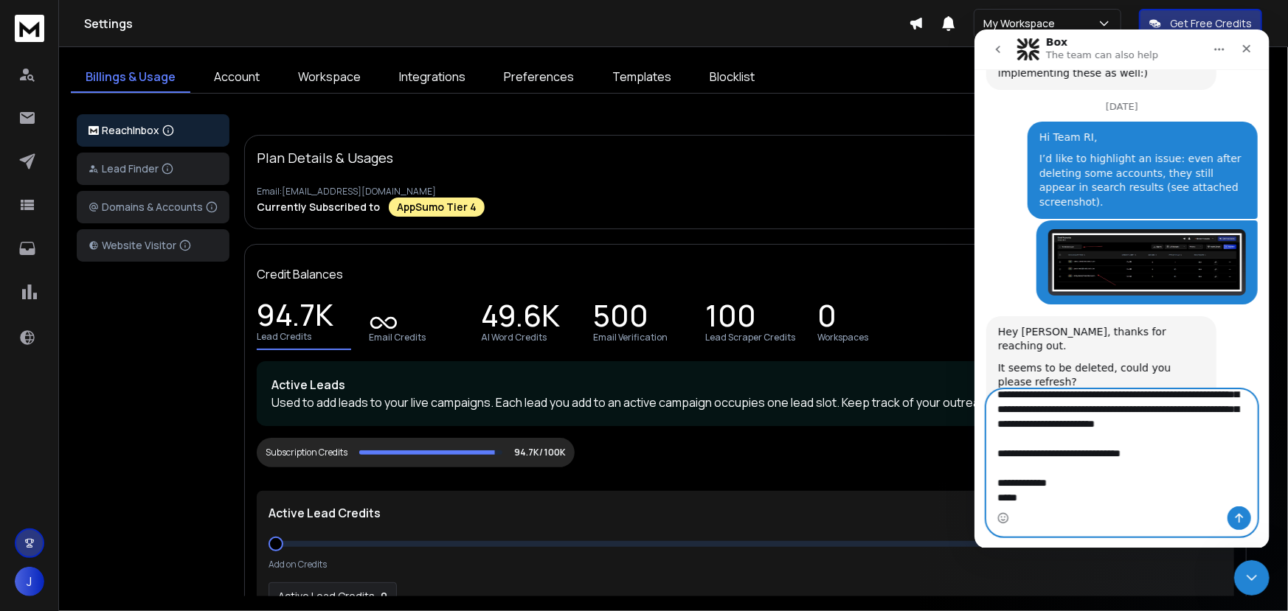
scroll to position [70, 0]
type textarea "**********"
click at [1234, 517] on icon "Send a message…" at bounding box center [1238, 518] width 12 height 12
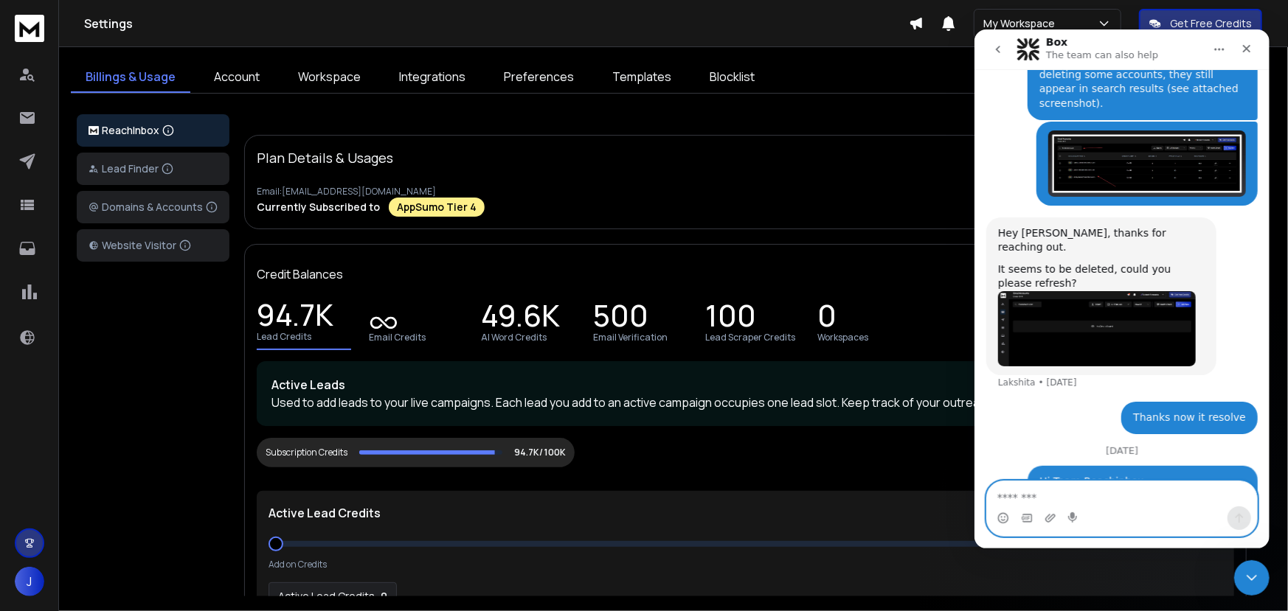
scroll to position [1566, 0]
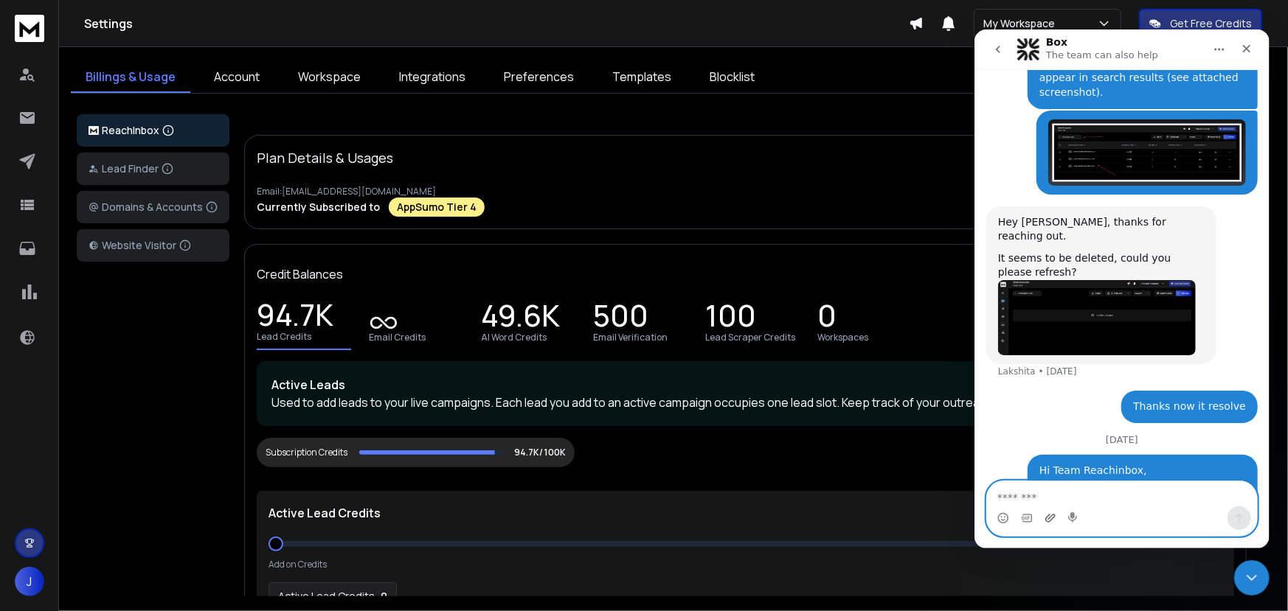
click at [1046, 516] on icon "Upload attachment" at bounding box center [1049, 517] width 10 height 8
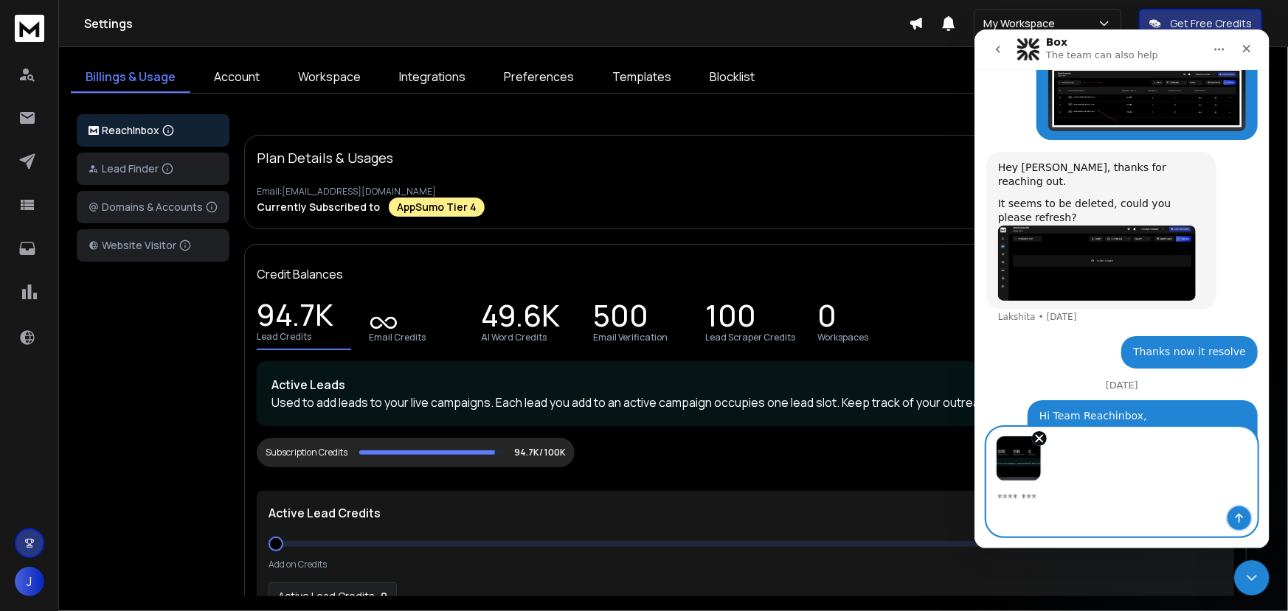
click at [1243, 514] on icon "Send a message…" at bounding box center [1238, 518] width 12 height 12
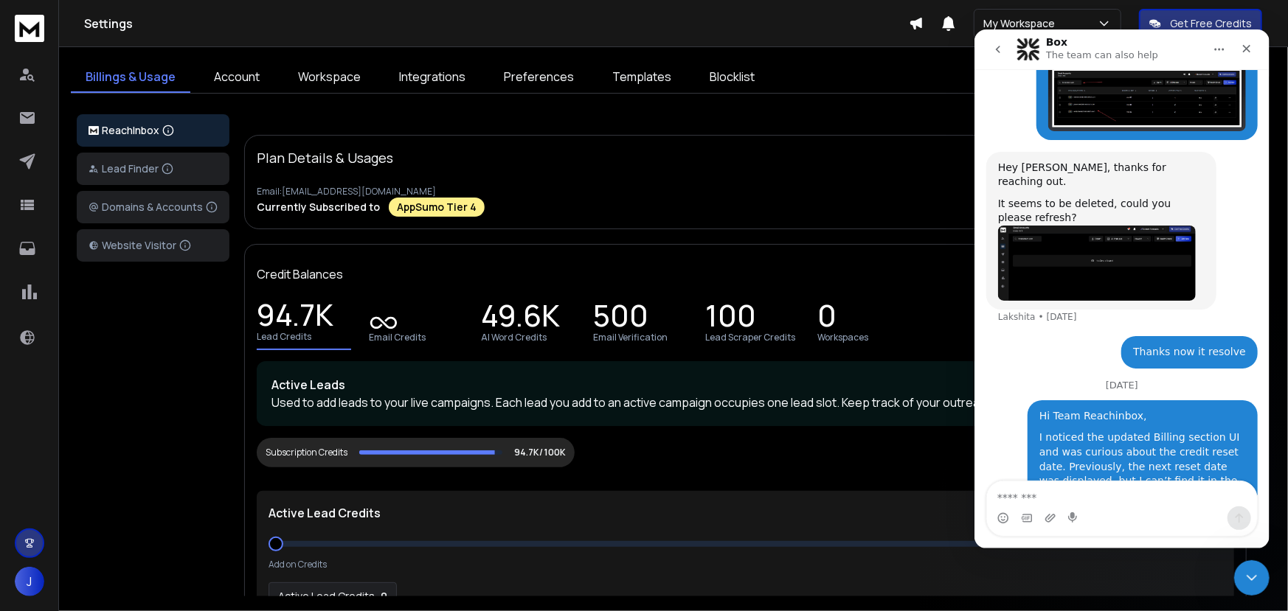
scroll to position [1645, 0]
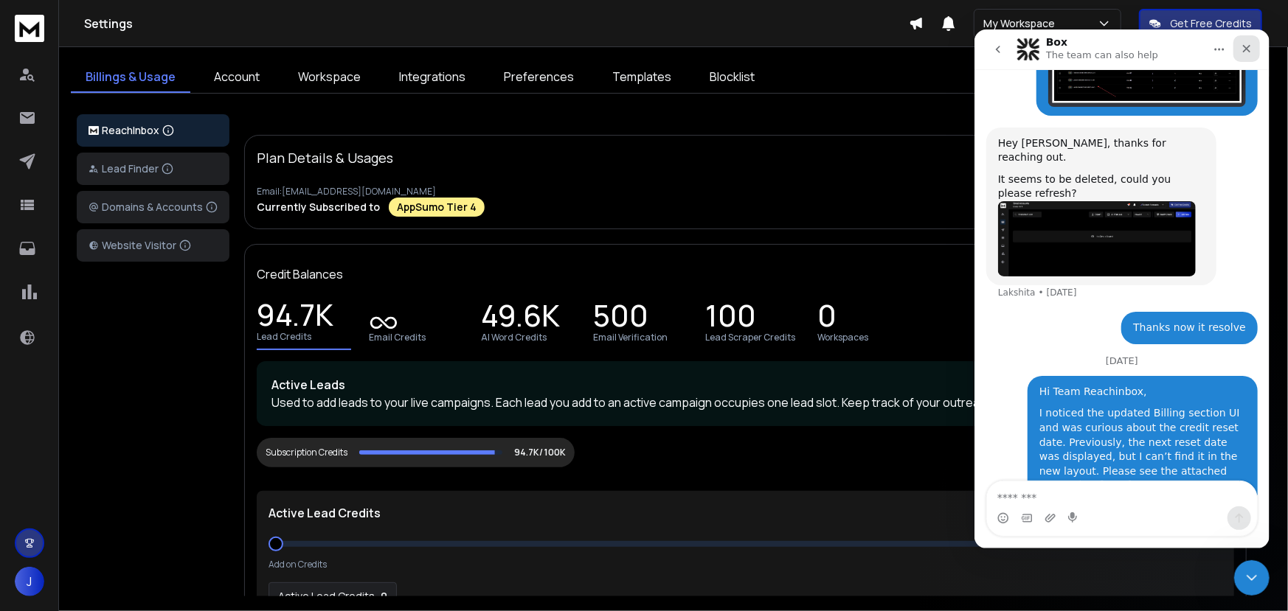
click at [1246, 52] on icon "Close" at bounding box center [1246, 48] width 12 height 12
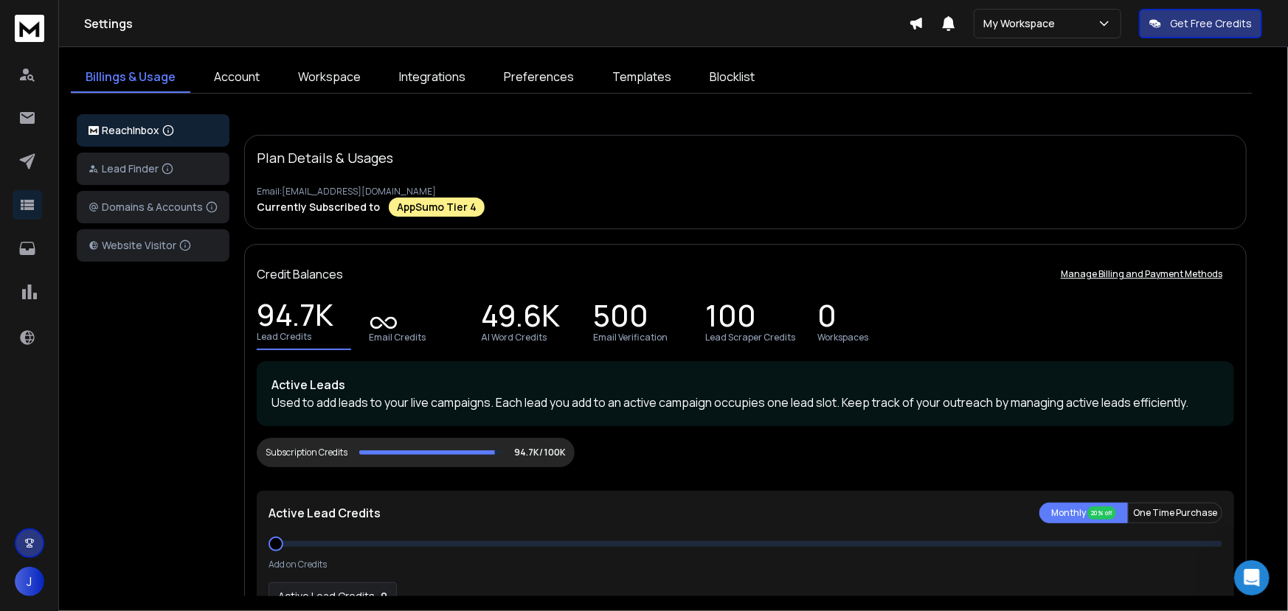
scroll to position [0, 0]
click at [22, 164] on icon at bounding box center [27, 162] width 18 height 18
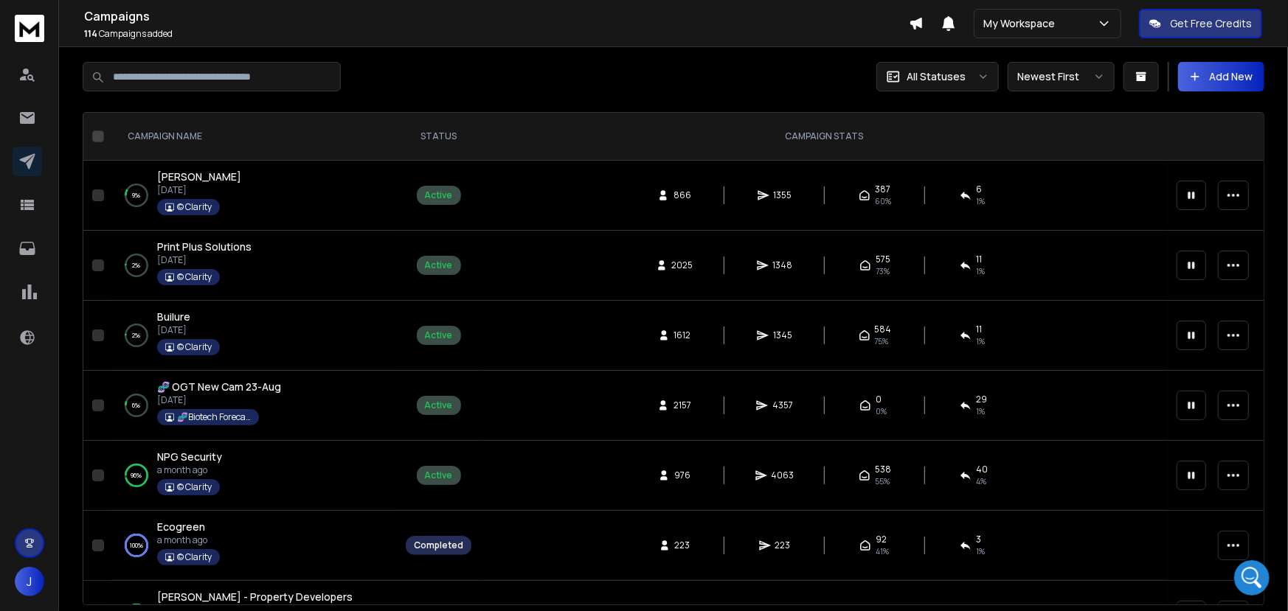
click at [1005, 7] on div "Campaigns 114 Campaigns added My Workspace Get Free Credits" at bounding box center [644, 23] width 1288 height 47
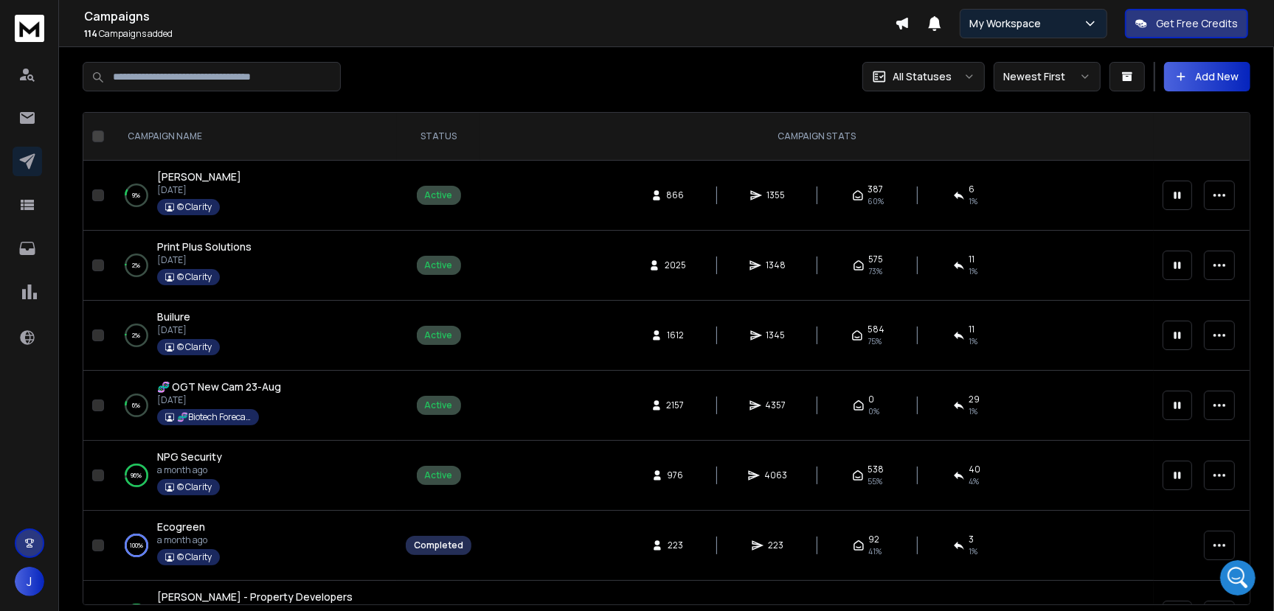
click at [1003, 15] on button "My Workspace" at bounding box center [1034, 24] width 148 height 30
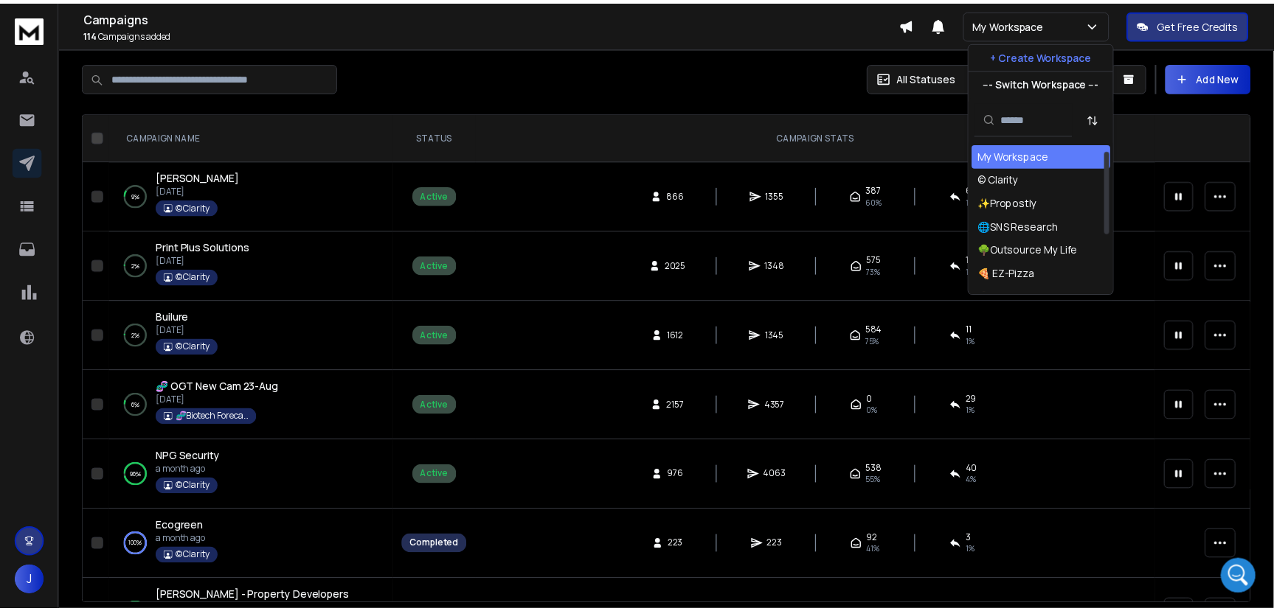
scroll to position [111, 0]
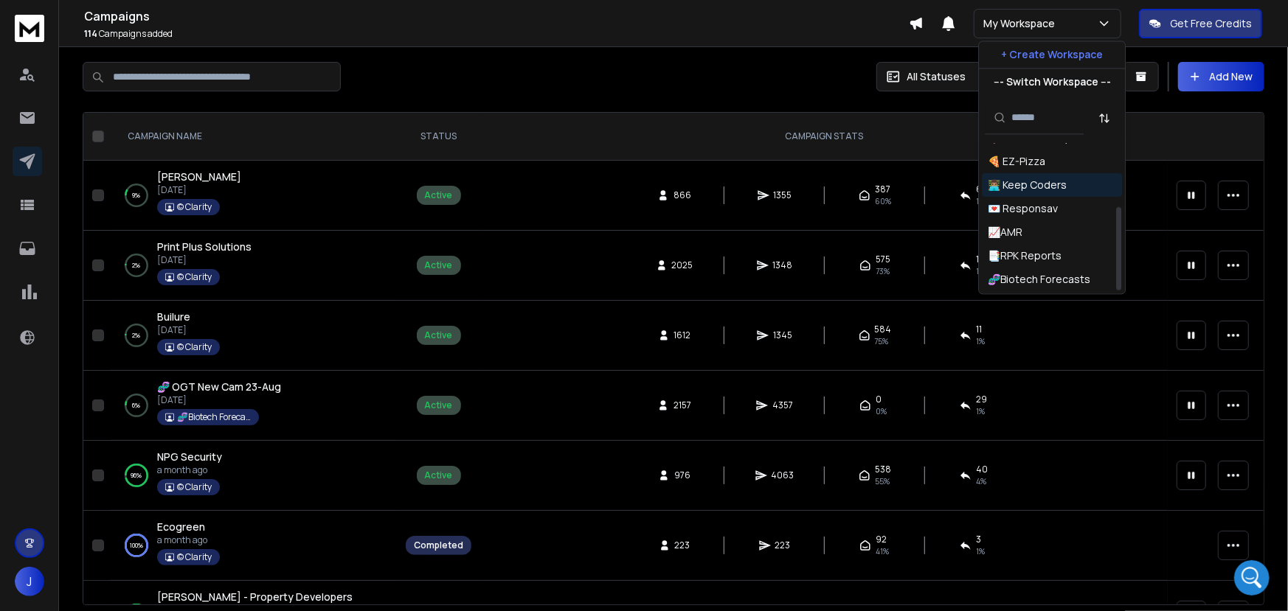
click at [1033, 182] on div "👨🏽‍💻 Keep Coders" at bounding box center [1027, 185] width 79 height 15
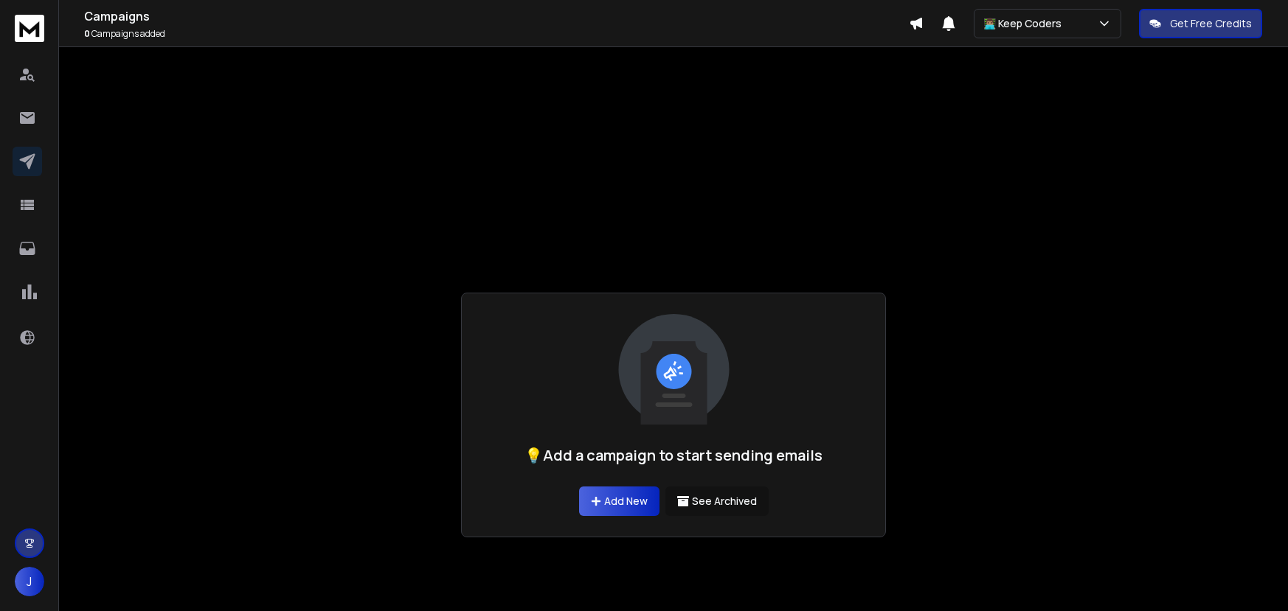
click at [1061, 25] on div "👨🏽‍💻 Keep Coders" at bounding box center [1047, 23] width 128 height 15
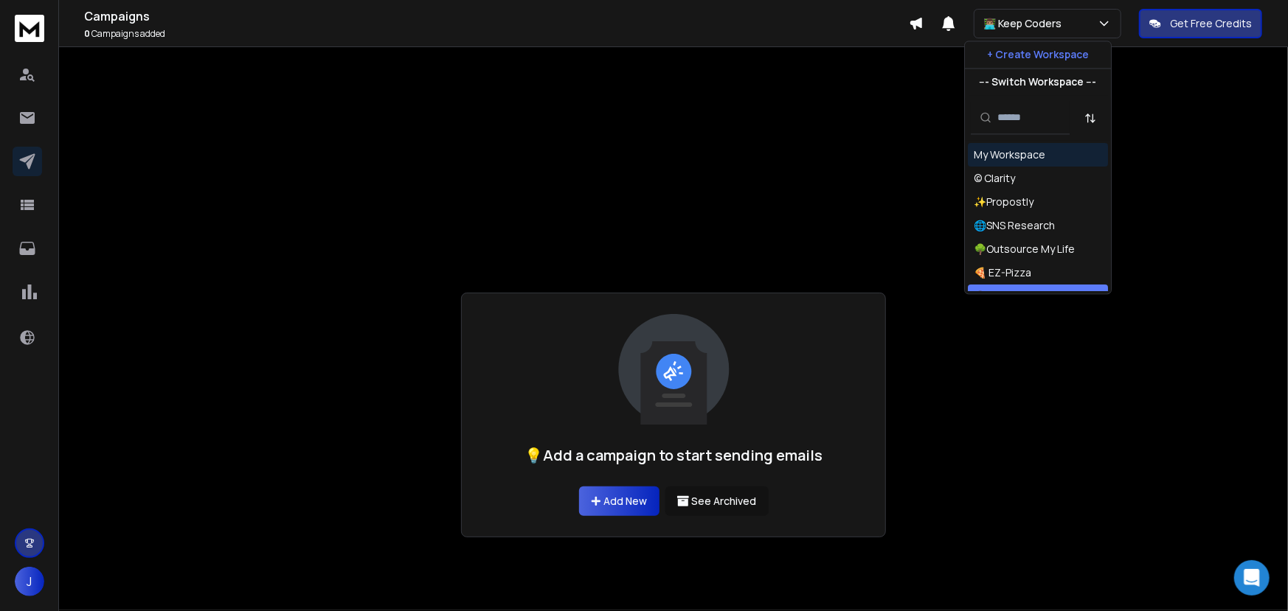
click at [352, 258] on div "💡Add a campaign to start sending emails Add New See Archived" at bounding box center [673, 414] width 1181 height 517
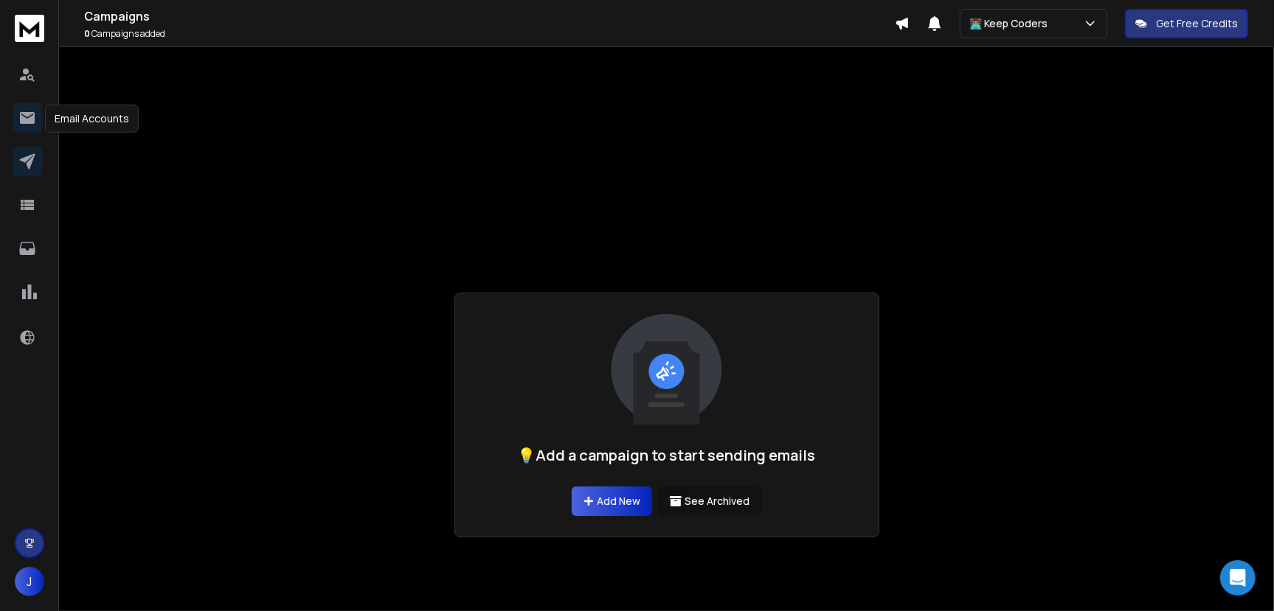
click at [32, 125] on icon at bounding box center [27, 118] width 18 height 18
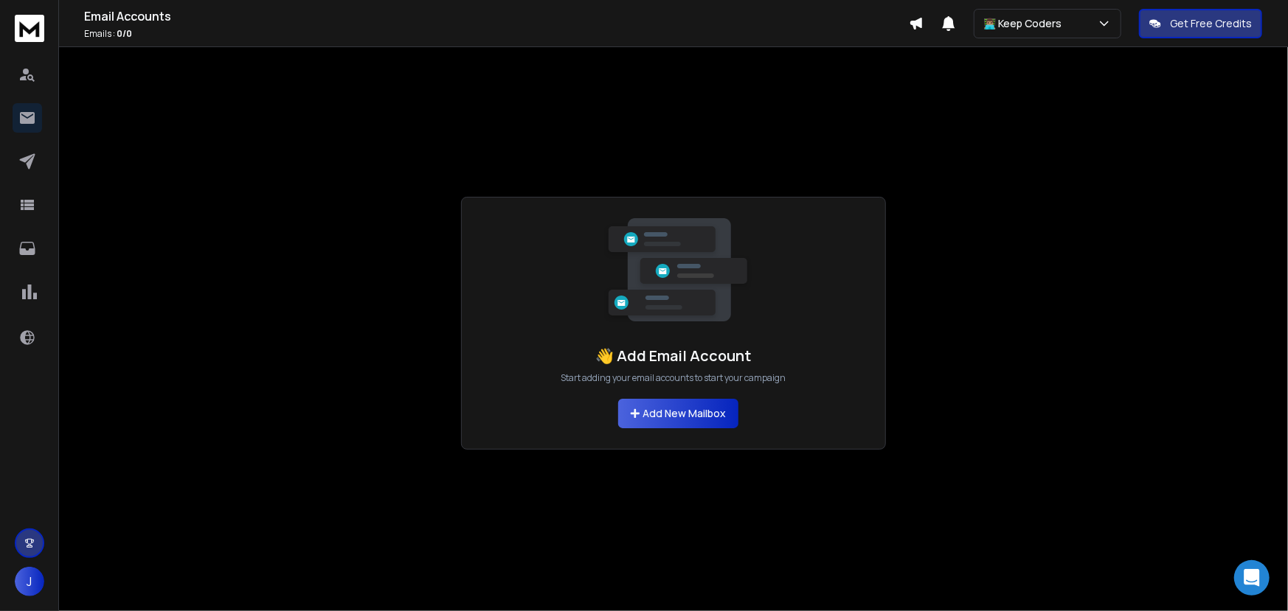
click at [673, 409] on button "Add New Mailbox" at bounding box center [678, 414] width 120 height 30
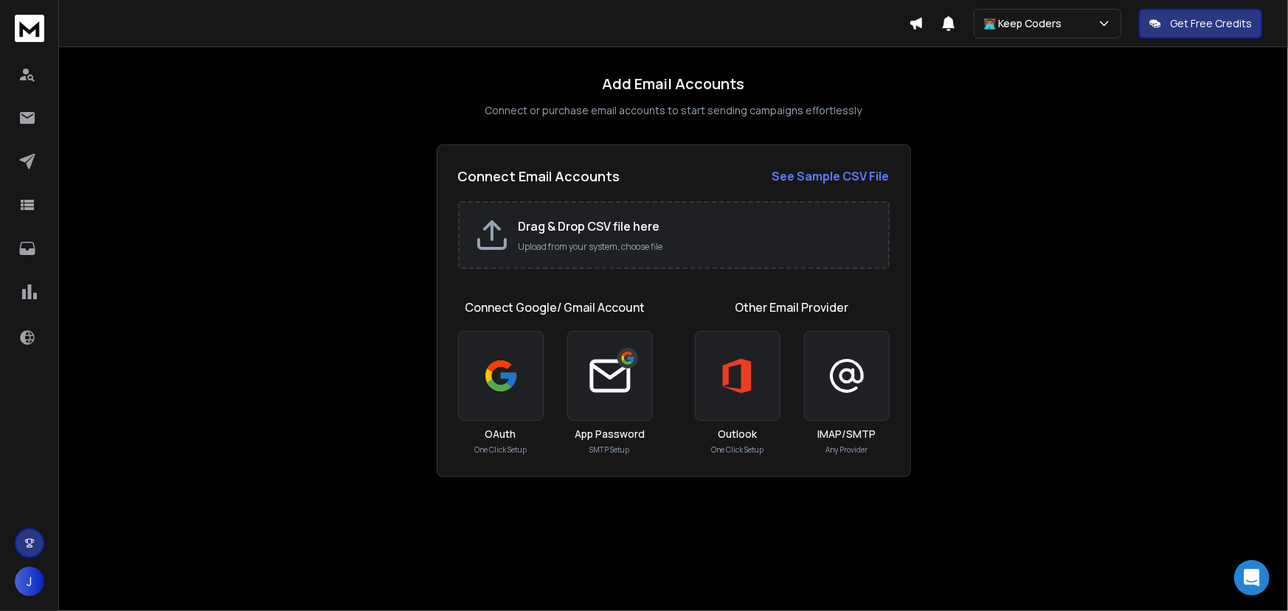
click at [524, 353] on div at bounding box center [501, 376] width 86 height 90
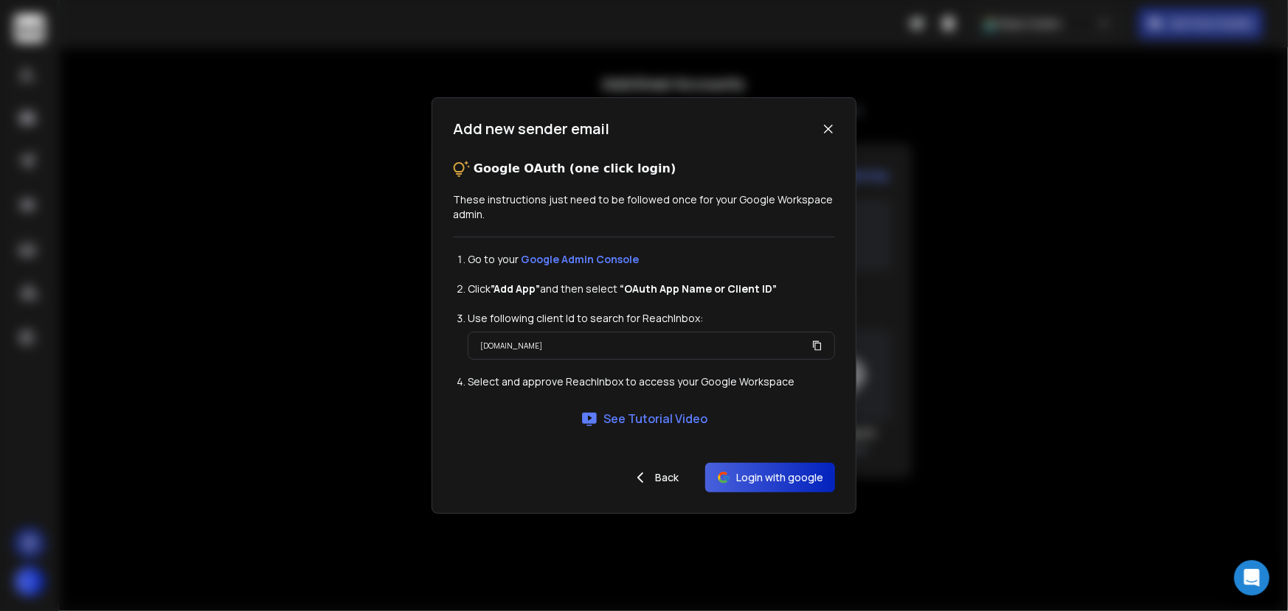
click at [813, 347] on icon at bounding box center [817, 346] width 8 height 10
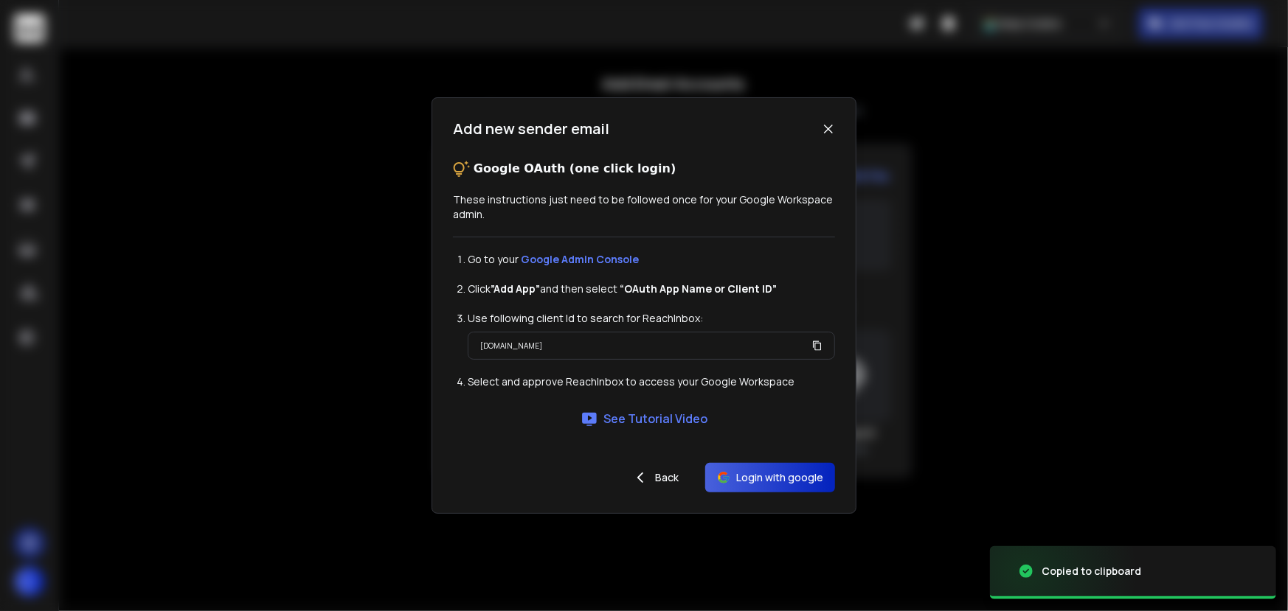
click at [352, 312] on div "Add new sender email Google OAuth (one click login) These instructions just nee…" at bounding box center [644, 306] width 1288 height 446
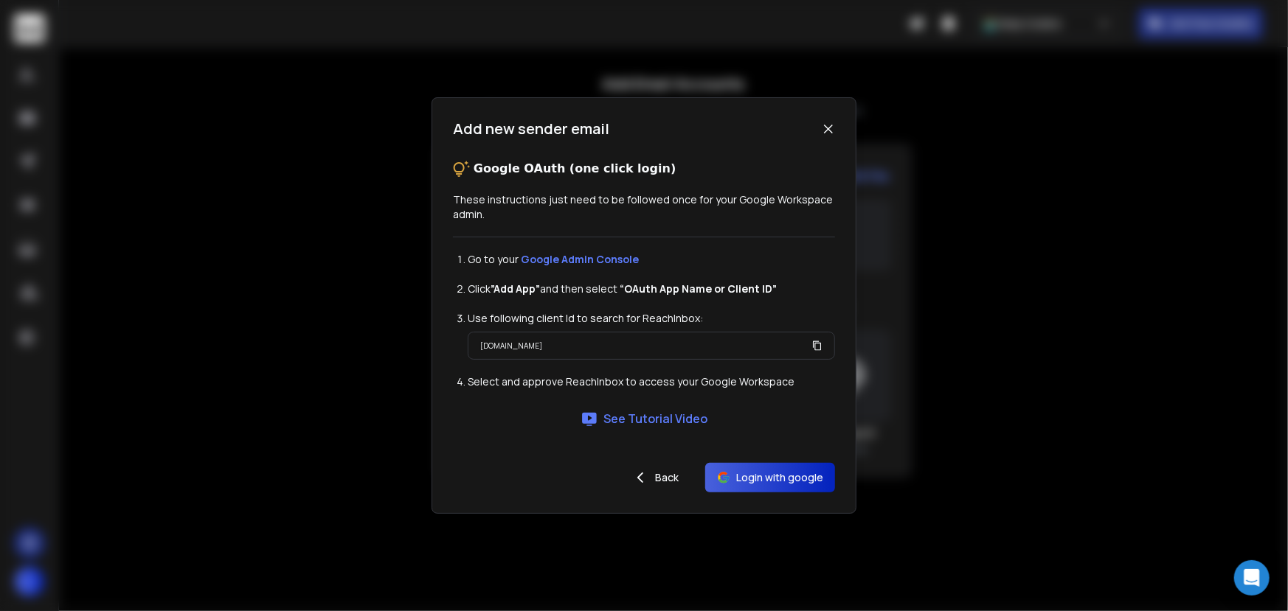
click at [820, 345] on icon at bounding box center [817, 346] width 8 height 10
click at [824, 119] on div "Add new sender email" at bounding box center [644, 129] width 382 height 21
click at [824, 120] on div "Add new sender email" at bounding box center [644, 129] width 382 height 21
click at [833, 133] on icon at bounding box center [828, 128] width 13 height 13
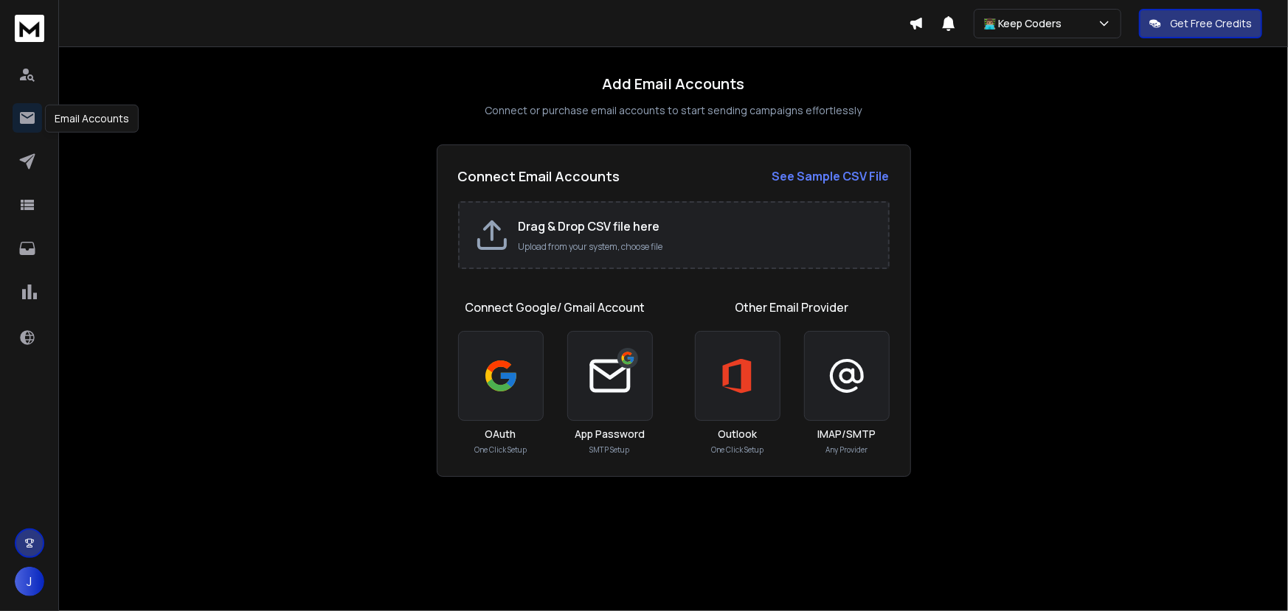
click at [34, 111] on icon at bounding box center [27, 118] width 18 height 18
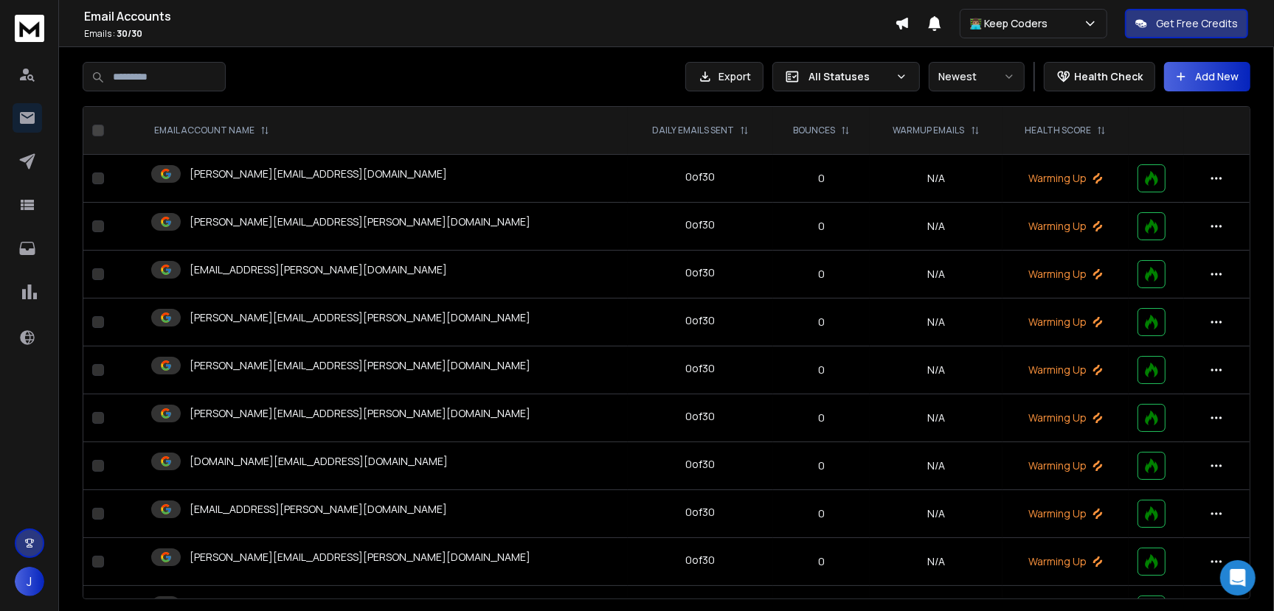
click at [436, 79] on div at bounding box center [380, 77] width 594 height 30
